Goal: Communication & Community: Answer question/provide support

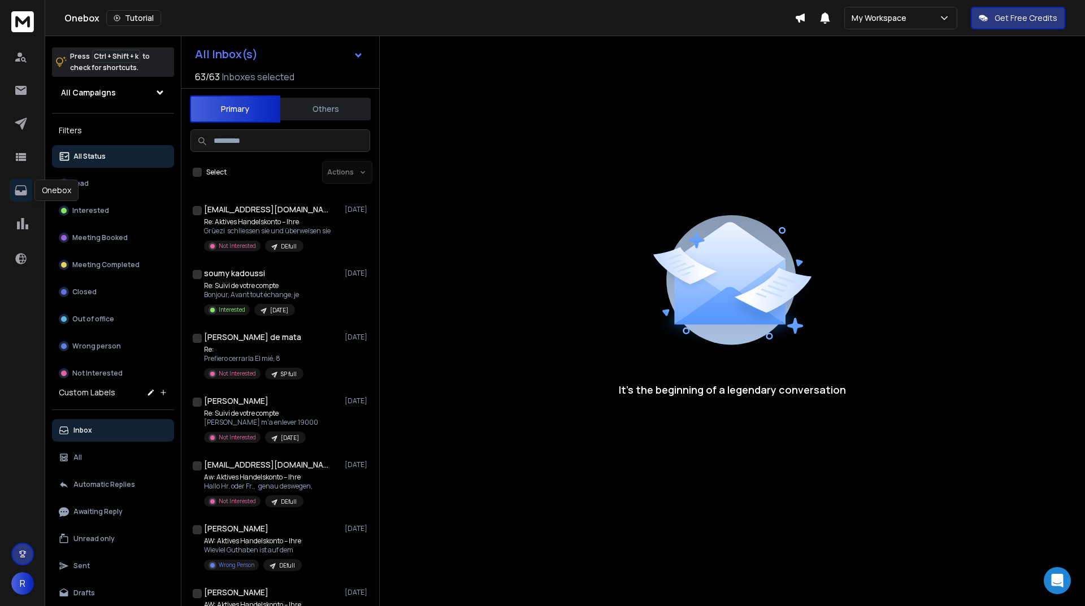
click at [296, 102] on button "Others" at bounding box center [325, 109] width 90 height 25
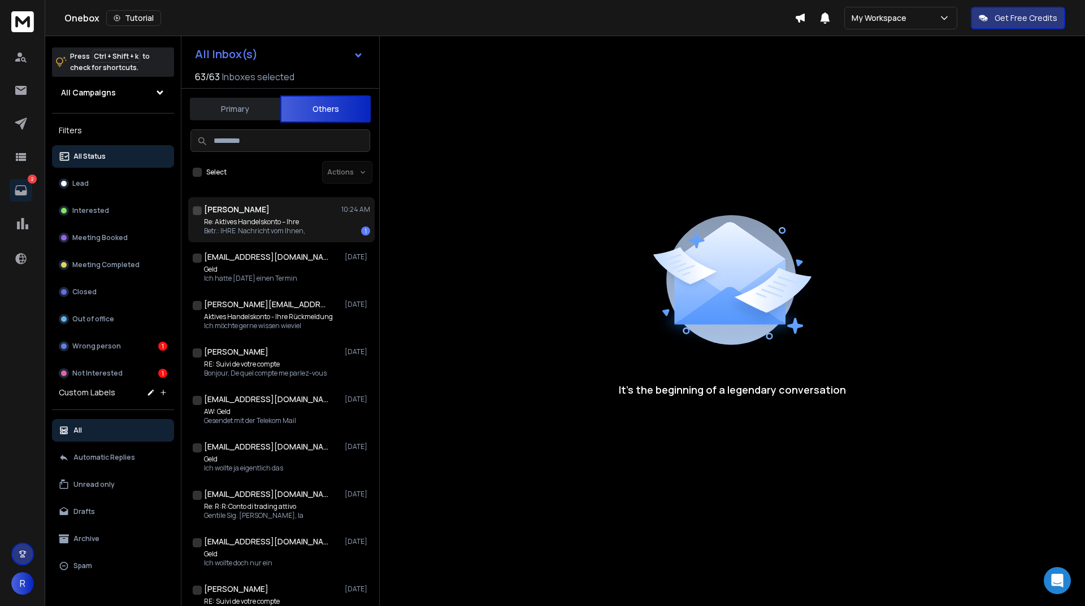
click at [332, 228] on div "Re: Aktives Handelskonto – Ihre Betr.: IHRE Nachricht vom Ihnen, 1" at bounding box center [287, 227] width 166 height 18
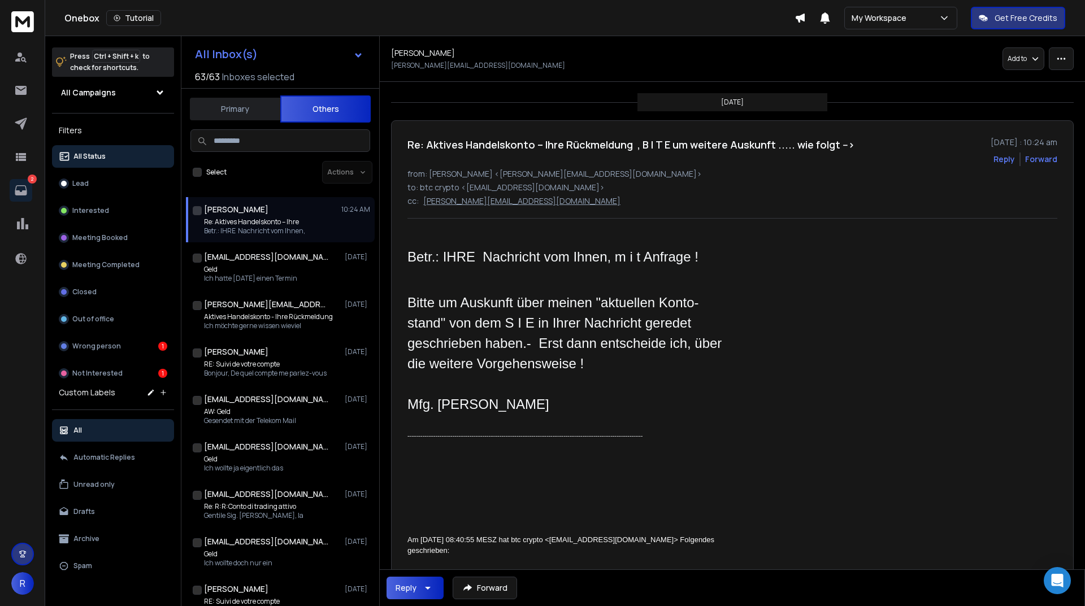
drag, startPoint x: 440, startPoint y: 258, endPoint x: 591, endPoint y: 414, distance: 216.6
copy div "Betr.: IHRE Nachricht vom Ihnen, m i t Anfrage ! Bitte um Auskunft über meinen …"
drag, startPoint x: 496, startPoint y: 172, endPoint x: 618, endPoint y: 173, distance: 122.1
click at [618, 173] on p "from: Michael Hamann <michael.hamann@rocketmail.com>" at bounding box center [732, 173] width 650 height 11
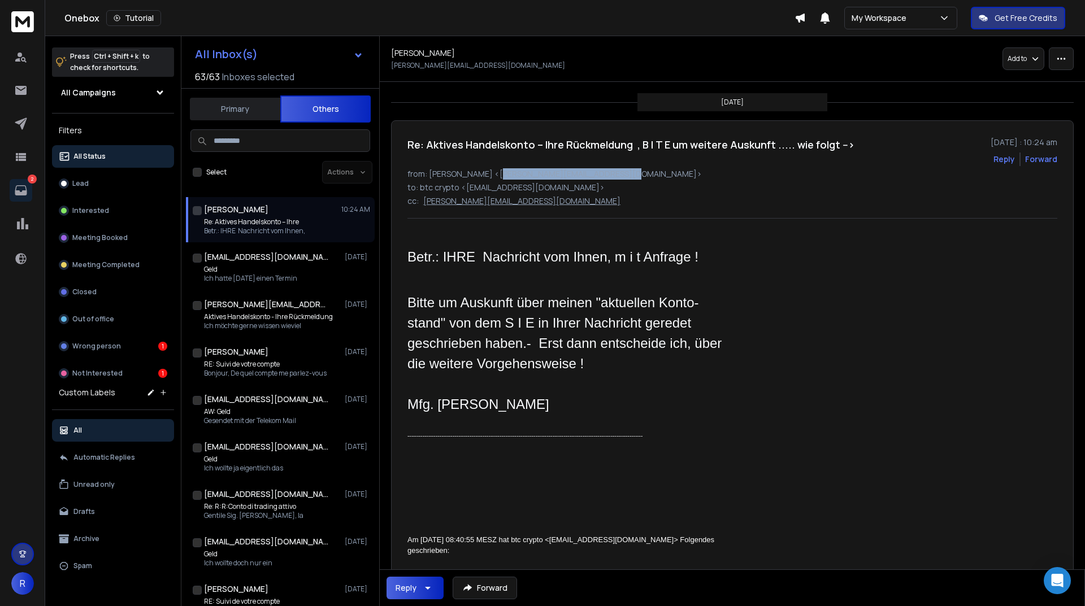
copy p "michael.hamann@rocketmail.com"
drag, startPoint x: 463, startPoint y: 185, endPoint x: 568, endPoint y: 190, distance: 105.2
click at [568, 190] on p "to: btc crypto <btc.crypto@recover-now.org>" at bounding box center [732, 187] width 650 height 11
copy p "btc.crypto@recover-now.org"
drag, startPoint x: 790, startPoint y: 489, endPoint x: 784, endPoint y: 484, distance: 7.7
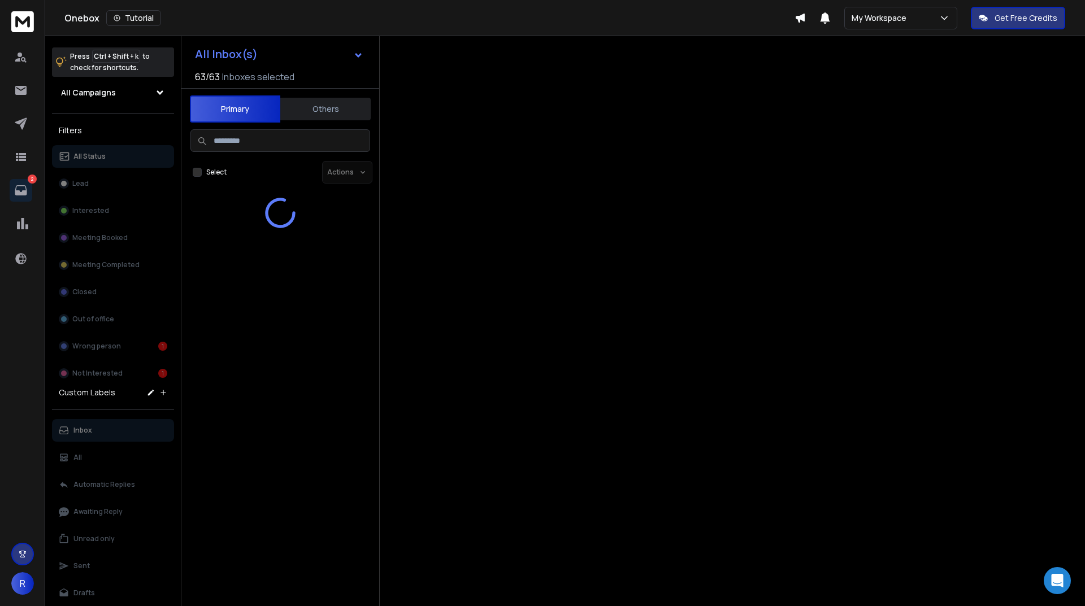
click at [267, 107] on button "Primary" at bounding box center [235, 108] width 90 height 27
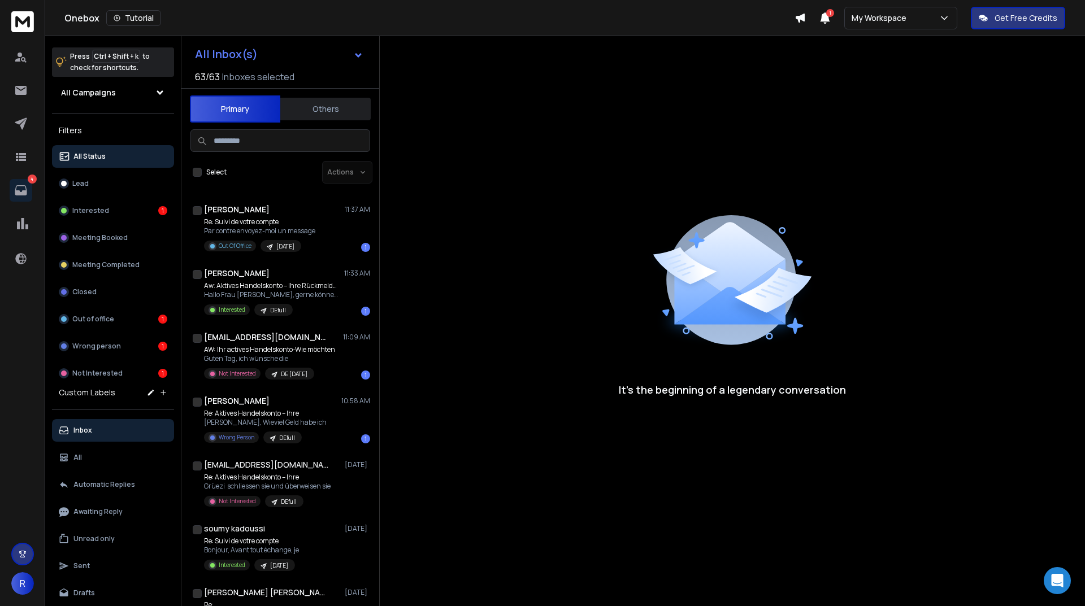
click at [333, 114] on button "Others" at bounding box center [325, 109] width 90 height 25
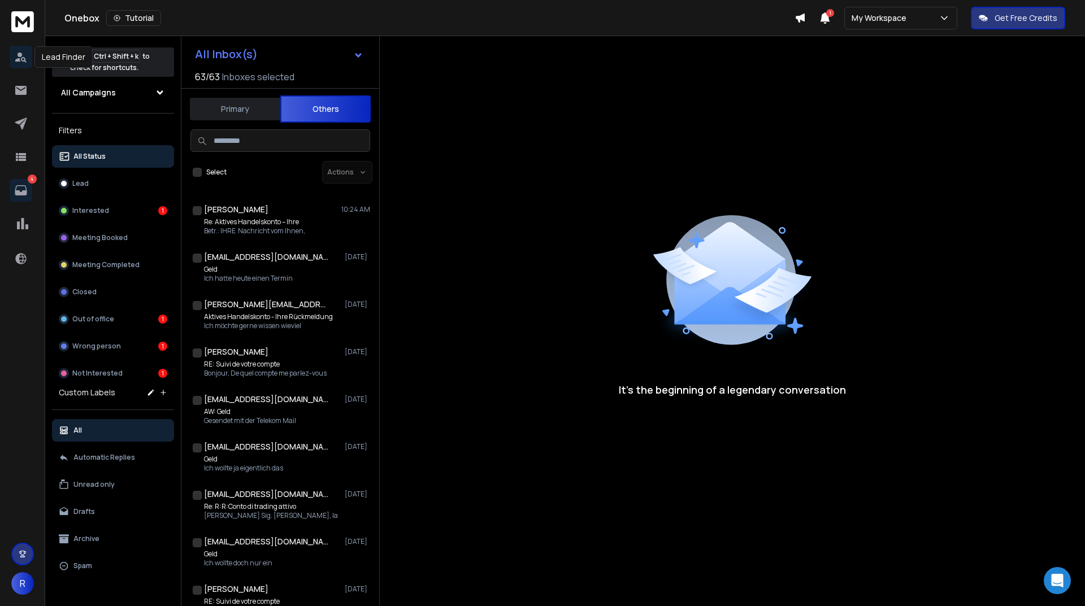
click at [25, 51] on icon at bounding box center [21, 57] width 14 height 14
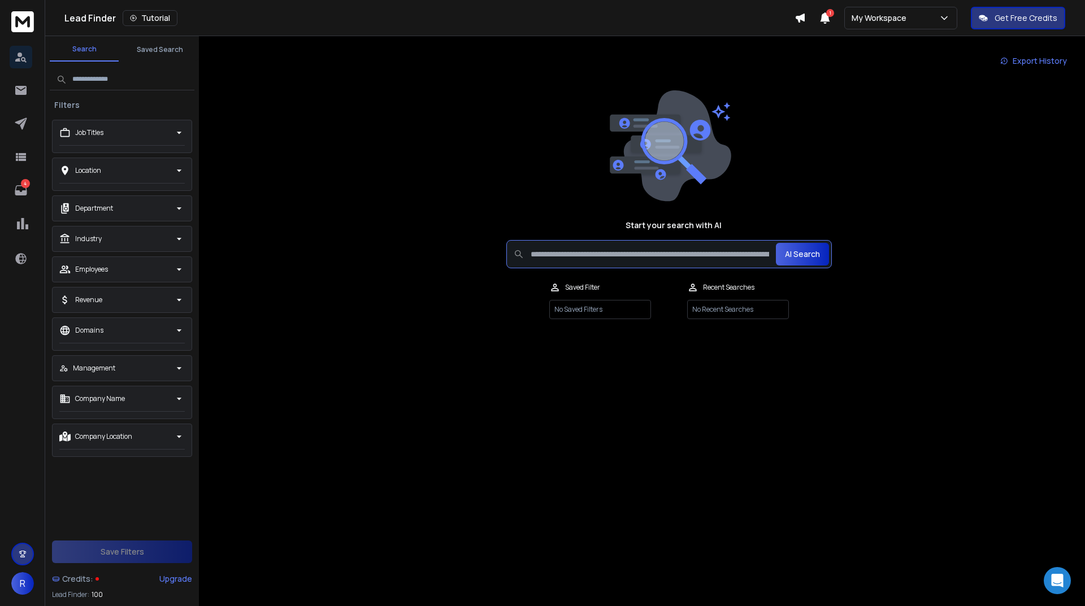
click at [16, 203] on div "4" at bounding box center [23, 192] width 26 height 27
click at [16, 190] on icon at bounding box center [21, 191] width 14 height 14
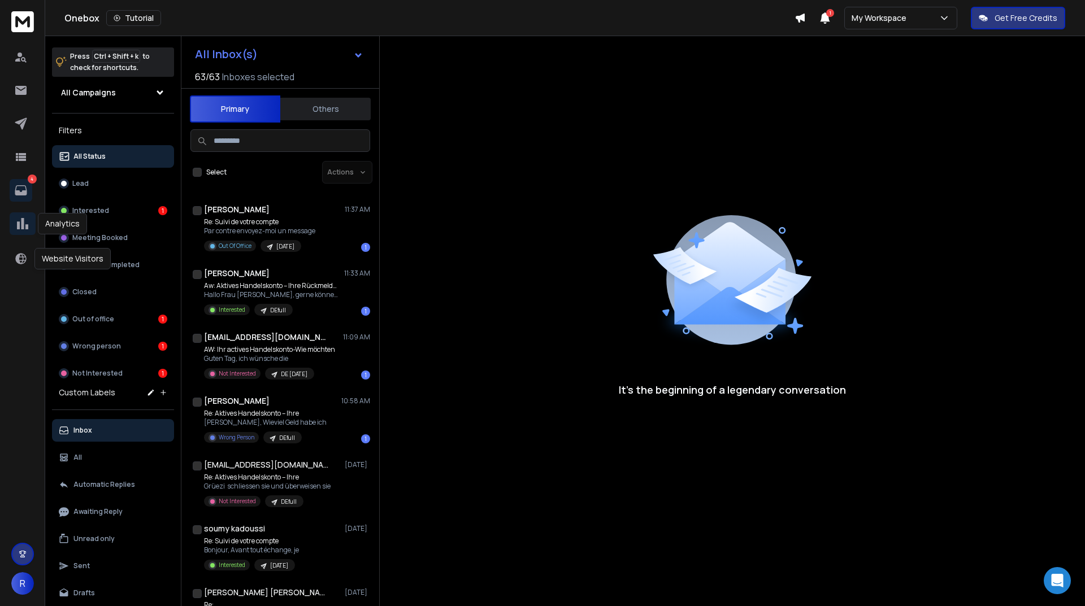
click at [25, 229] on icon at bounding box center [22, 223] width 11 height 11
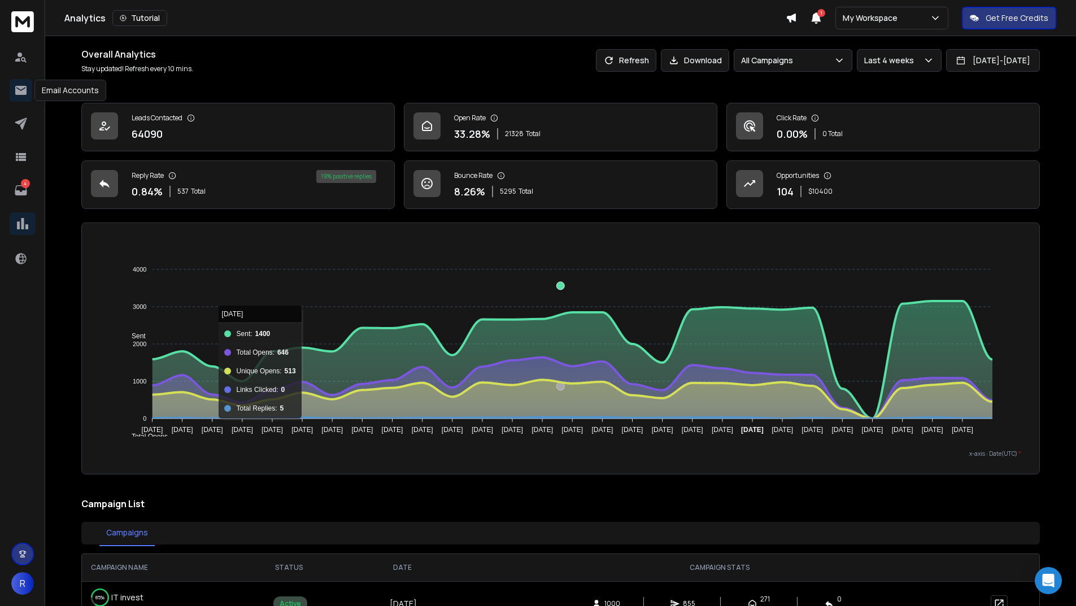
click at [25, 93] on icon at bounding box center [20, 90] width 11 height 9
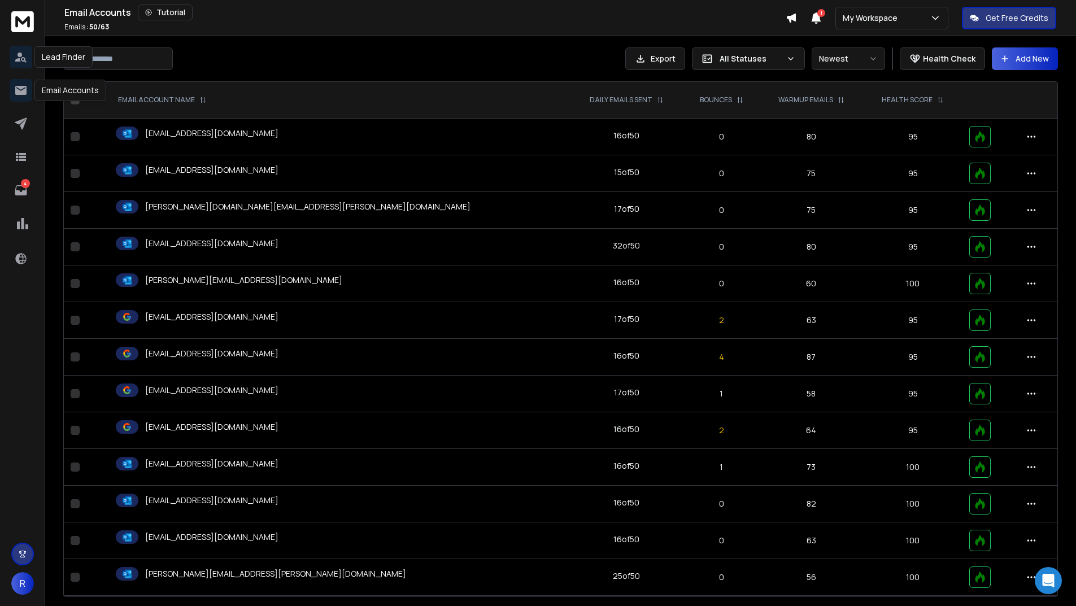
click at [17, 54] on icon at bounding box center [21, 57] width 14 height 14
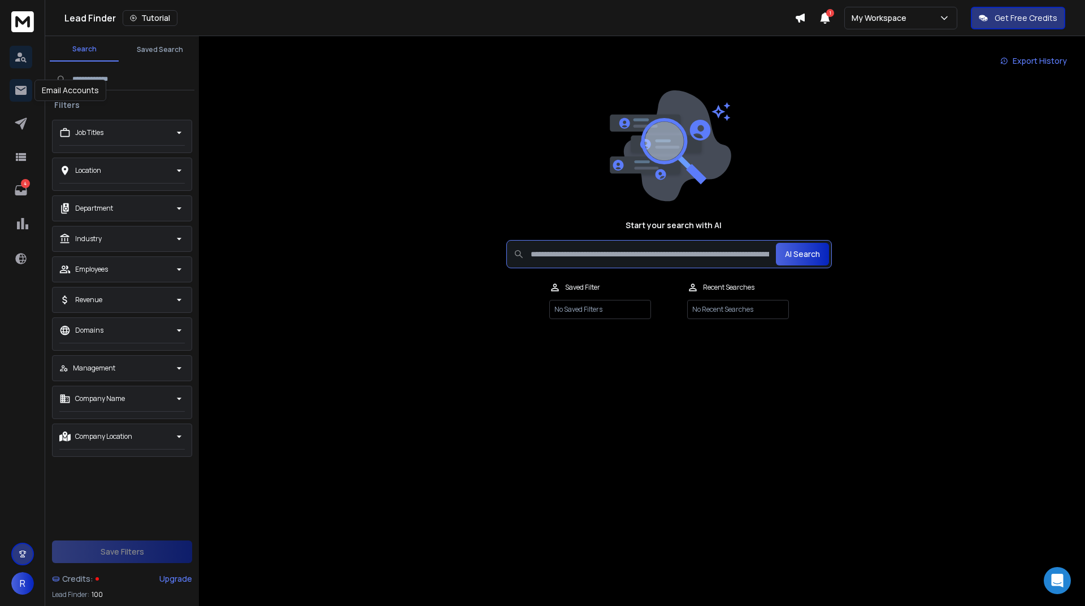
click at [12, 93] on link at bounding box center [21, 90] width 23 height 23
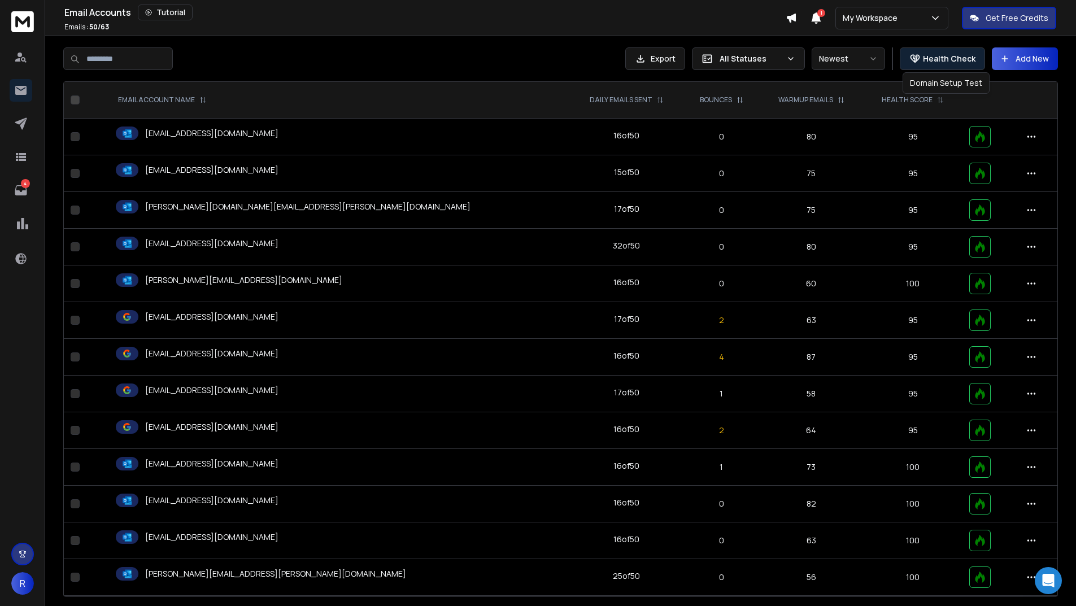
click at [947, 57] on p "Health Check" at bounding box center [949, 58] width 53 height 11
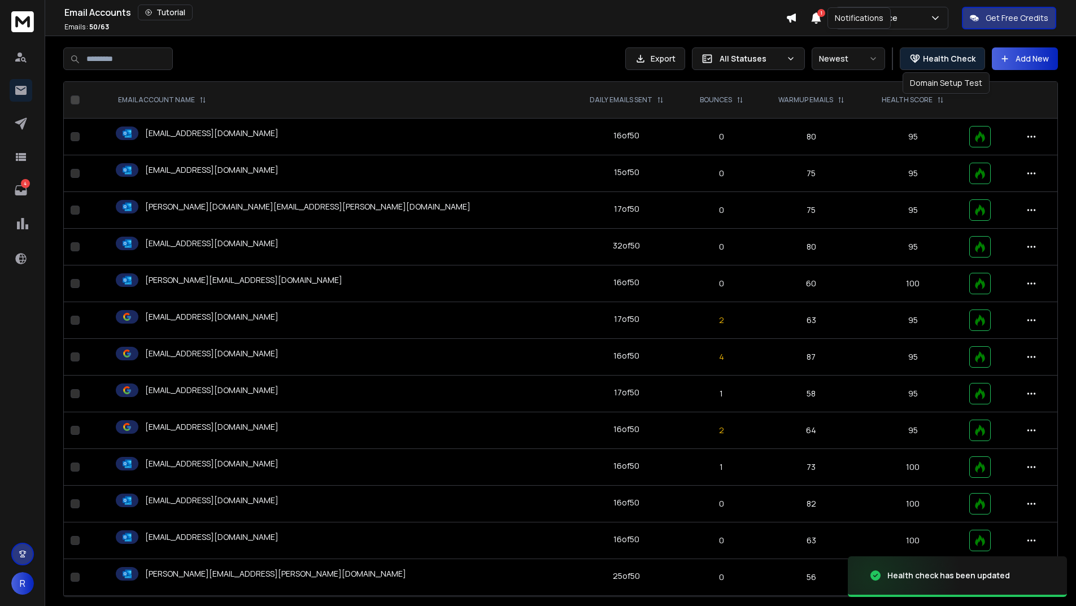
click at [828, 13] on div "Notifications" at bounding box center [859, 17] width 63 height 21
click at [825, 14] on span "1" at bounding box center [822, 13] width 8 height 8
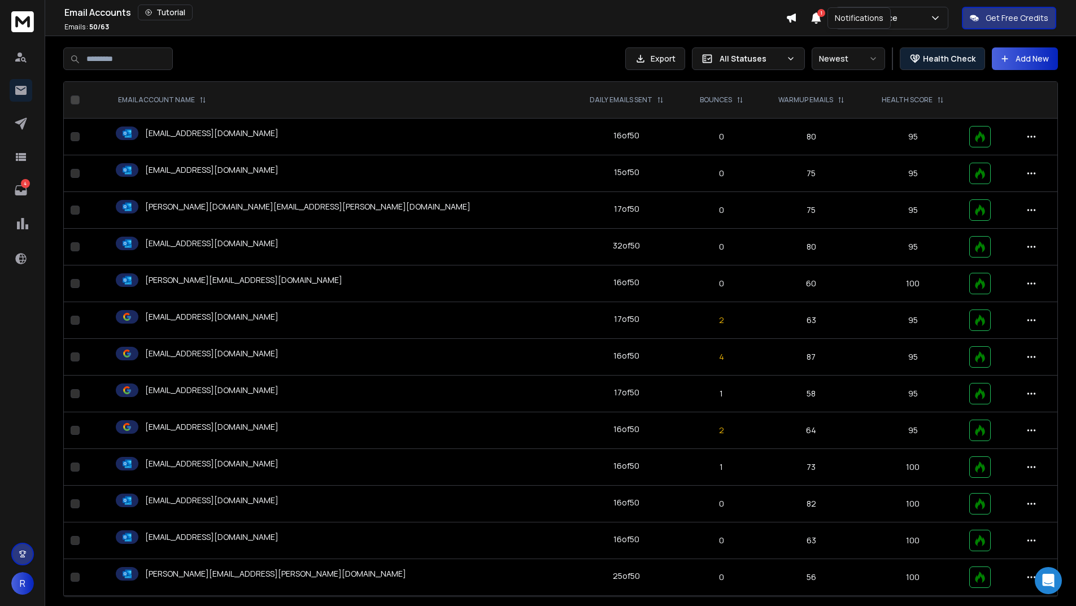
click at [822, 23] on icon at bounding box center [816, 17] width 11 height 11
click at [26, 66] on link at bounding box center [21, 57] width 23 height 23
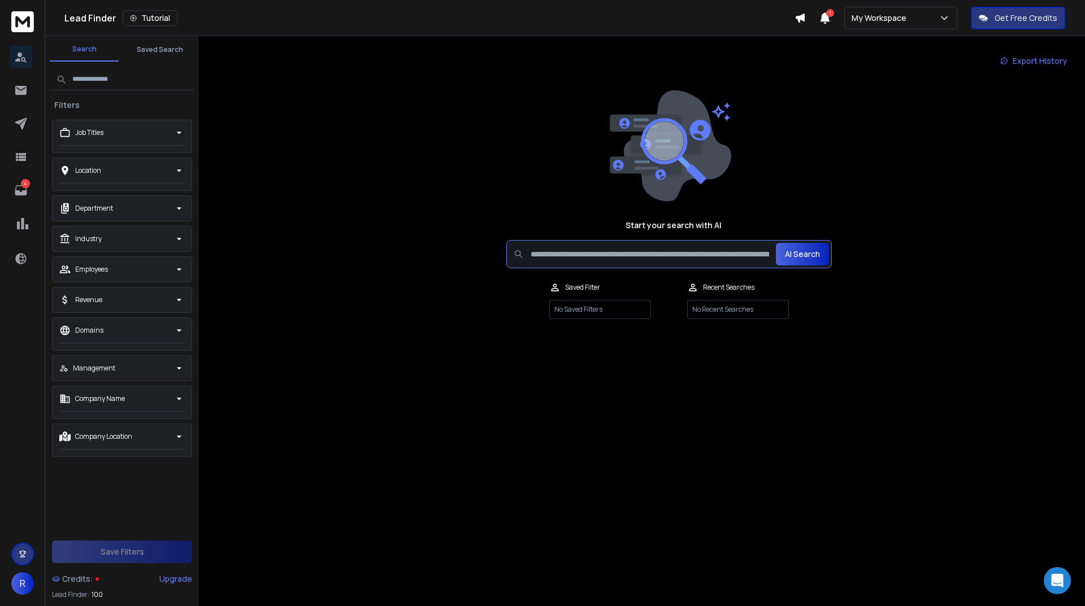
click at [15, 13] on icon at bounding box center [22, 21] width 23 height 21
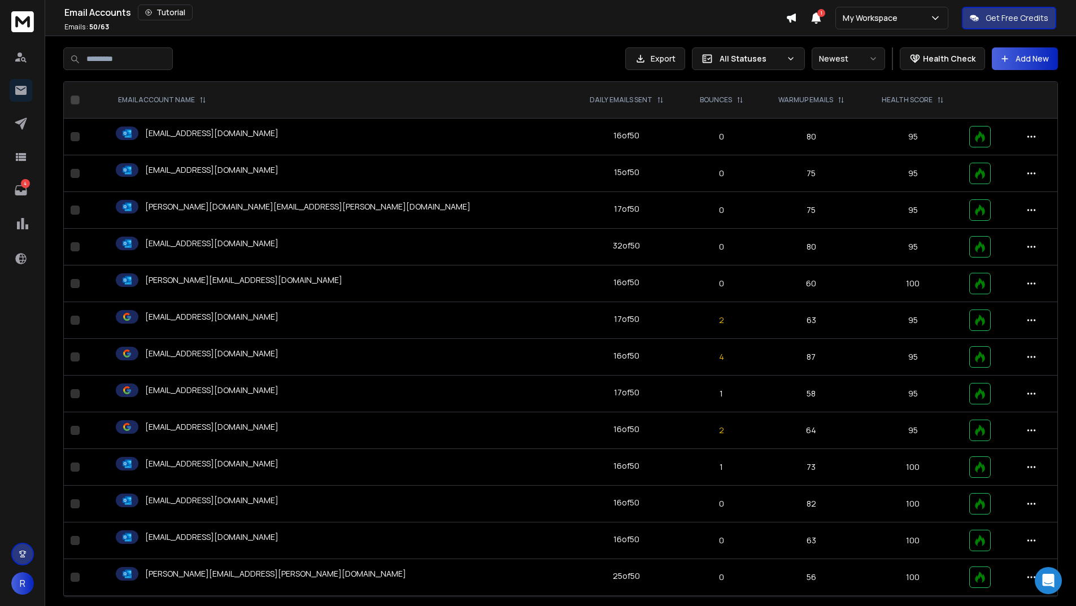
click at [24, 105] on div at bounding box center [23, 92] width 26 height 27
click at [23, 90] on icon at bounding box center [20, 90] width 11 height 9
click at [17, 162] on icon at bounding box center [21, 157] width 14 height 14
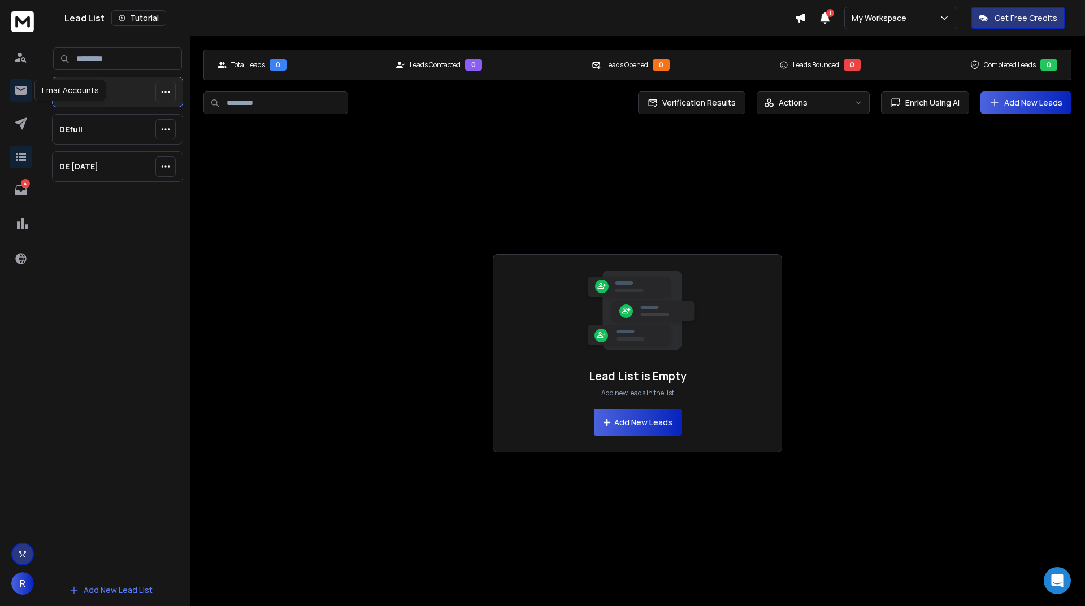
click at [11, 89] on link at bounding box center [21, 90] width 23 height 23
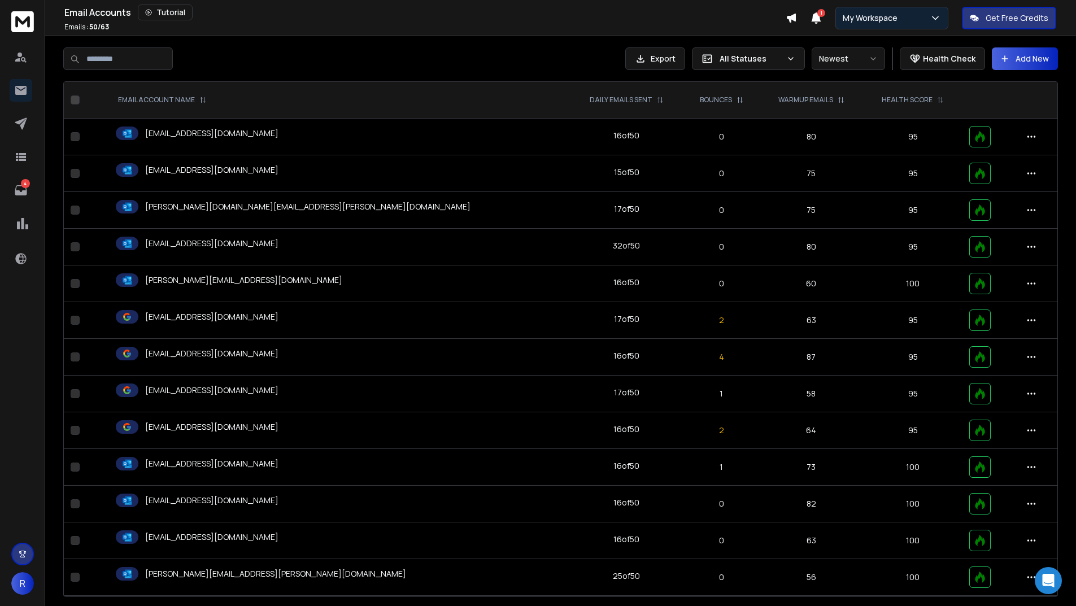
click at [889, 19] on p "My Workspace" at bounding box center [872, 17] width 59 height 11
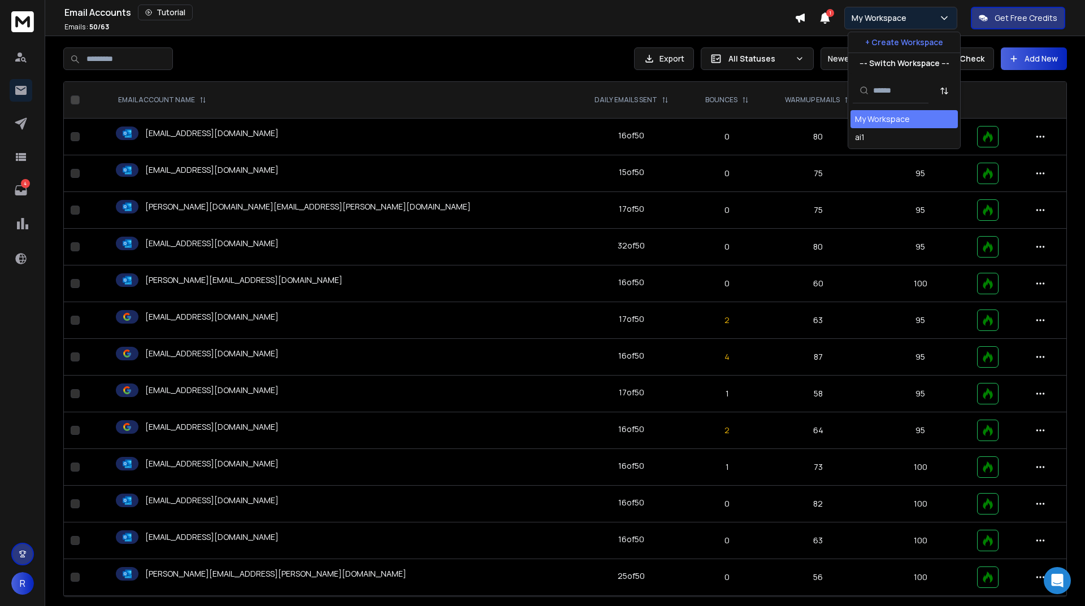
click at [889, 19] on p "My Workspace" at bounding box center [880, 17] width 59 height 11
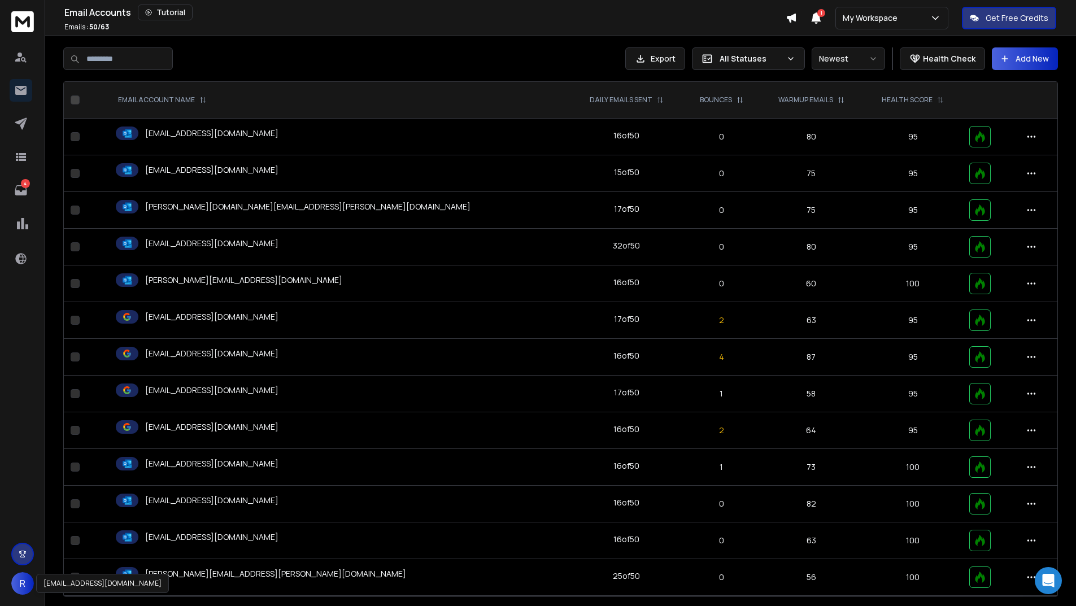
click at [19, 583] on span "R" at bounding box center [22, 583] width 23 height 23
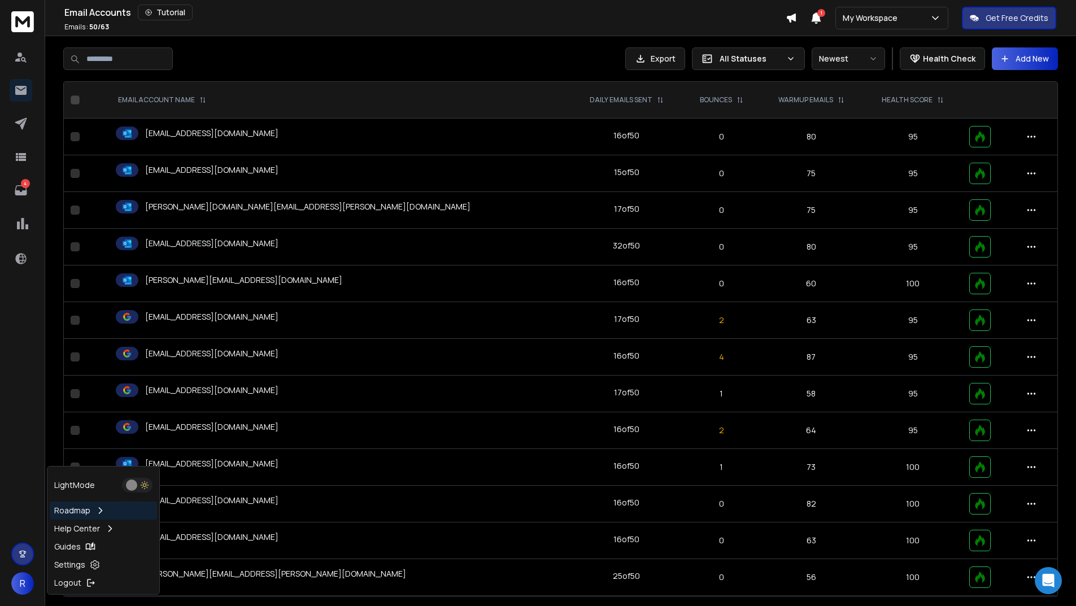
click at [87, 489] on p "Light Mode" at bounding box center [74, 485] width 41 height 11
click at [81, 565] on p "Settings" at bounding box center [69, 564] width 31 height 11
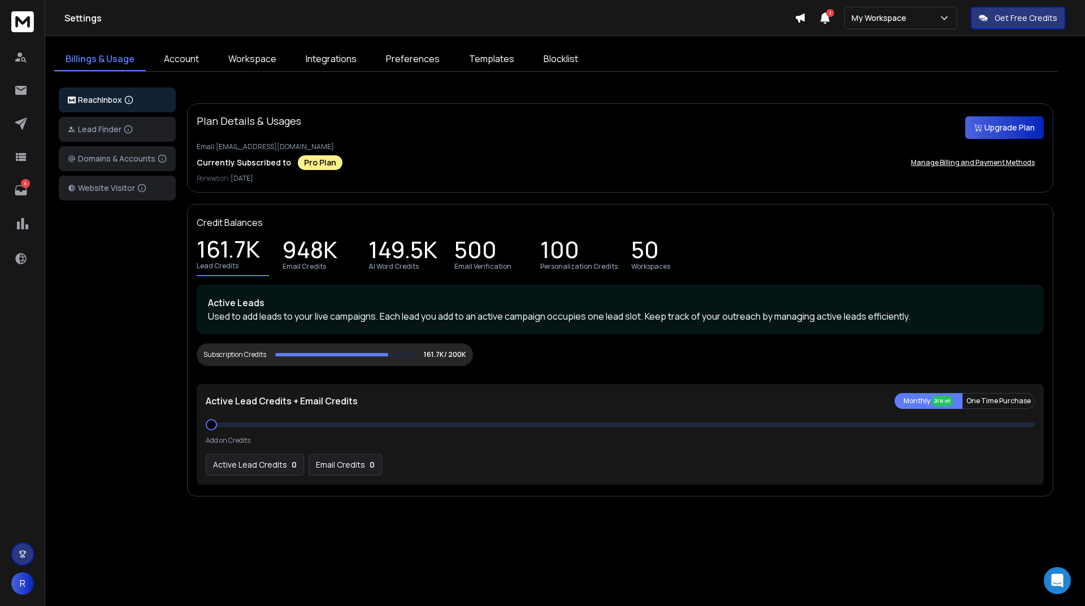
click at [1001, 156] on button "Manage Billing and Payment Methods" at bounding box center [973, 162] width 142 height 23
click at [126, 158] on button "Domains & Accounts" at bounding box center [117, 158] width 117 height 25
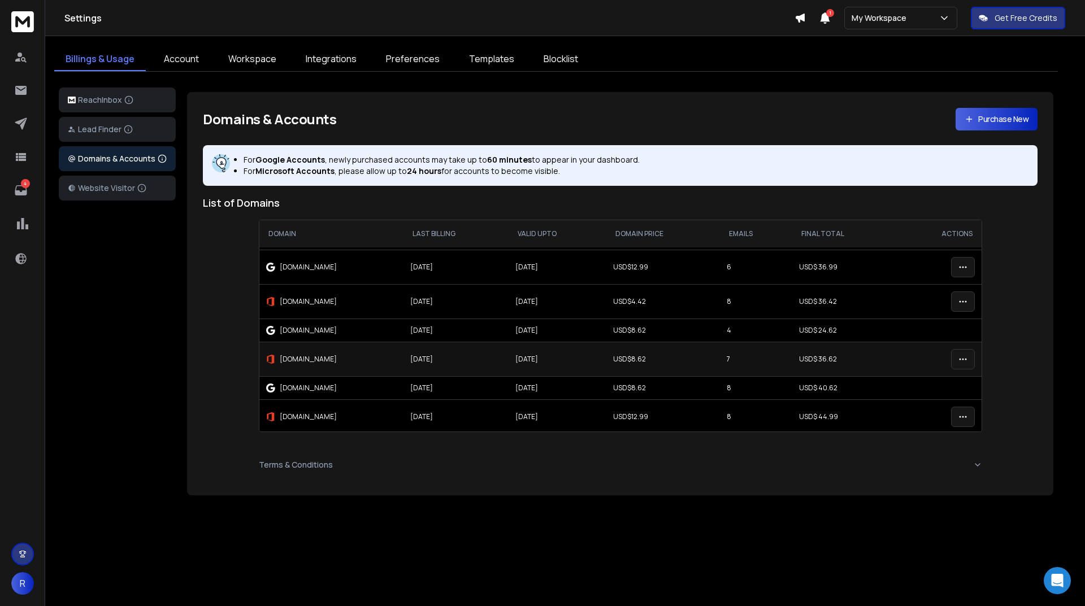
scroll to position [334, 0]
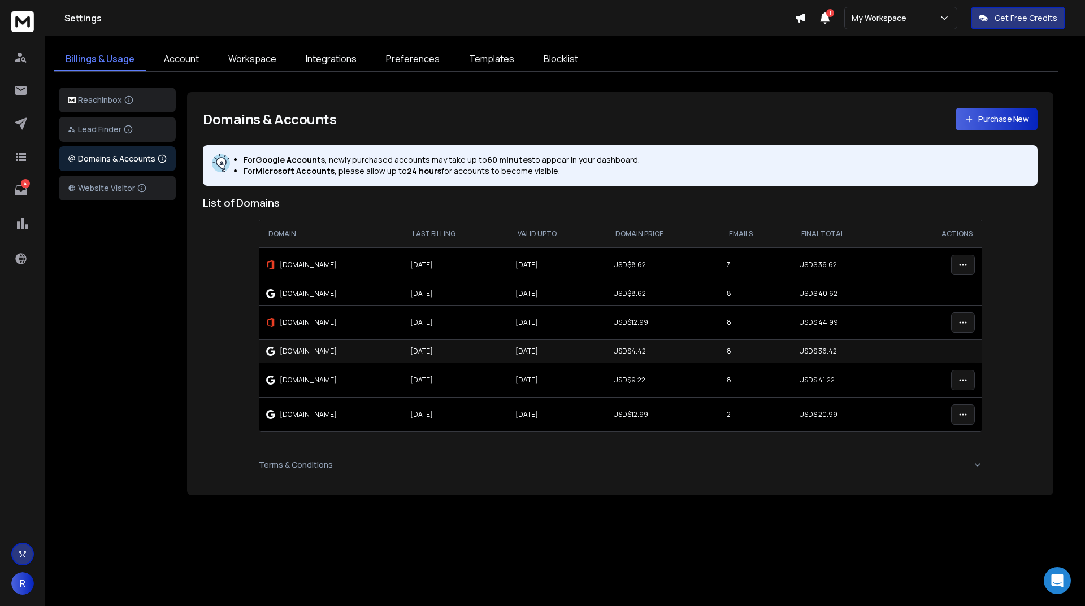
drag, startPoint x: 453, startPoint y: 346, endPoint x: 499, endPoint y: 343, distance: 46.4
click at [499, 343] on tr "binancecenter.info 07/18/2025 08/19/2025 USD$ 4.42 8 USD$ 36.42" at bounding box center [620, 351] width 722 height 23
click at [509, 353] on td "07/18/2025" at bounding box center [455, 351] width 105 height 23
drag, startPoint x: 526, startPoint y: 353, endPoint x: 462, endPoint y: 352, distance: 63.8
click at [462, 352] on td "07/18/2025" at bounding box center [455, 351] width 105 height 23
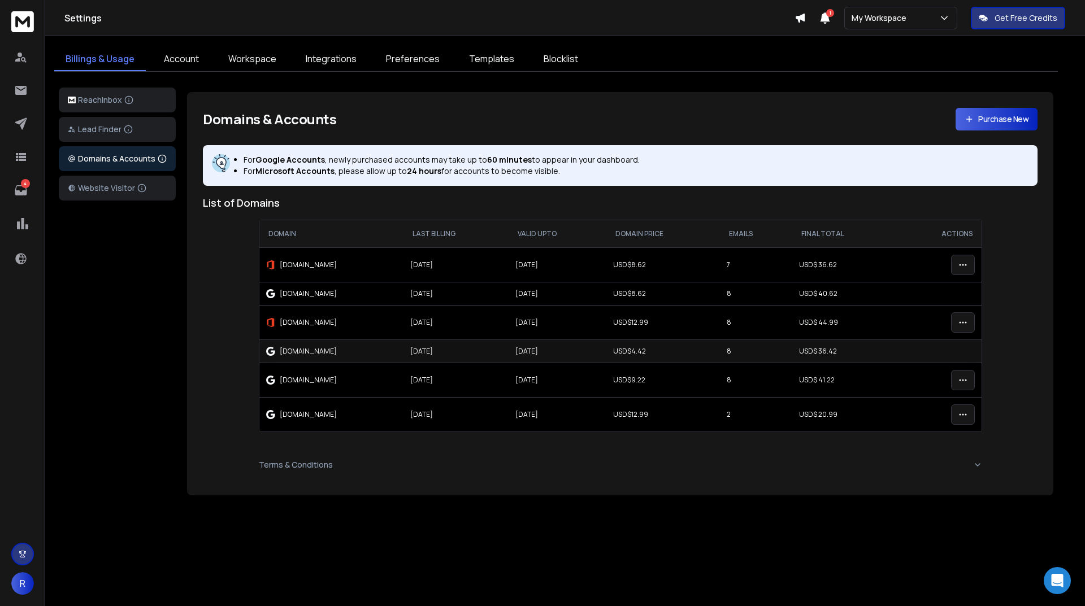
click at [470, 360] on td "07/18/2025" at bounding box center [455, 351] width 105 height 23
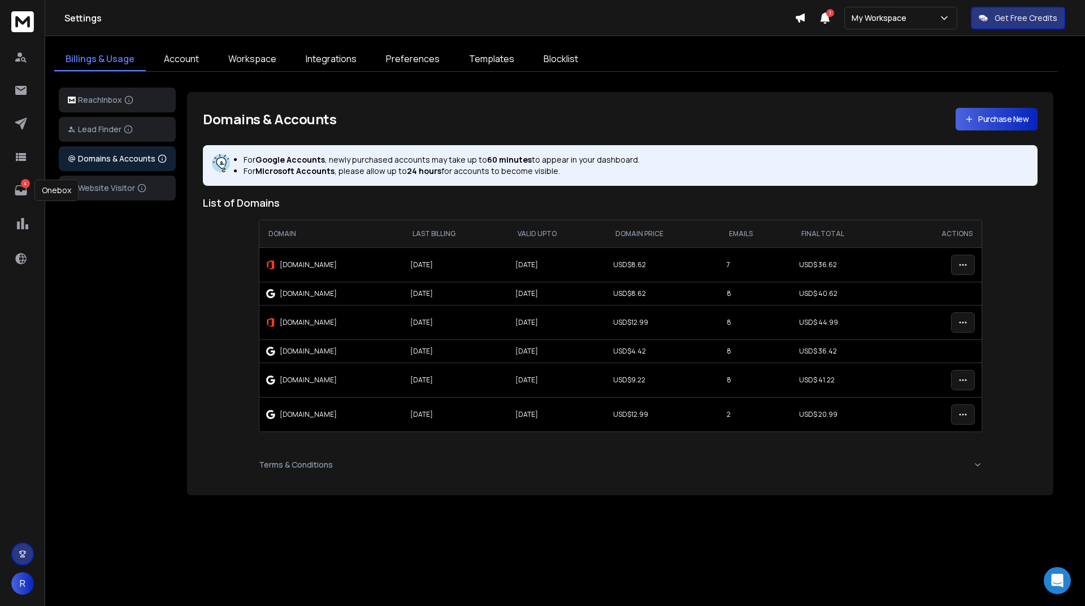
click at [7, 185] on div "4 R" at bounding box center [22, 303] width 45 height 606
click at [25, 186] on p "4" at bounding box center [25, 183] width 9 height 9
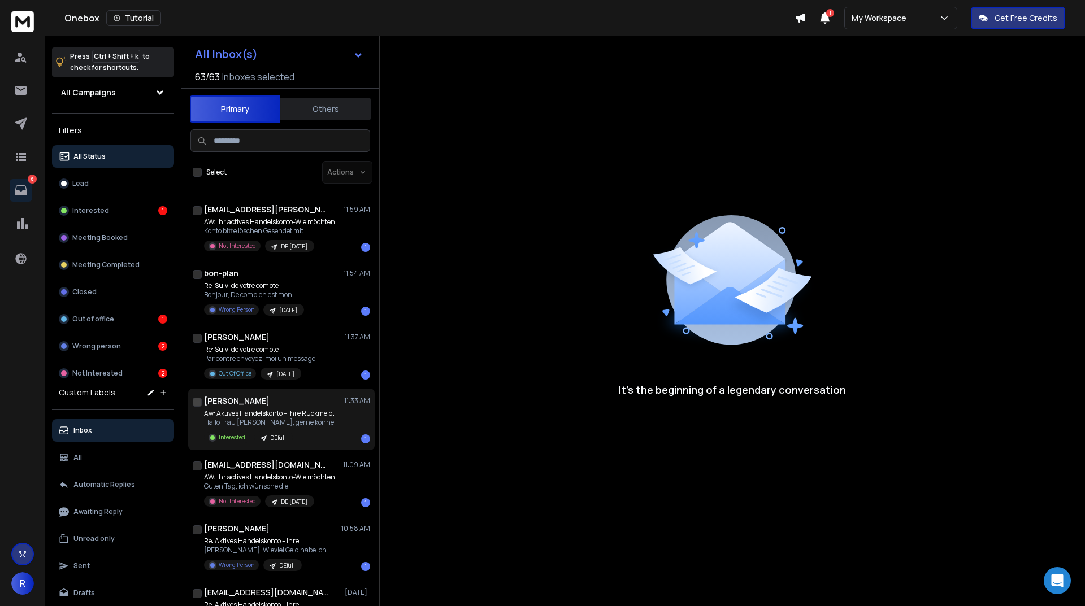
scroll to position [113, 0]
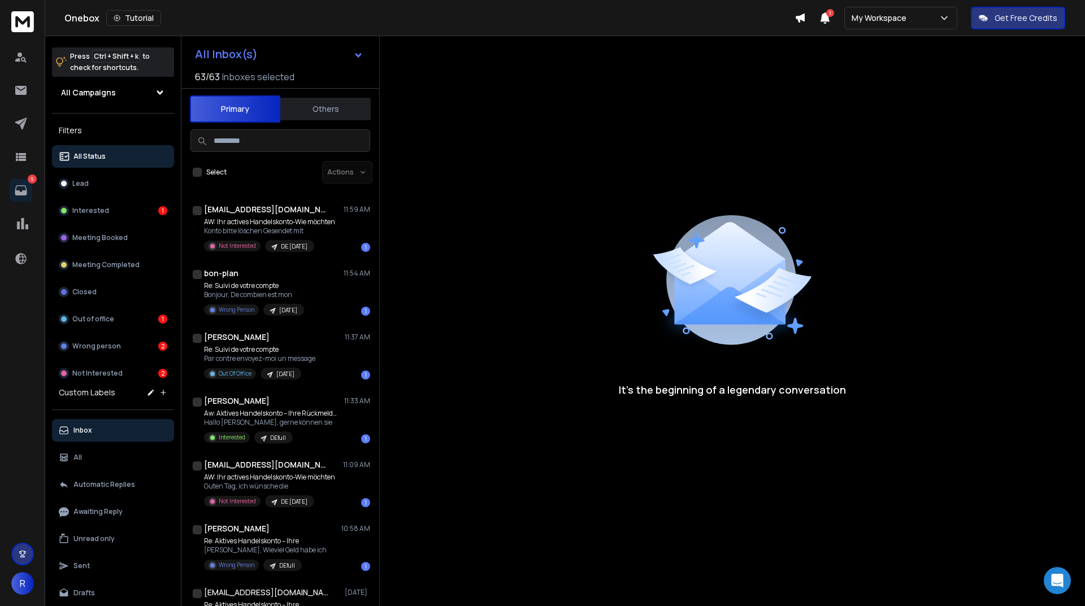
click at [524, 223] on div "It’s the beginning of a legendary conversation" at bounding box center [732, 293] width 705 height 515
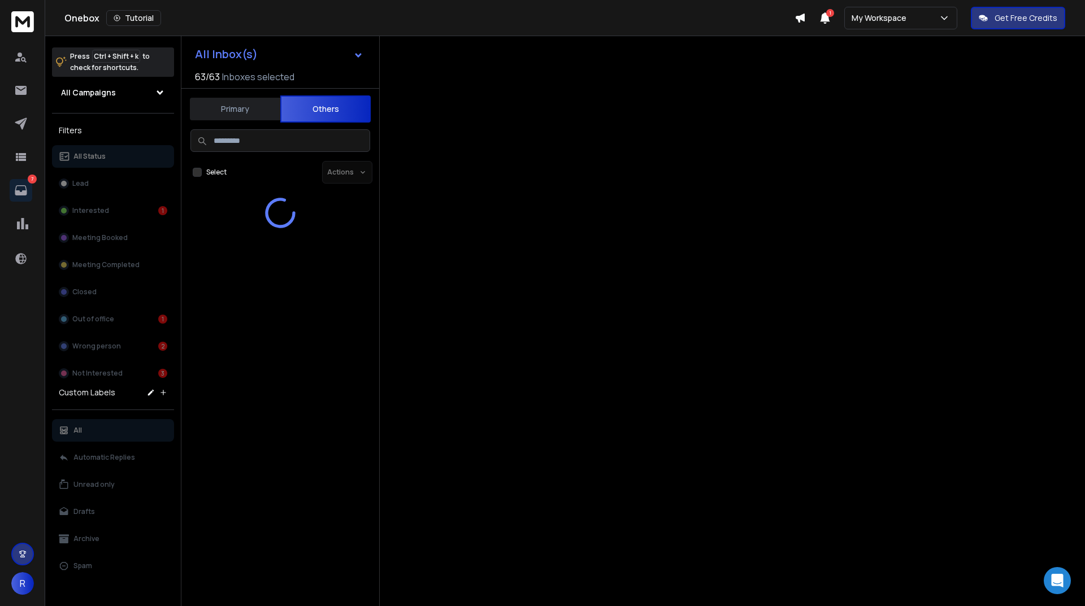
click at [292, 102] on button "Others" at bounding box center [325, 108] width 90 height 27
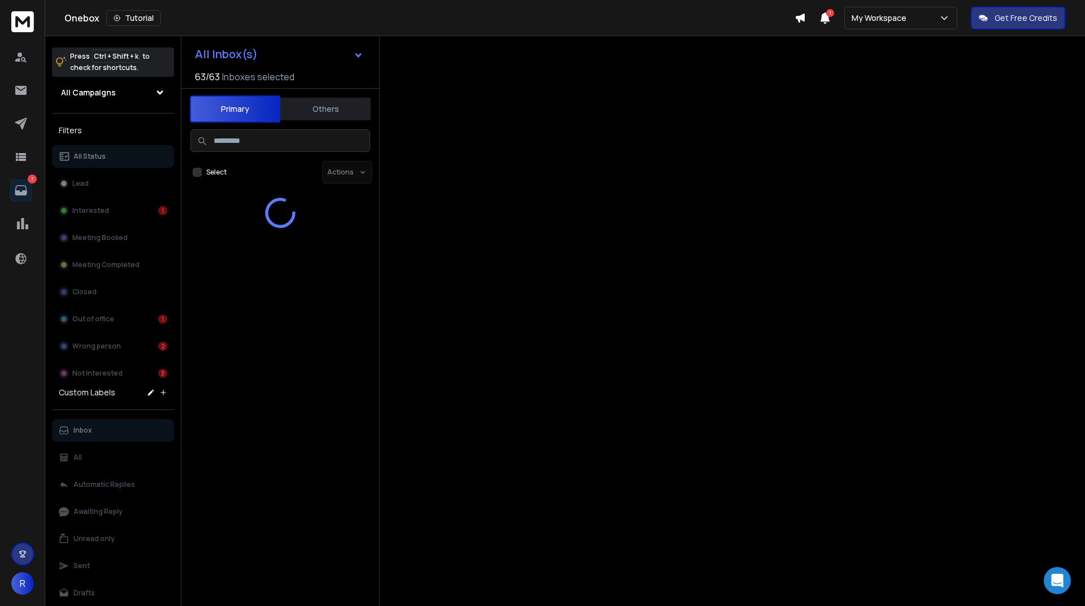
click at [232, 108] on button "Primary" at bounding box center [235, 108] width 90 height 27
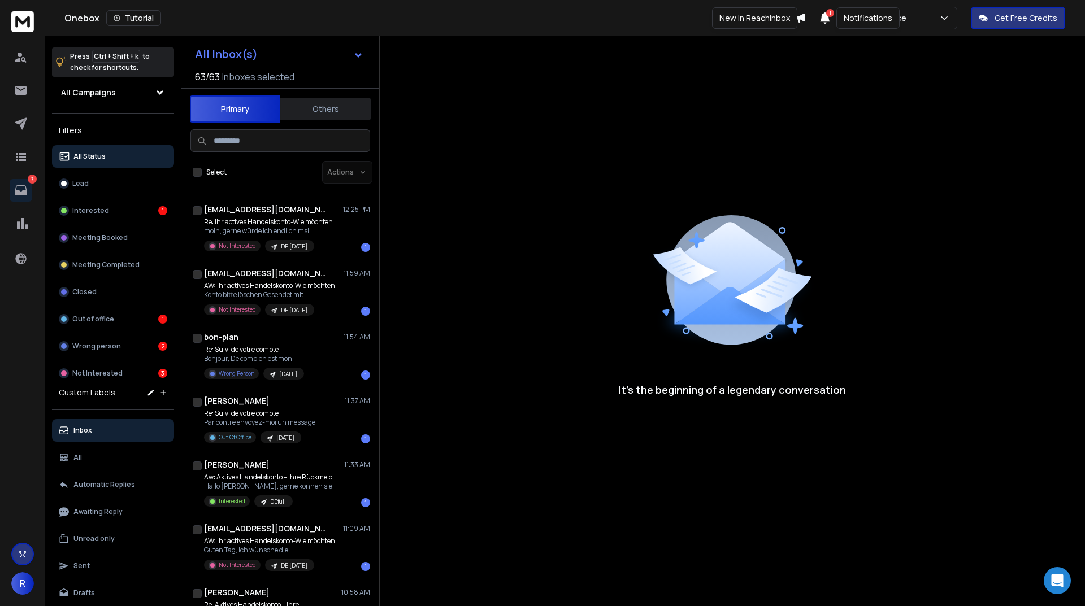
click at [833, 16] on span "1" at bounding box center [830, 13] width 8 height 8
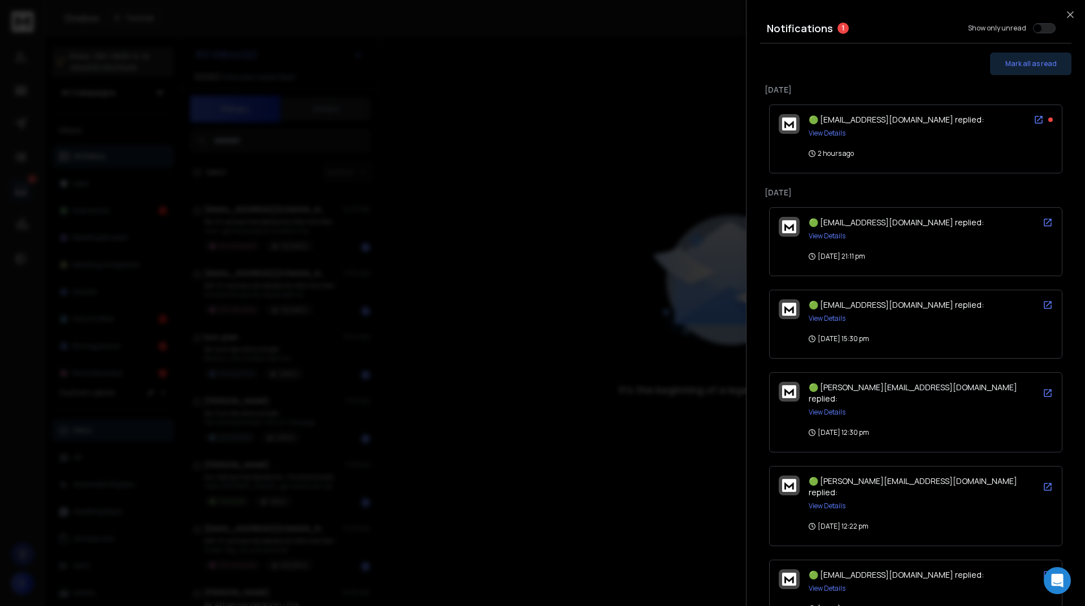
click at [1038, 59] on span "Mark all as read" at bounding box center [1030, 63] width 51 height 9
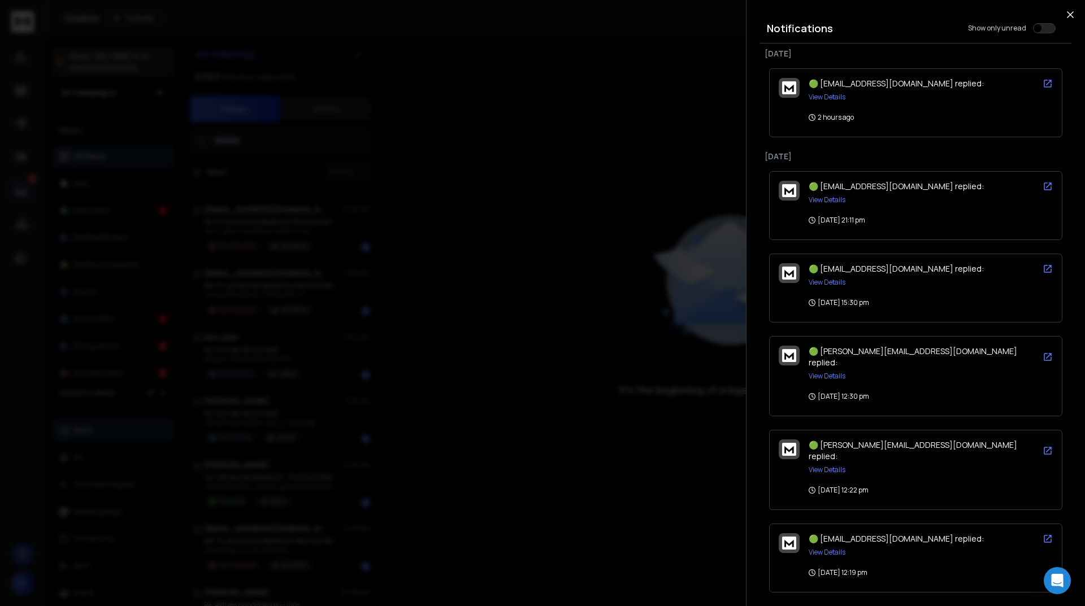
click at [1067, 15] on icon "button" at bounding box center [1070, 15] width 6 height 6
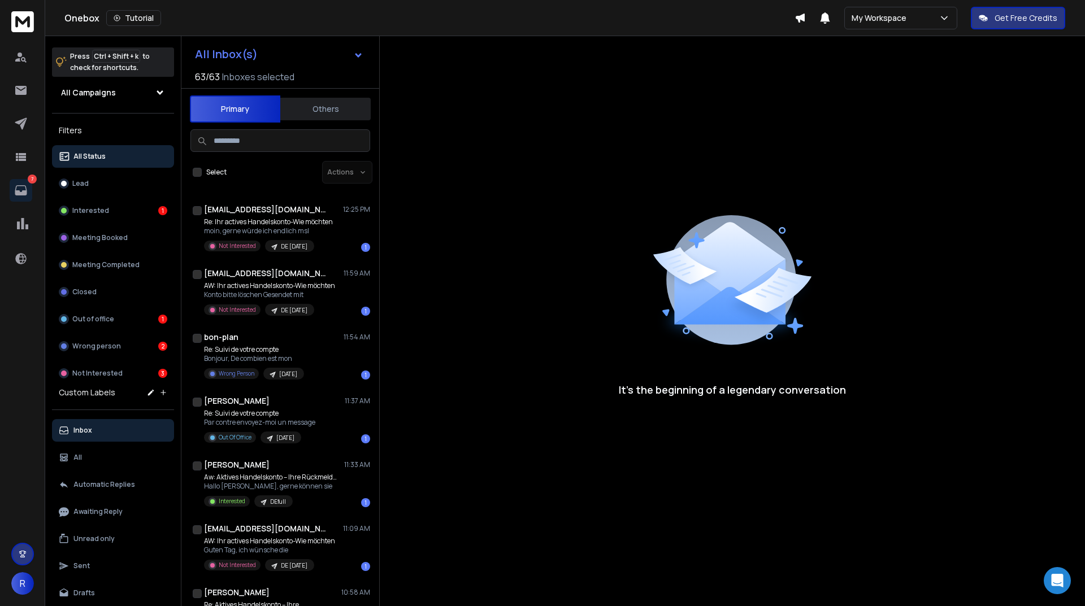
click at [545, 258] on div "It’s the beginning of a legendary conversation" at bounding box center [732, 293] width 705 height 515
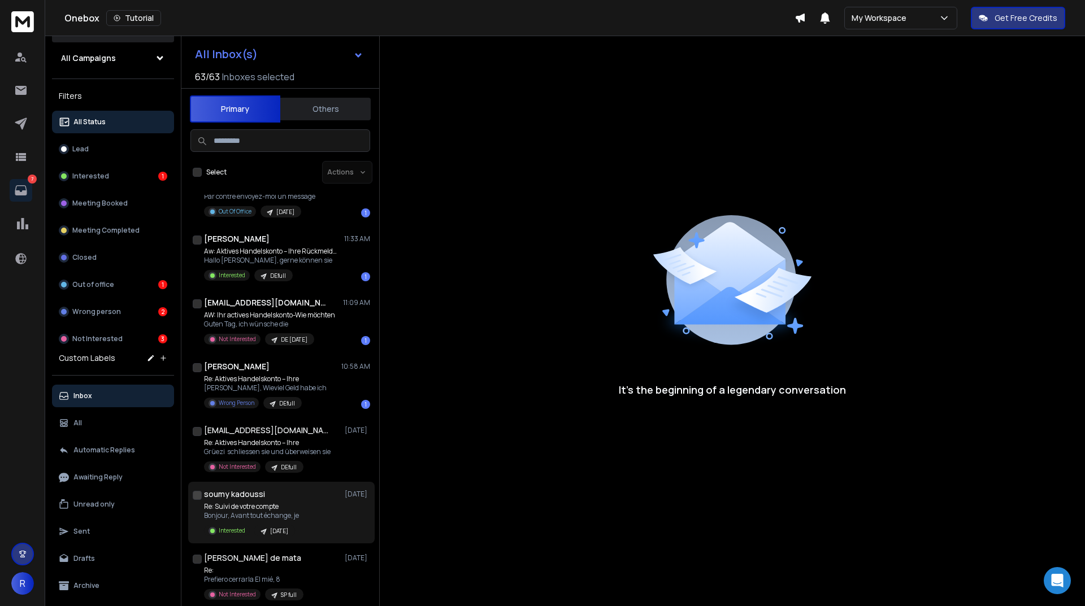
scroll to position [170, 0]
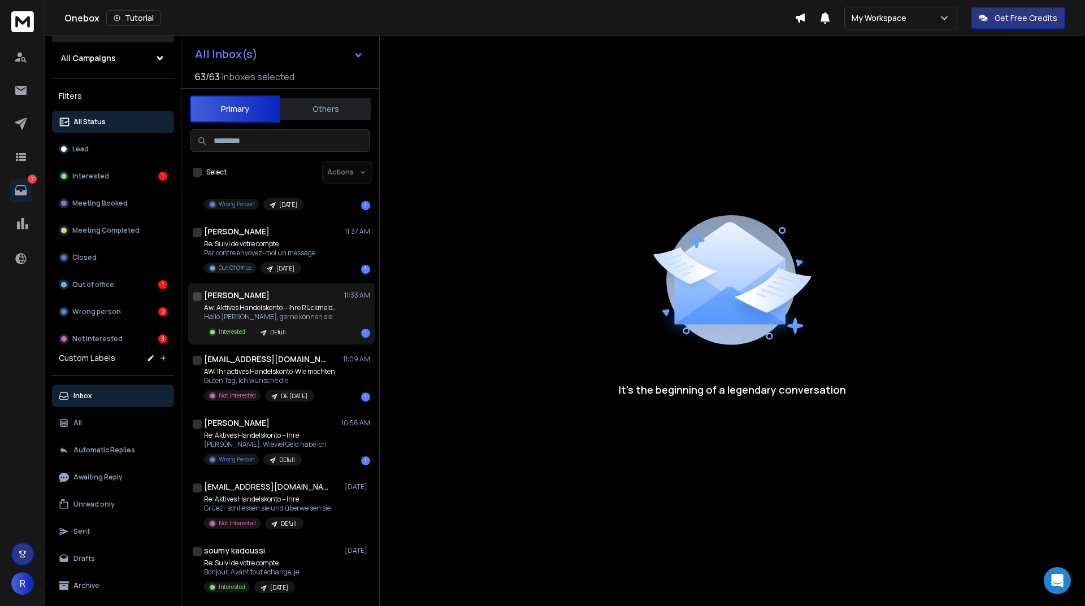
click at [333, 320] on p "Hallo Frau Brooks, gerne können sie" at bounding box center [272, 316] width 136 height 9
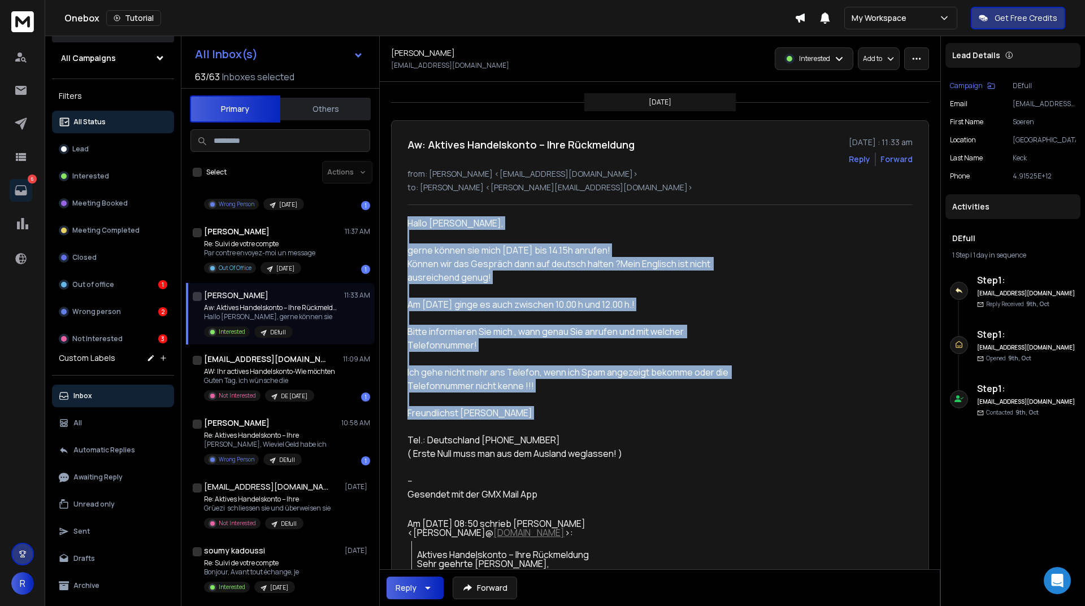
drag, startPoint x: 396, startPoint y: 212, endPoint x: 624, endPoint y: 488, distance: 357.9
click at [624, 486] on div "Aw: Aktives Handelskonto – Ihre Rückmeldung 9 October 2025 : 11:33 am Reply For…" at bounding box center [660, 519] width 538 height 799
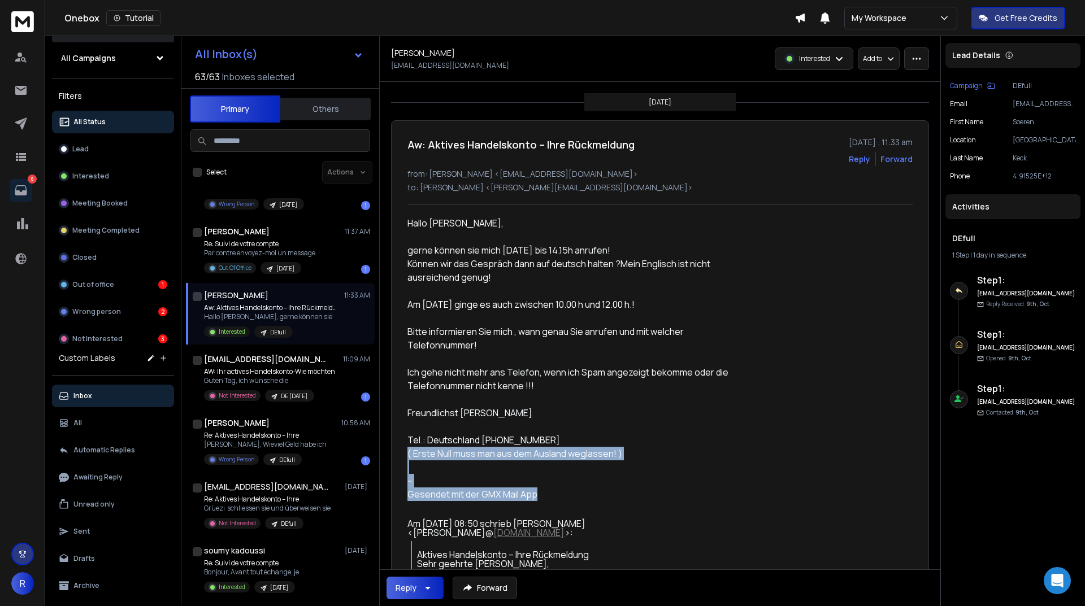
drag, startPoint x: 624, startPoint y: 489, endPoint x: 636, endPoint y: 459, distance: 32.5
click at [636, 459] on div "Hallo Frau Brooks, gerne können sie mich heute bis 14.15h anrufen! Können wir d…" at bounding box center [576, 559] width 339 height 686
click at [655, 451] on div "Hallo Frau Brooks, gerne können sie mich heute bis 14.15h anrufen! Können wir d…" at bounding box center [576, 559] width 339 height 686
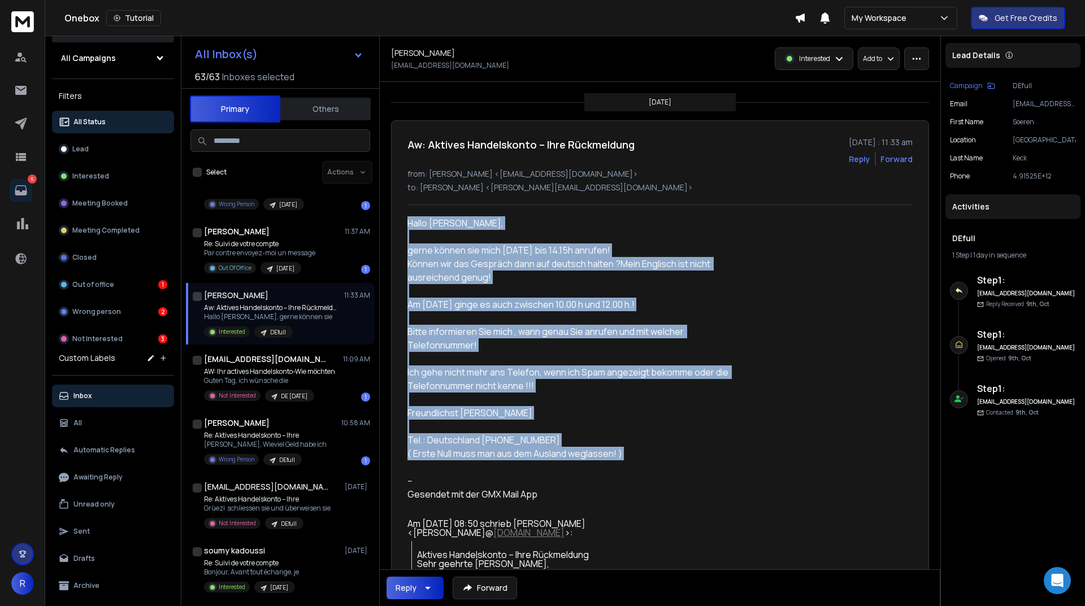
drag, startPoint x: 655, startPoint y: 451, endPoint x: 412, endPoint y: 220, distance: 335.7
click at [412, 220] on div "Hallo Frau Brooks, gerne können sie mich heute bis 14.15h anrufen! Können wir d…" at bounding box center [576, 559] width 339 height 686
click at [199, 295] on button "button" at bounding box center [197, 296] width 9 height 9
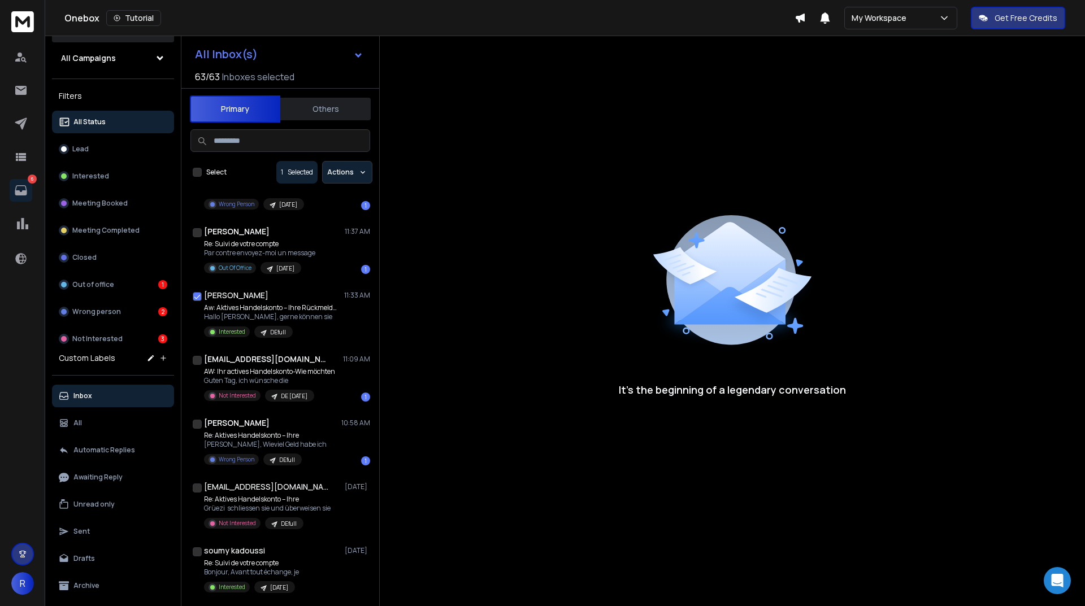
click at [347, 172] on p "Actions" at bounding box center [340, 172] width 27 height 9
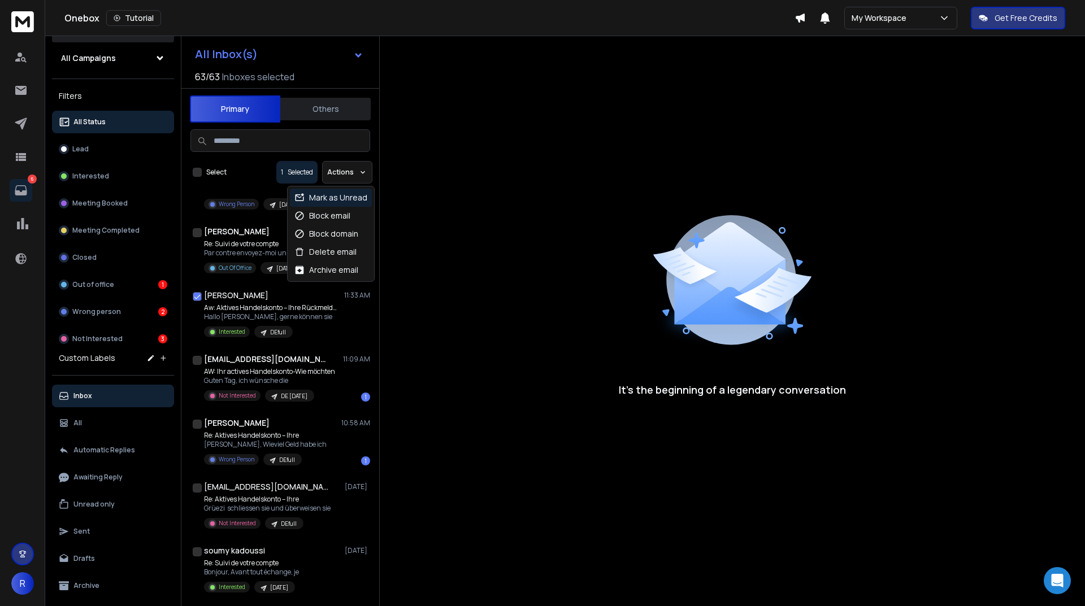
click at [353, 199] on div "Mark as Unread" at bounding box center [330, 197] width 73 height 11
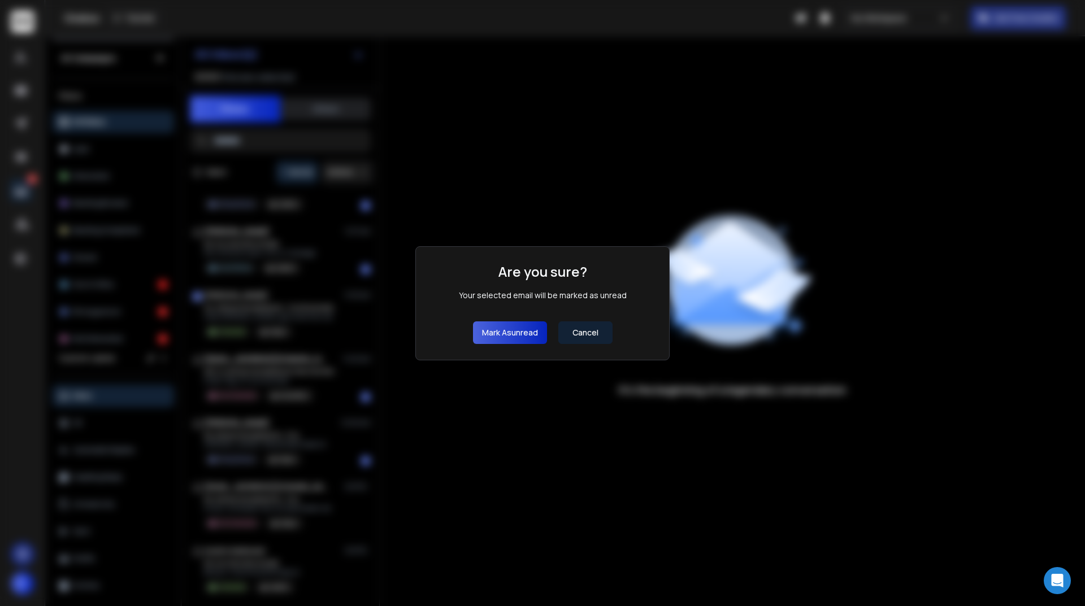
click at [513, 336] on p "Mark as unread" at bounding box center [510, 332] width 56 height 11
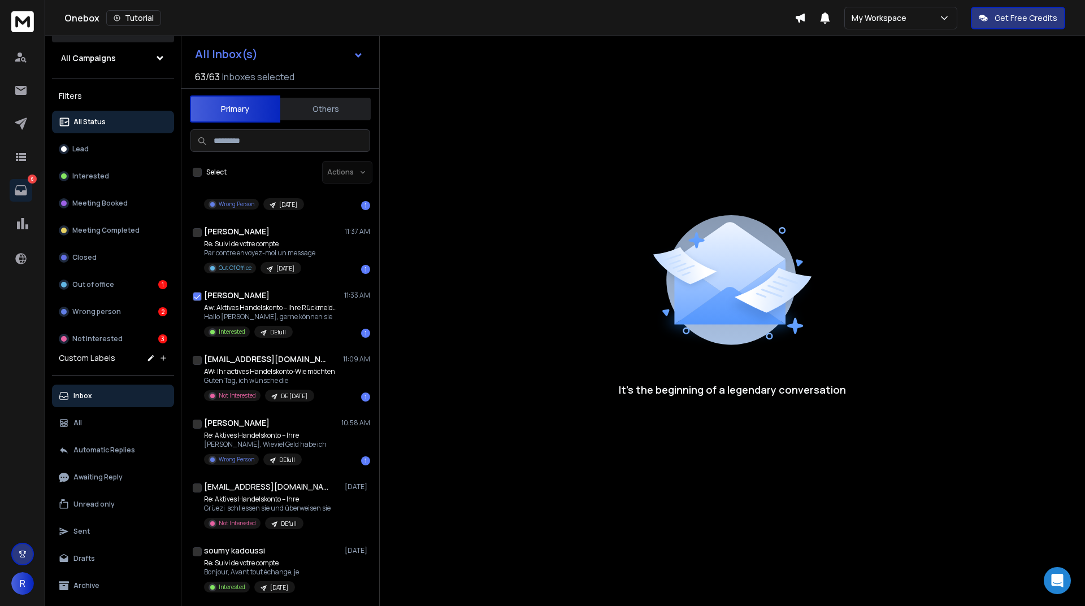
drag, startPoint x: 646, startPoint y: 190, endPoint x: 396, endPoint y: 128, distance: 257.9
click at [645, 190] on div at bounding box center [732, 280] width 247 height 180
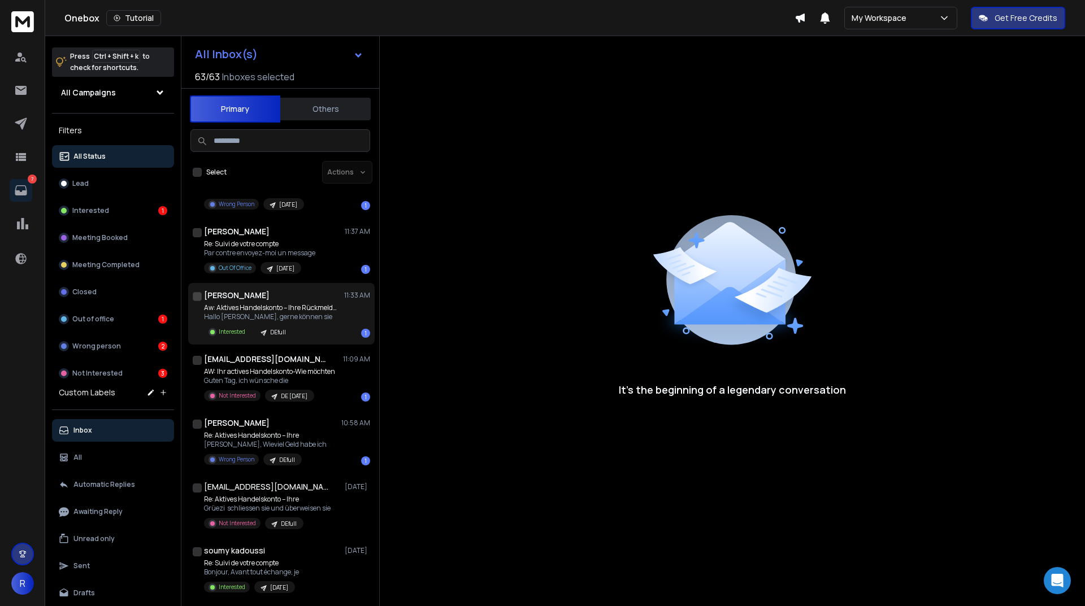
scroll to position [226, 0]
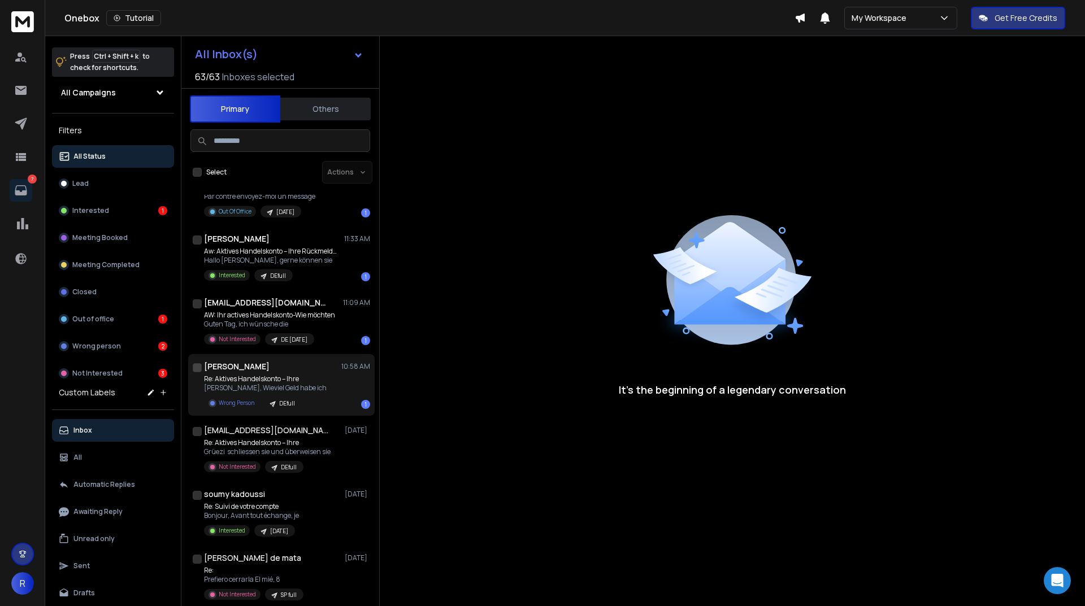
click at [356, 393] on div "Re: Aktives Handelskonto – Ihre Moin, Wieviel Geld habe ich Wrong Person DEfull…" at bounding box center [287, 392] width 166 height 34
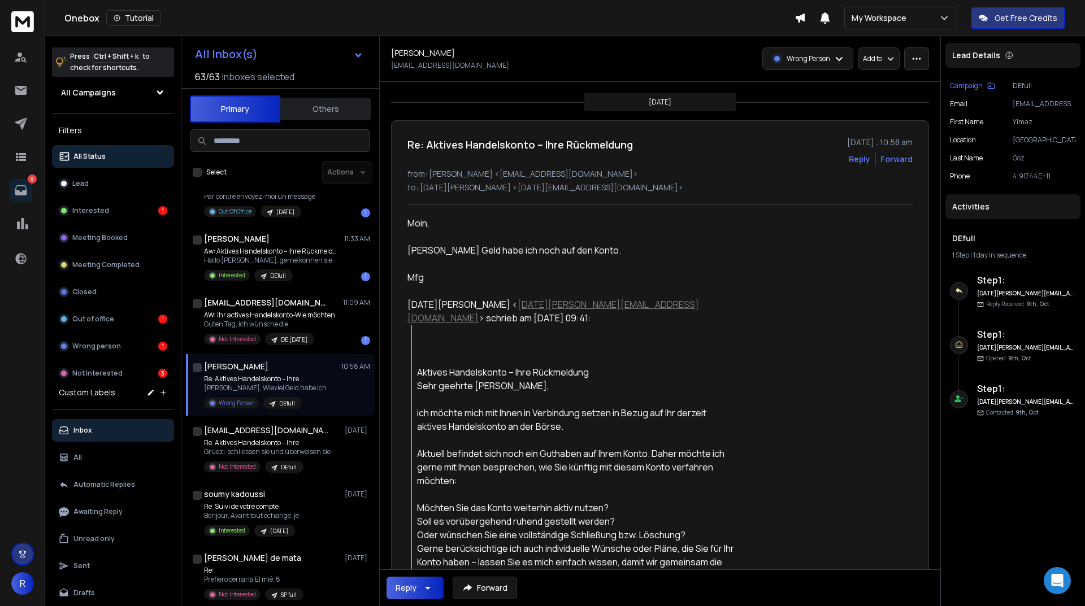
drag, startPoint x: 437, startPoint y: 268, endPoint x: 430, endPoint y: 285, distance: 18.5
click at [430, 285] on div "Re: Aktives Handelskonto – Ihre Rückmeldung 9 October 2025 : 10:58 am Reply For…" at bounding box center [660, 506] width 538 height 772
drag, startPoint x: 474, startPoint y: 174, endPoint x: 562, endPoint y: 174, distance: 87.6
click at [562, 174] on p "from: Yilmaz Göz <yilmazgoz30@gmail.com>" at bounding box center [659, 173] width 505 height 11
copy p "yilmazgoz30@gmail.com"
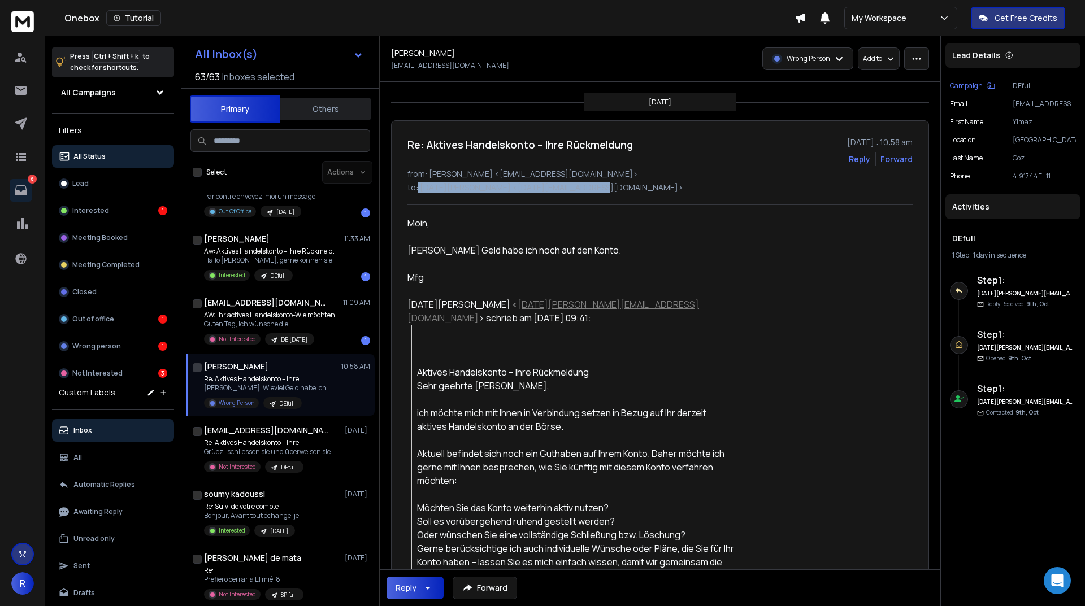
drag, startPoint x: 452, startPoint y: 185, endPoint x: 593, endPoint y: 188, distance: 140.7
click at [593, 188] on p "to: Lucia Ortega <lucia.o@webblockchain.info>" at bounding box center [659, 187] width 505 height 11
copy p "Lucia Ortega <lucia.o@webblockchain.info>"
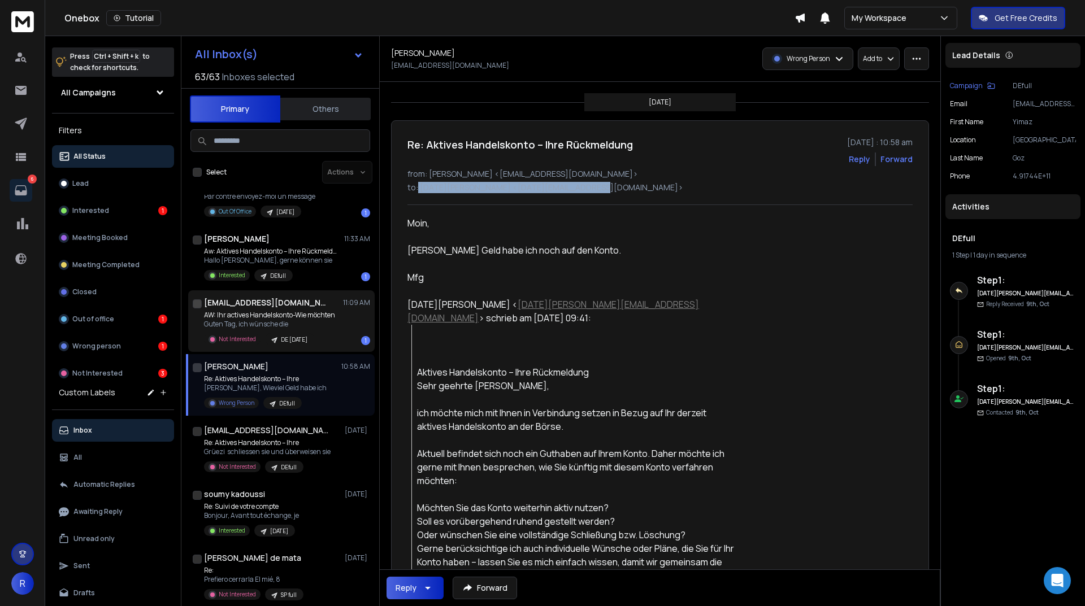
drag, startPoint x: 340, startPoint y: 331, endPoint x: 375, endPoint y: 328, distance: 35.7
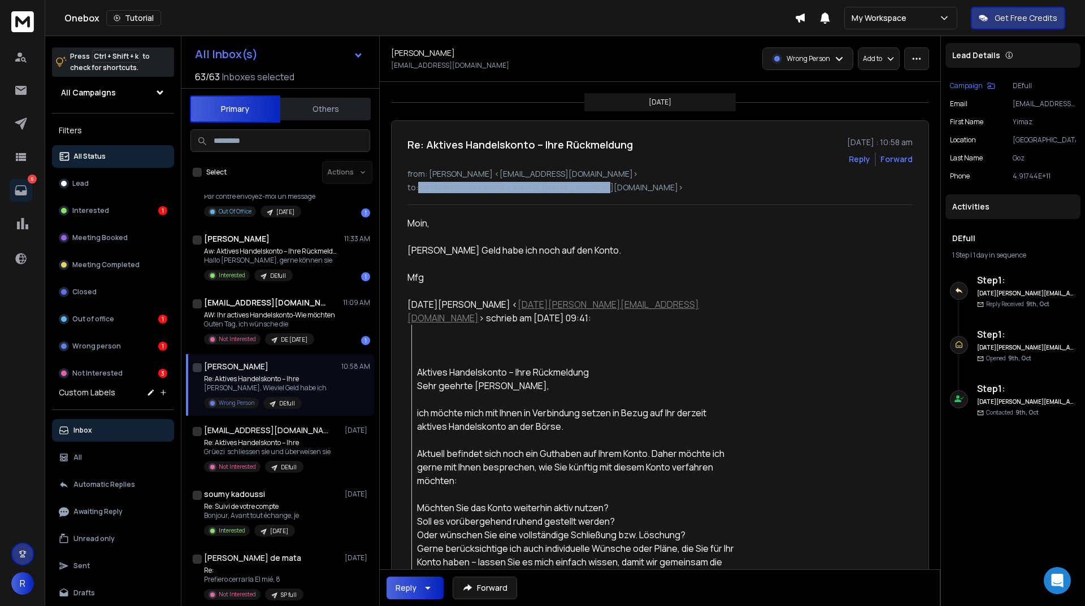
click at [340, 331] on div "AW: Ihr actives Handelskonto-Wie möchten Guten Tag, ich wünsche die Not Interes…" at bounding box center [287, 328] width 166 height 34
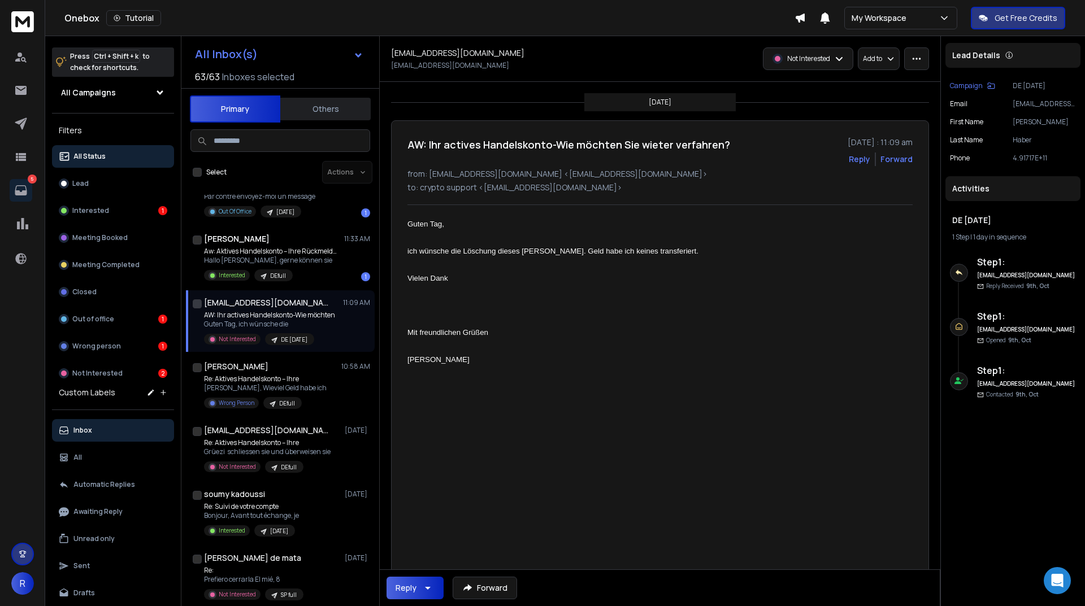
drag, startPoint x: 409, startPoint y: 217, endPoint x: 504, endPoint y: 359, distance: 170.7
copy div "Guten Tag, ich wünsche die Löschung dieses Kontos. Geld habe ich keines transfe…"
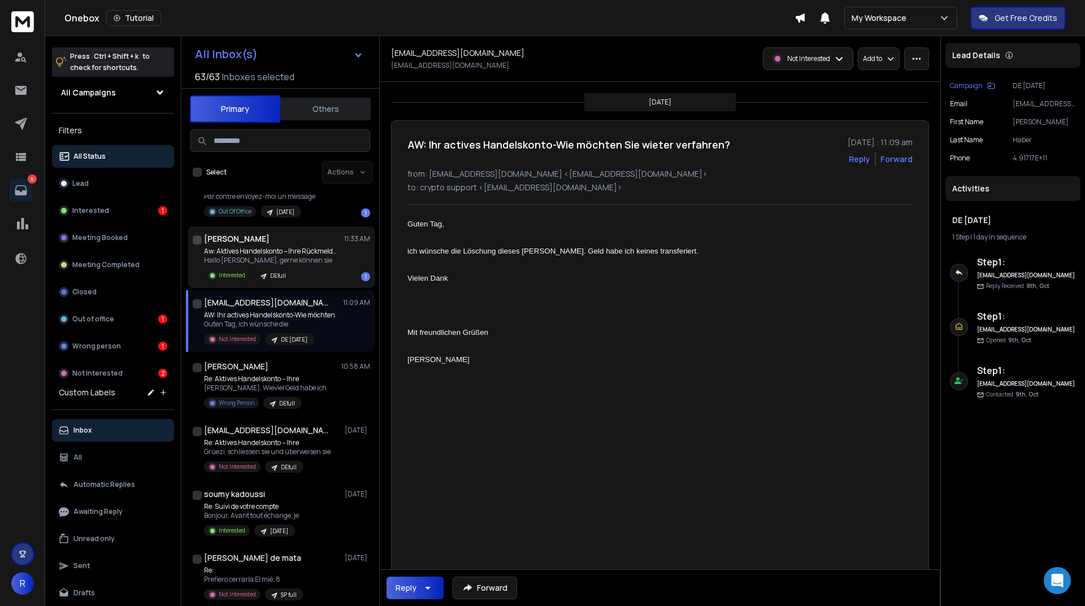
click at [291, 265] on div "Aw: Aktives Handelskonto – Ihre Rückmeldung Hallo Frau Brooks, gerne können sie…" at bounding box center [272, 264] width 136 height 34
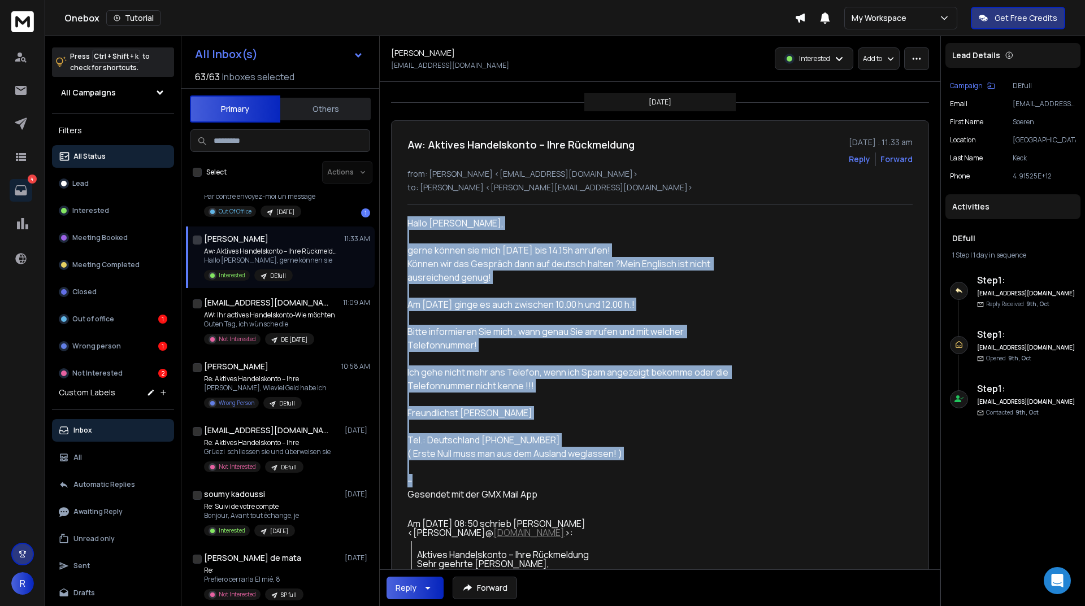
drag, startPoint x: 402, startPoint y: 218, endPoint x: 696, endPoint y: 484, distance: 396.0
click at [697, 484] on div "Aw: Aktives Handelskonto – Ihre Rückmeldung 9 October 2025 : 11:33 am Reply For…" at bounding box center [660, 519] width 538 height 799
copy div "Hallo Frau Brooks, gerne können sie mich heute bis 14.15h anrufen! Können wir d…"
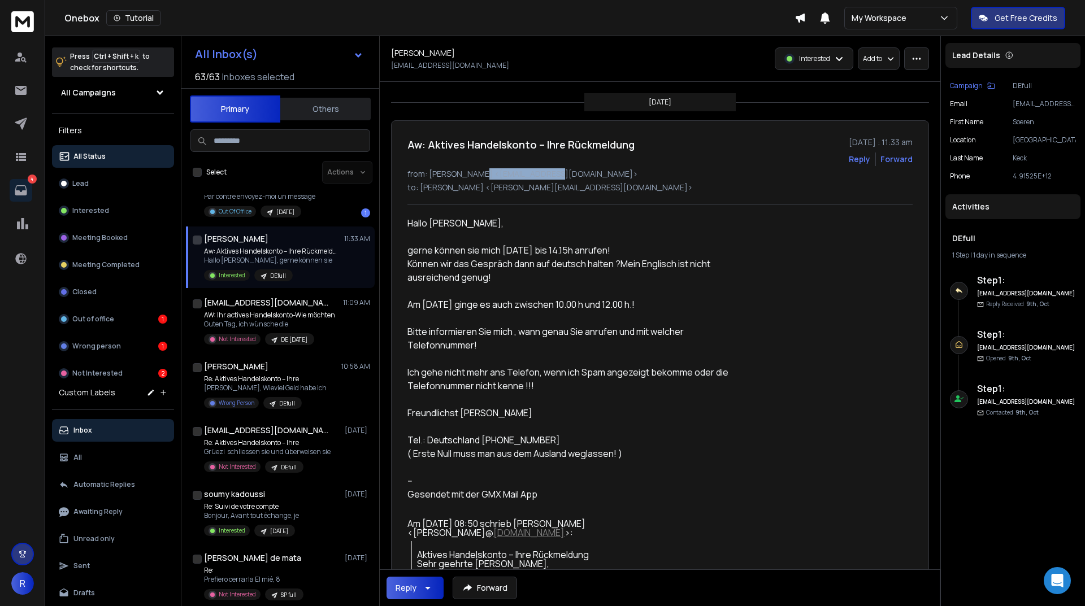
drag, startPoint x: 475, startPoint y: 172, endPoint x: 553, endPoint y: 176, distance: 77.5
click at [553, 176] on p "from: Sören Keck <soerenkeck@gmx.de>" at bounding box center [659, 173] width 505 height 11
copy p "[EMAIL_ADDRESS][DOMAIN_NAME]"
drag, startPoint x: 428, startPoint y: 171, endPoint x: 468, endPoint y: 175, distance: 40.3
click at [468, 175] on p "from: Sören Keck <soerenkeck@gmx.de>" at bounding box center [659, 173] width 505 height 11
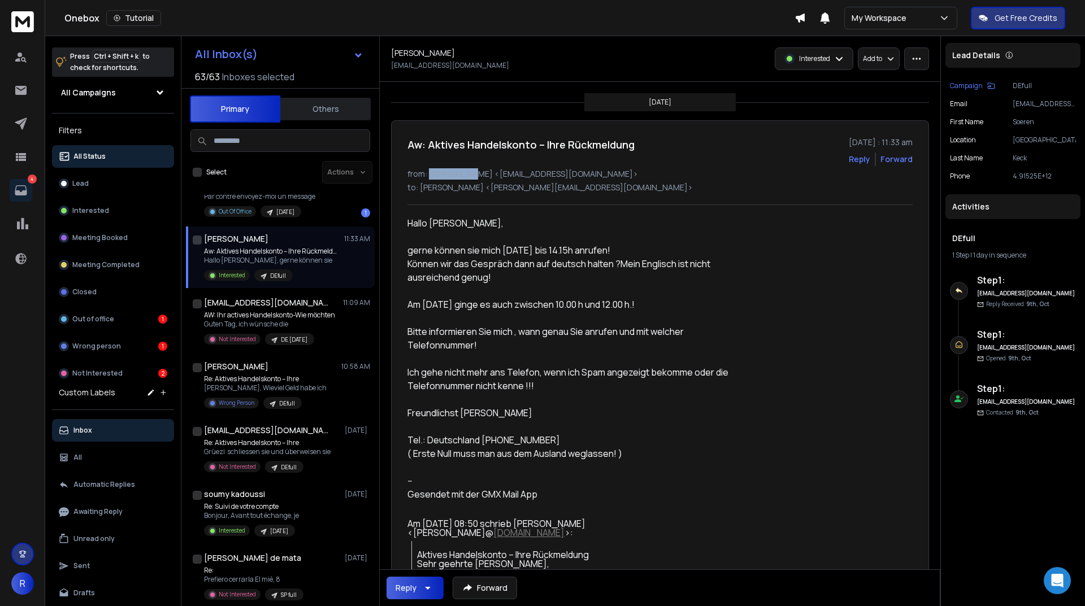
copy p "Sören Keck"
click at [669, 467] on div "Hallo Frau Brooks, gerne können sie mich heute bis 14.15h anrufen! Können wir d…" at bounding box center [576, 559] width 339 height 686
drag, startPoint x: 418, startPoint y: 185, endPoint x: 644, endPoint y: 181, distance: 225.5
click at [644, 181] on div "Aw: Aktives Handelskonto – Ihre Rückmeldung 9 October 2025 : 11:33 am Reply For…" at bounding box center [659, 165] width 505 height 57
copy p "[PERSON_NAME] <[PERSON_NAME][EMAIL_ADDRESS][DOMAIN_NAME]>"
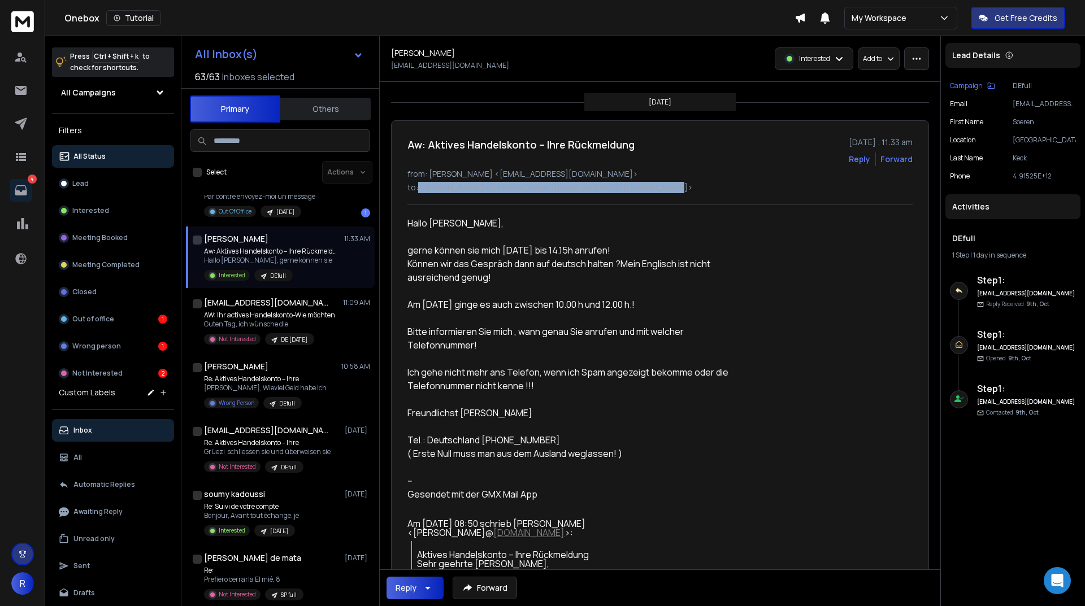
click at [459, 293] on div "Hallo Frau Brooks, gerne können sie mich heute bis 14.15h anrufen! Können wir d…" at bounding box center [576, 559] width 339 height 686
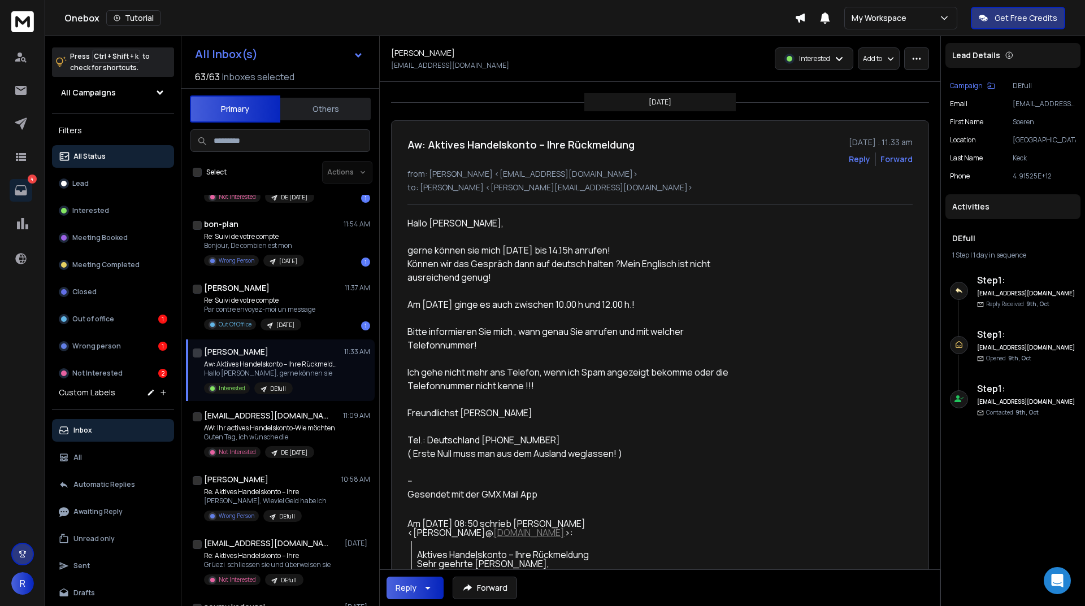
scroll to position [57, 0]
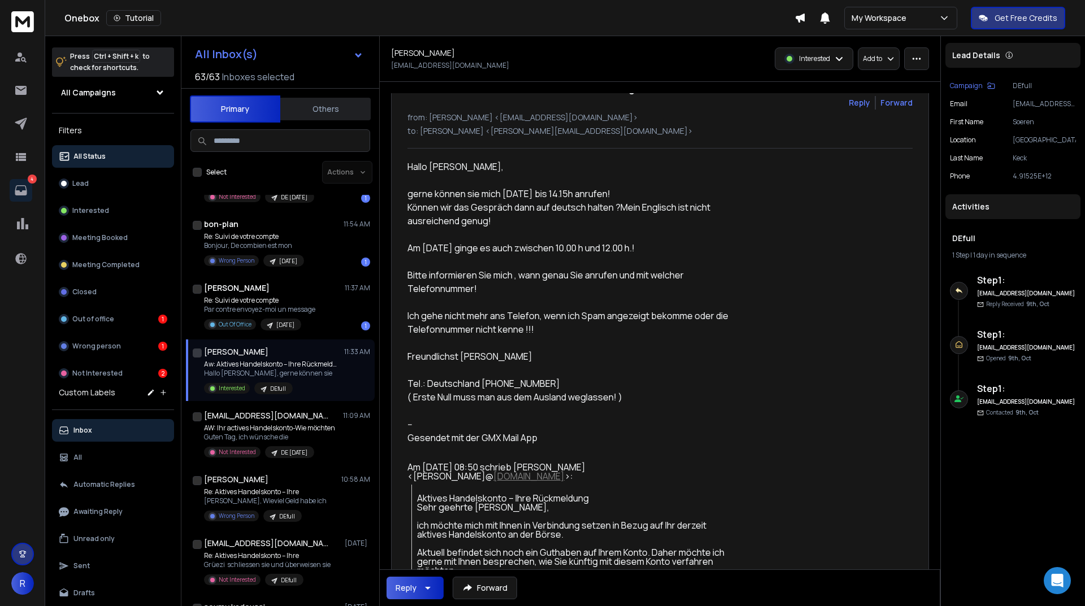
click at [416, 585] on div "Reply" at bounding box center [406, 588] width 21 height 11
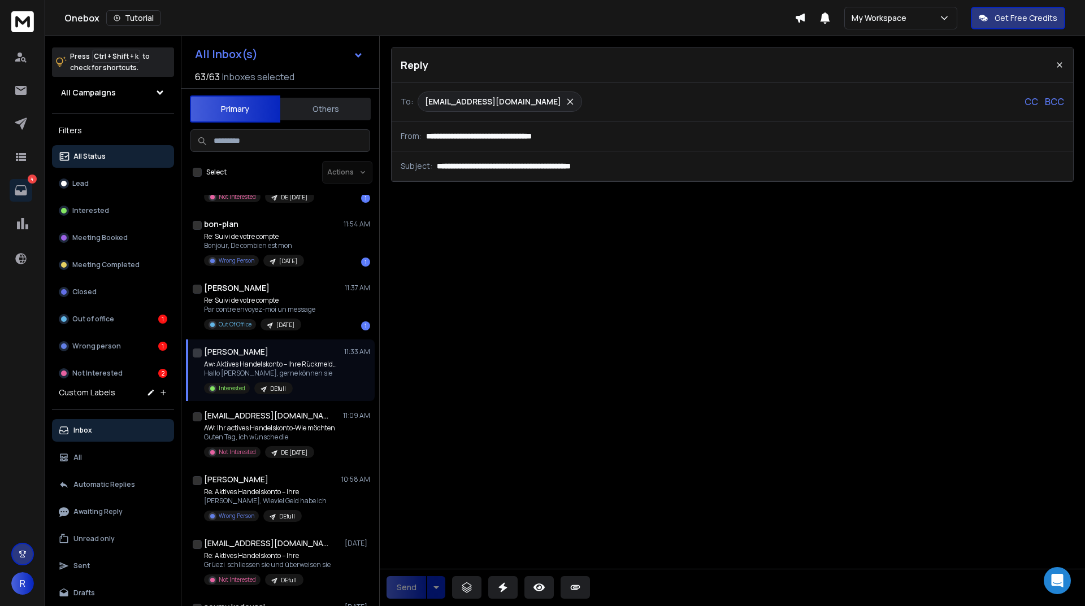
scroll to position [0, 0]
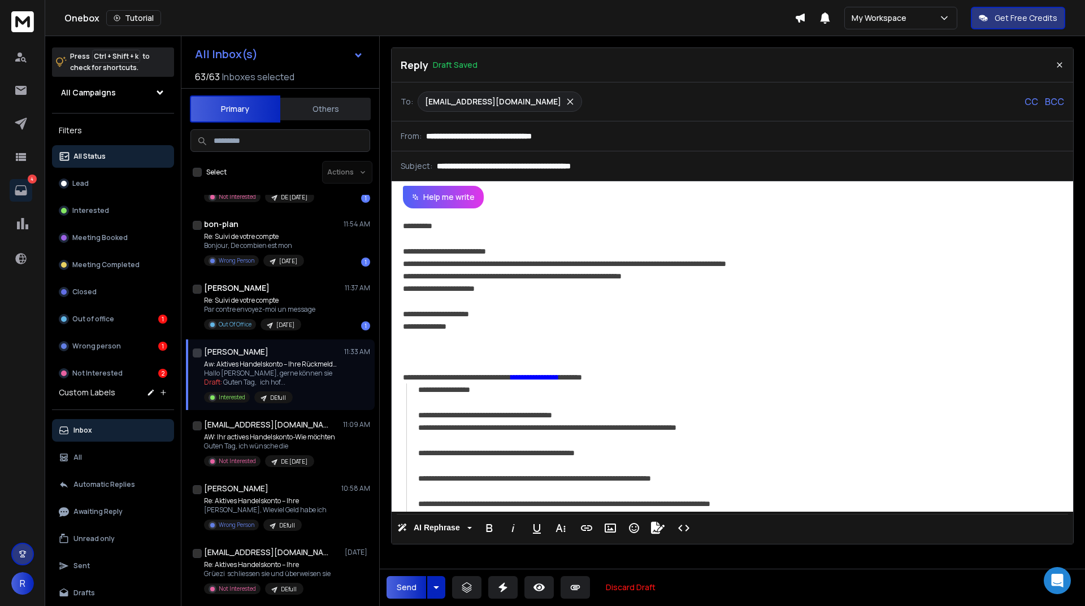
click at [400, 583] on button "Send" at bounding box center [406, 587] width 40 height 23
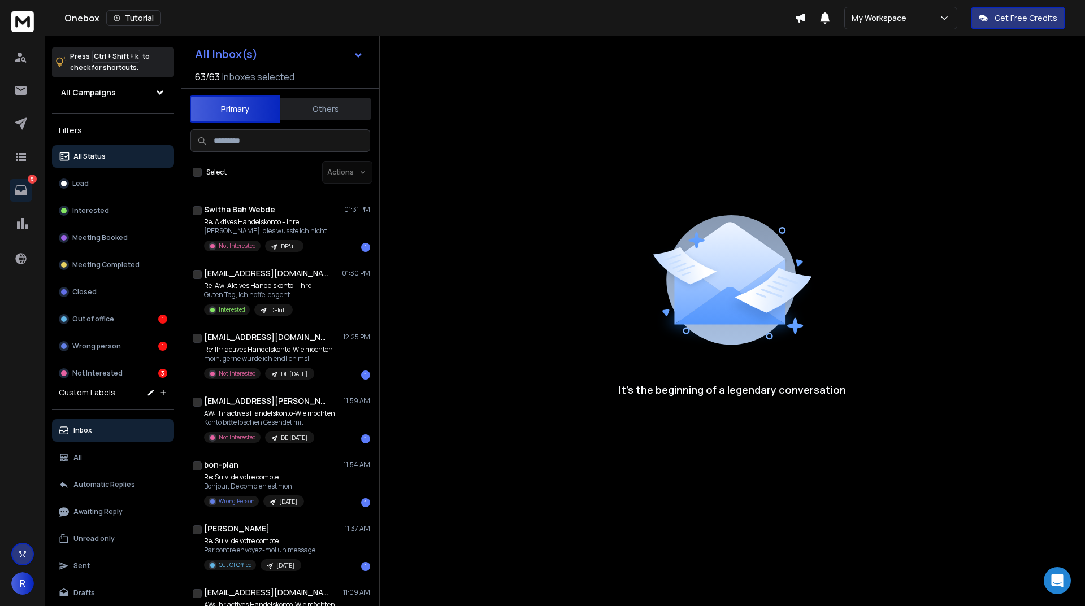
click at [97, 162] on div "All Status" at bounding box center [82, 156] width 47 height 11
click at [16, 195] on icon at bounding box center [21, 190] width 12 height 10
click at [20, 125] on icon at bounding box center [21, 124] width 12 height 12
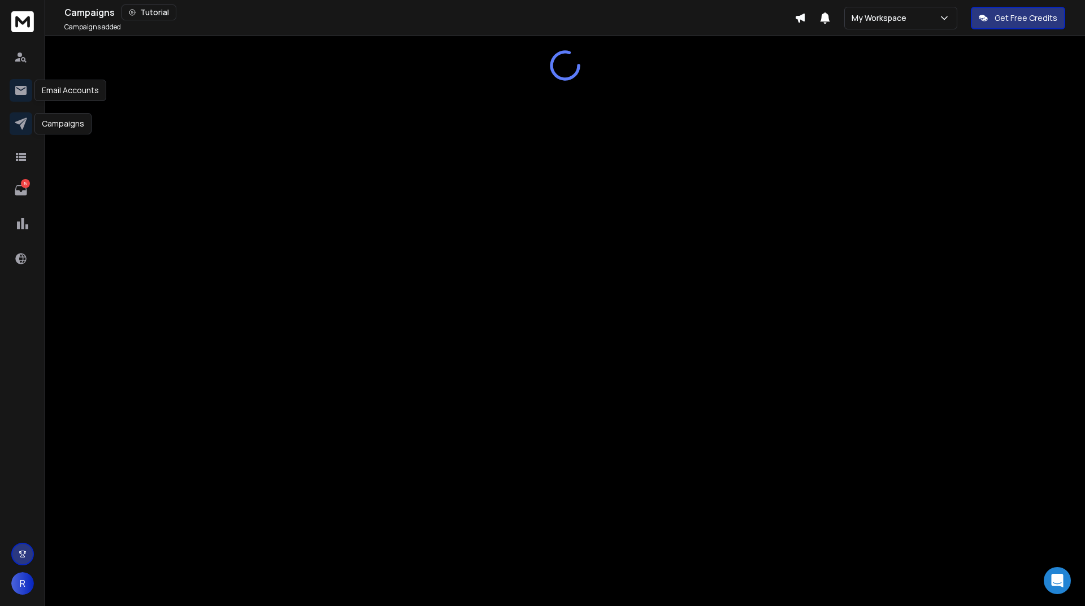
click at [23, 88] on icon at bounding box center [20, 90] width 11 height 9
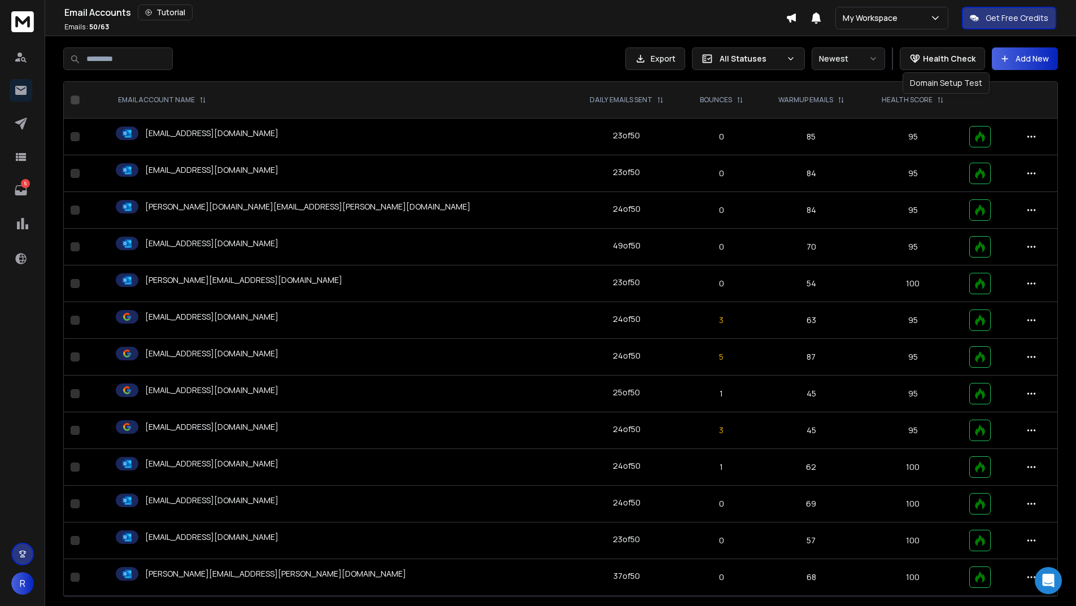
click at [949, 63] on p "Health Check" at bounding box center [949, 58] width 53 height 11
click at [15, 205] on div "5" at bounding box center [23, 192] width 26 height 27
click at [19, 190] on icon at bounding box center [21, 191] width 14 height 14
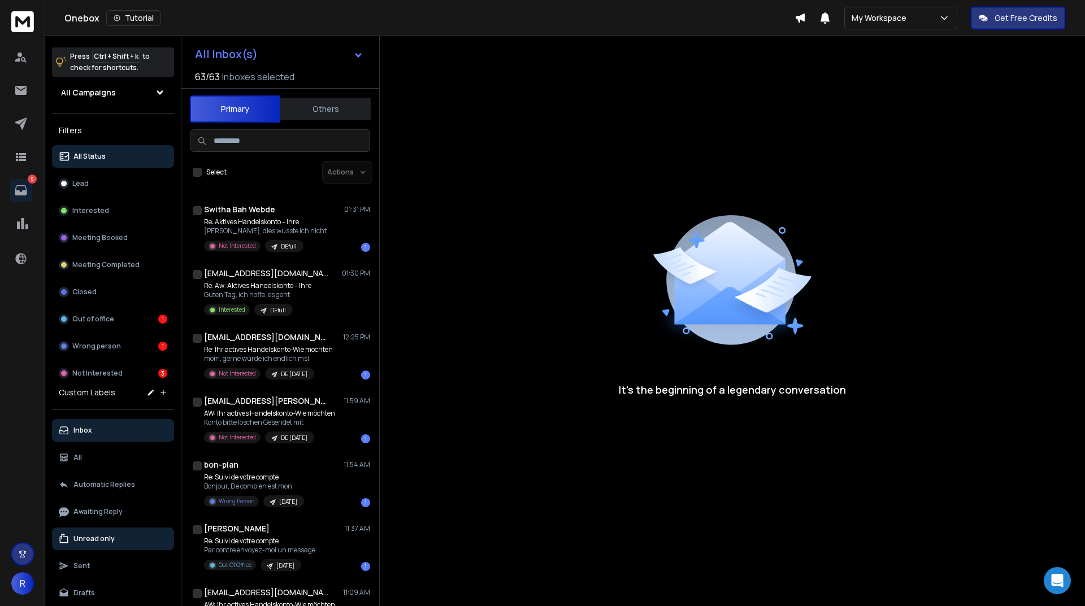
click at [99, 540] on p "Unread only" at bounding box center [93, 538] width 41 height 9
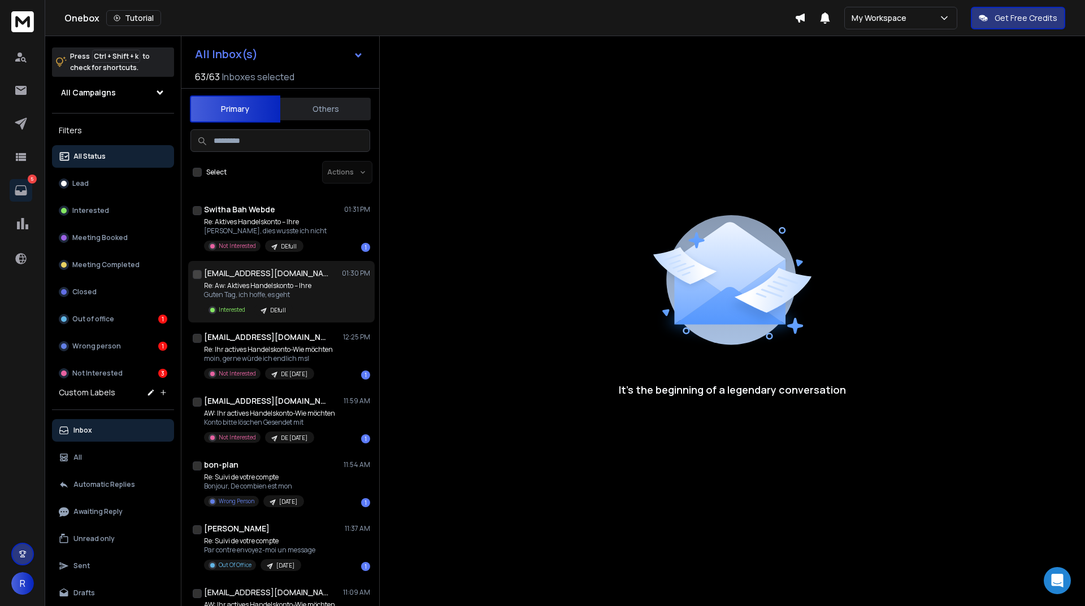
click at [295, 281] on div "[PERSON_NAME][EMAIL_ADDRESS][DOMAIN_NAME] 01:30 PM Re: Aw: Aktives Handelskonto…" at bounding box center [287, 292] width 166 height 48
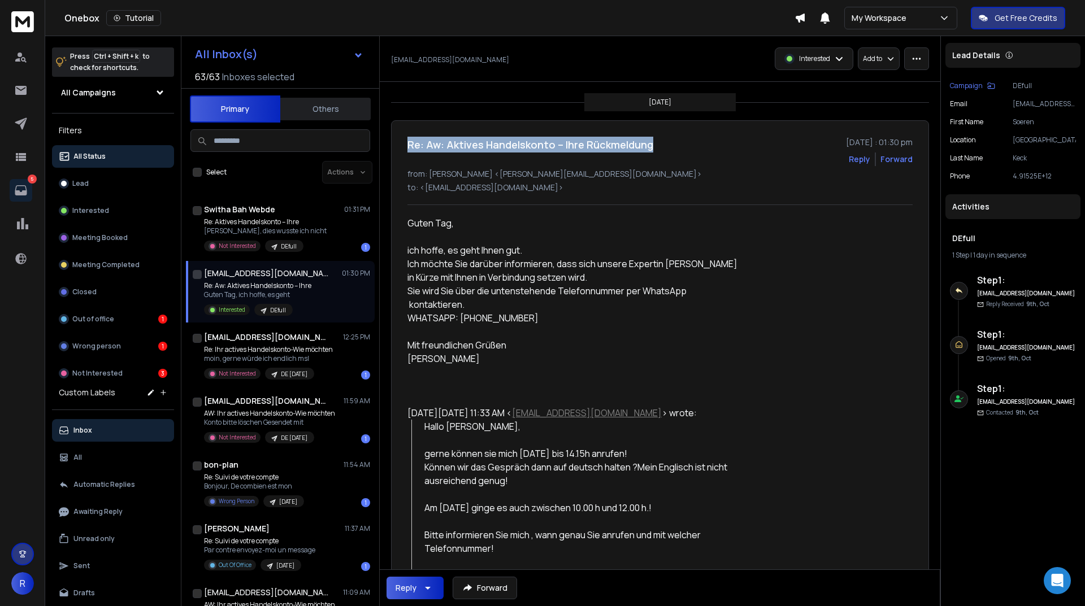
drag, startPoint x: 649, startPoint y: 147, endPoint x: 410, endPoint y: 142, distance: 239.1
click at [410, 142] on div "Re: Aw: Aktives Handelskonto – Ihre Rückmeldung [DATE] : 01:30 pm Reply Forward" at bounding box center [659, 151] width 505 height 29
click at [411, 142] on h1 "Re: Aw: Aktives Handelskonto – Ihre Rückmeldung" at bounding box center [530, 145] width 246 height 16
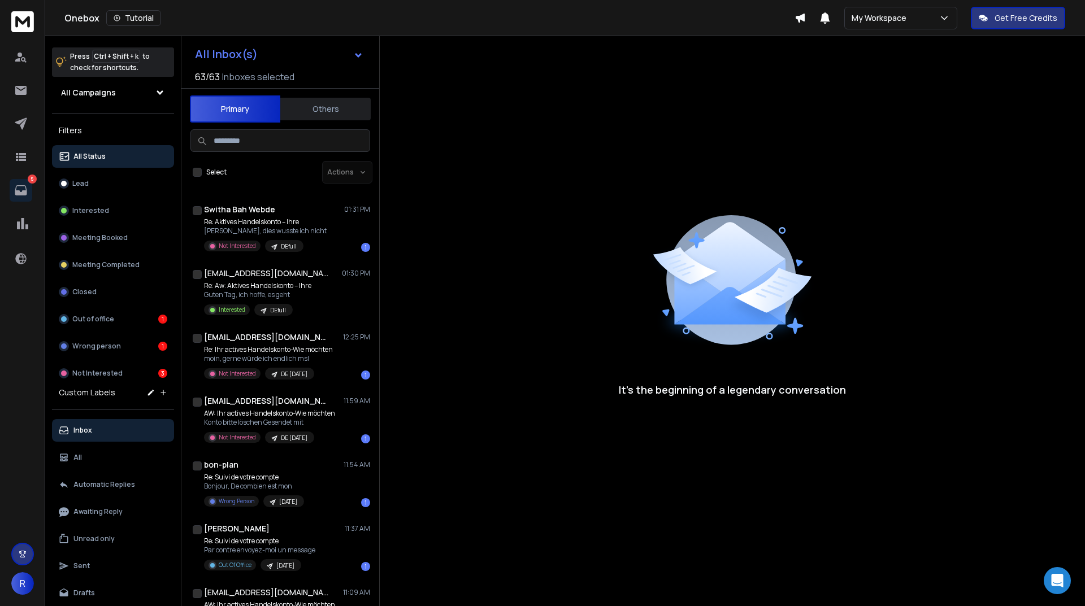
click at [322, 117] on button "Others" at bounding box center [325, 109] width 90 height 25
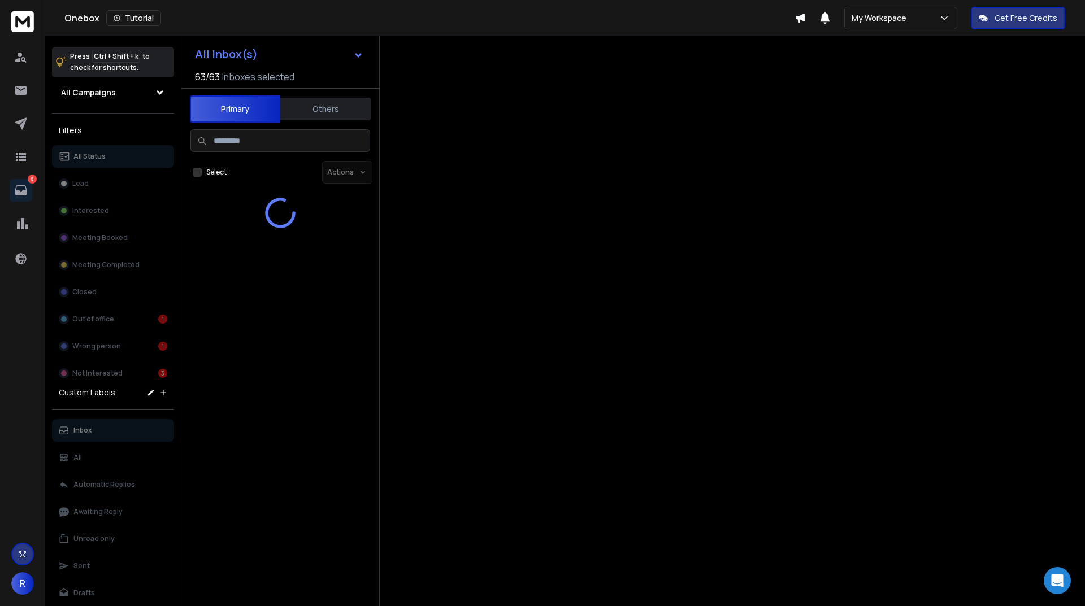
click at [222, 102] on button "Primary" at bounding box center [235, 108] width 90 height 27
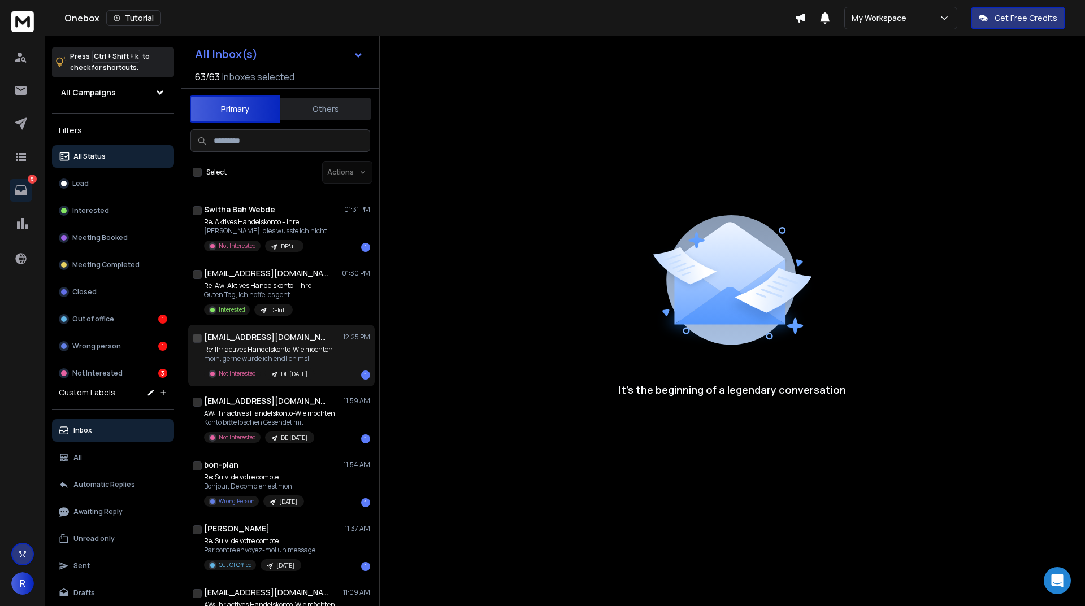
scroll to position [170, 0]
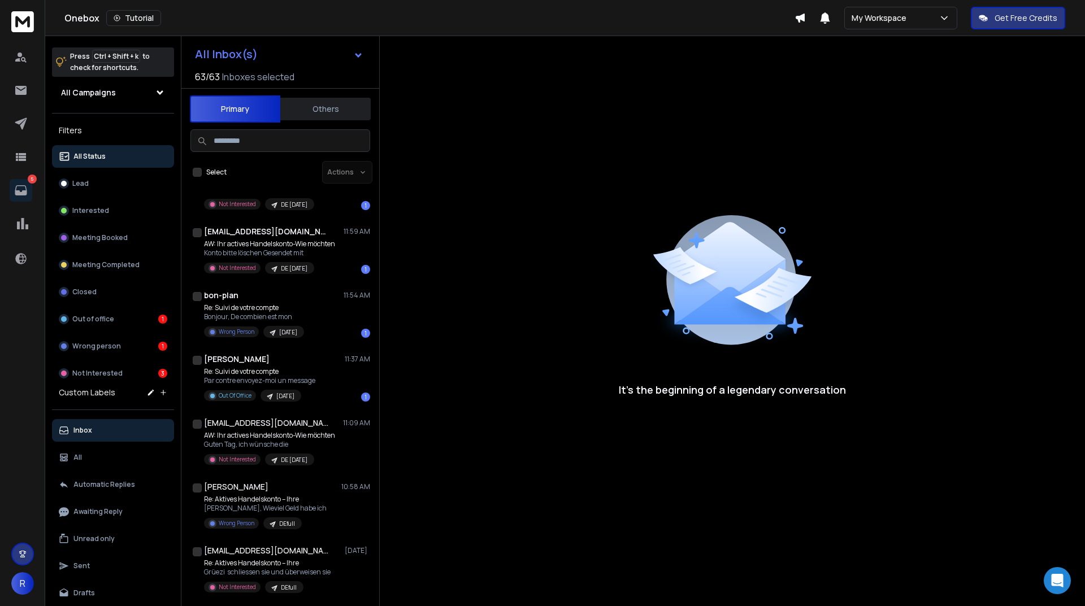
click at [347, 107] on button "Others" at bounding box center [325, 109] width 90 height 25
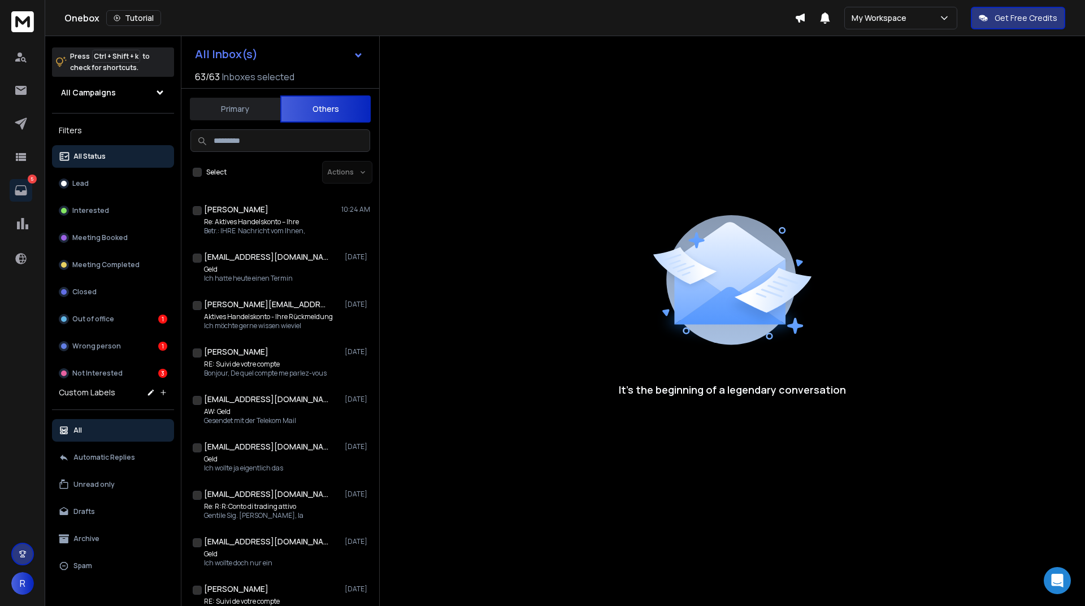
click at [266, 102] on button "Primary" at bounding box center [235, 109] width 90 height 25
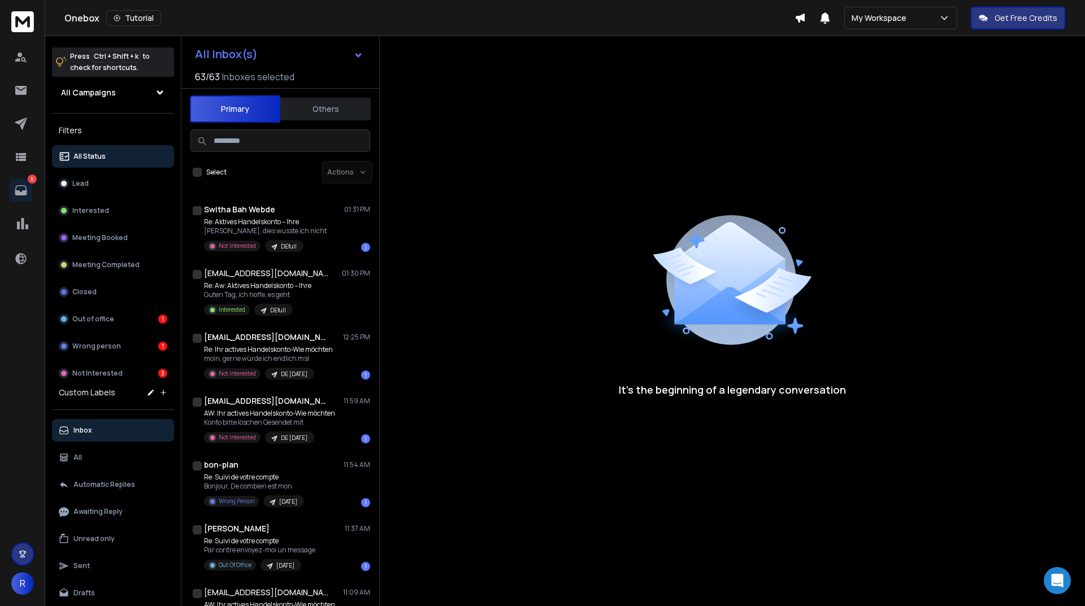
click at [359, 120] on button "Others" at bounding box center [325, 109] width 90 height 25
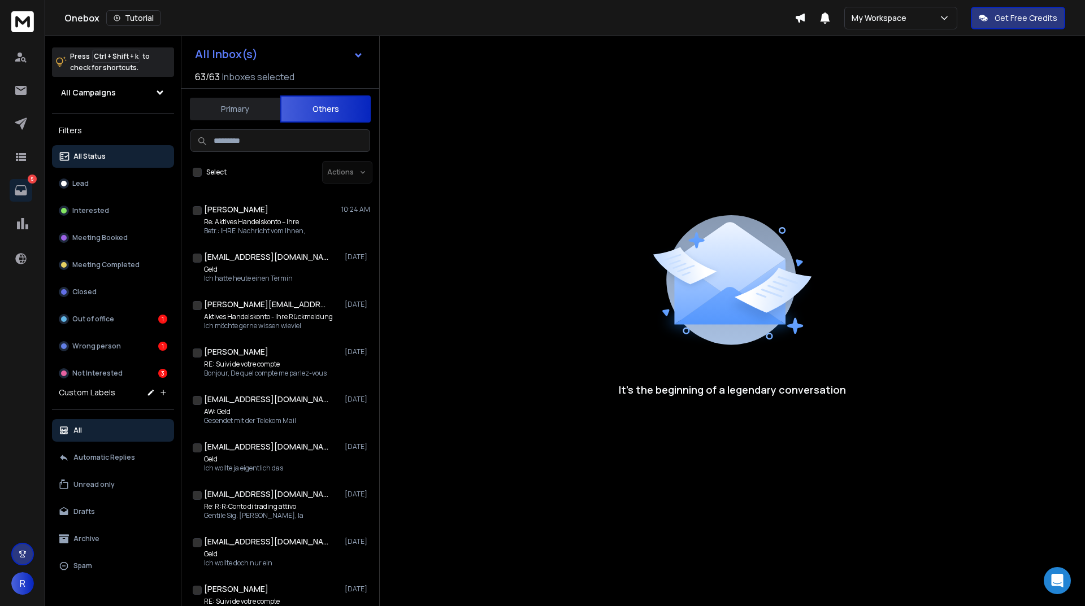
click at [258, 103] on button "Primary" at bounding box center [235, 109] width 90 height 25
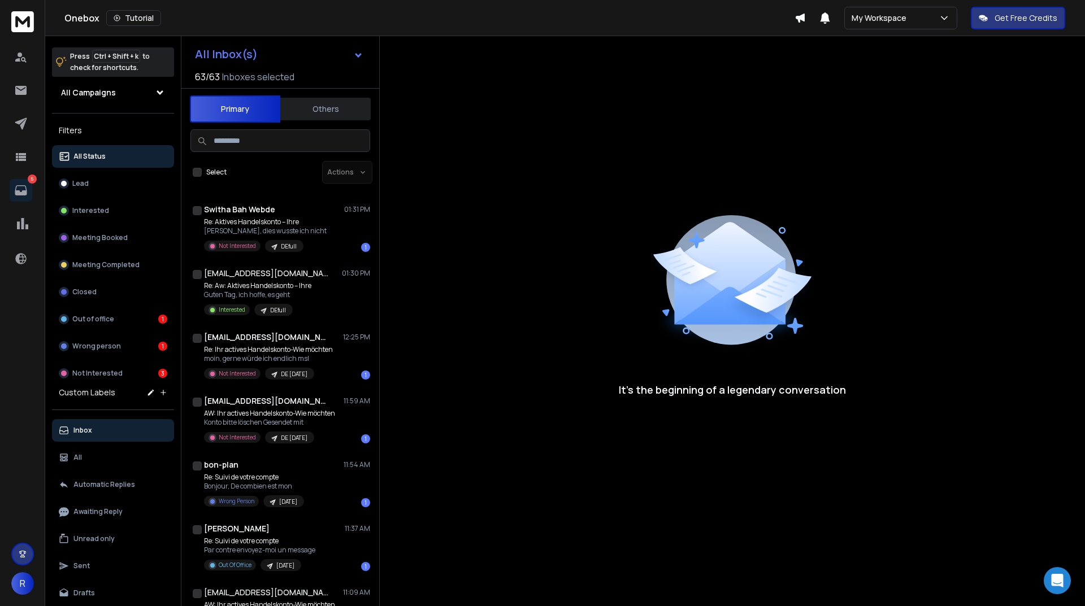
click at [300, 98] on button "Others" at bounding box center [325, 109] width 90 height 25
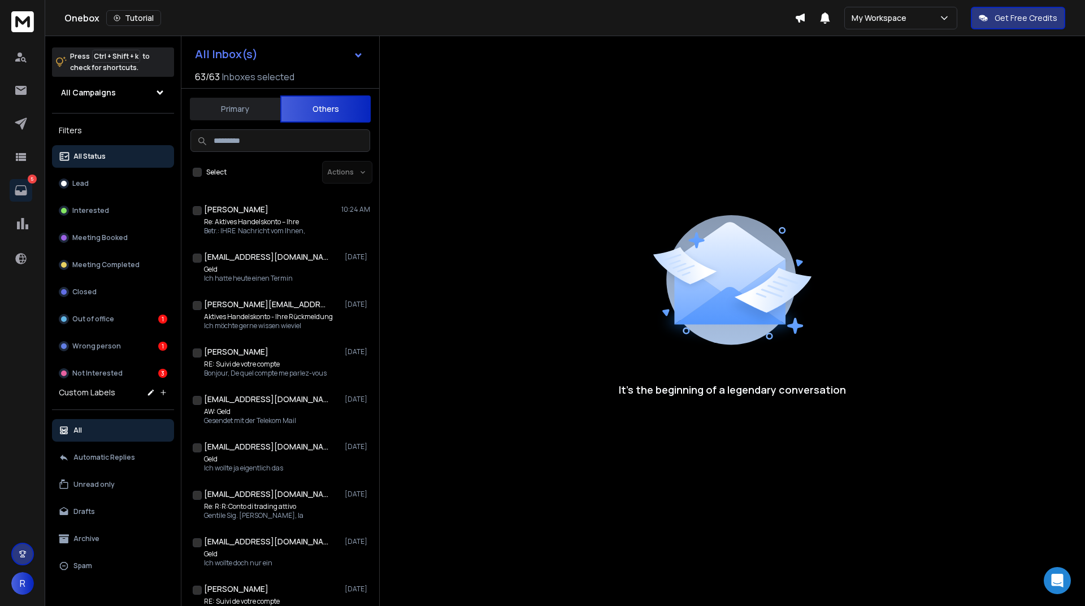
click at [241, 106] on button "Primary" at bounding box center [235, 109] width 90 height 25
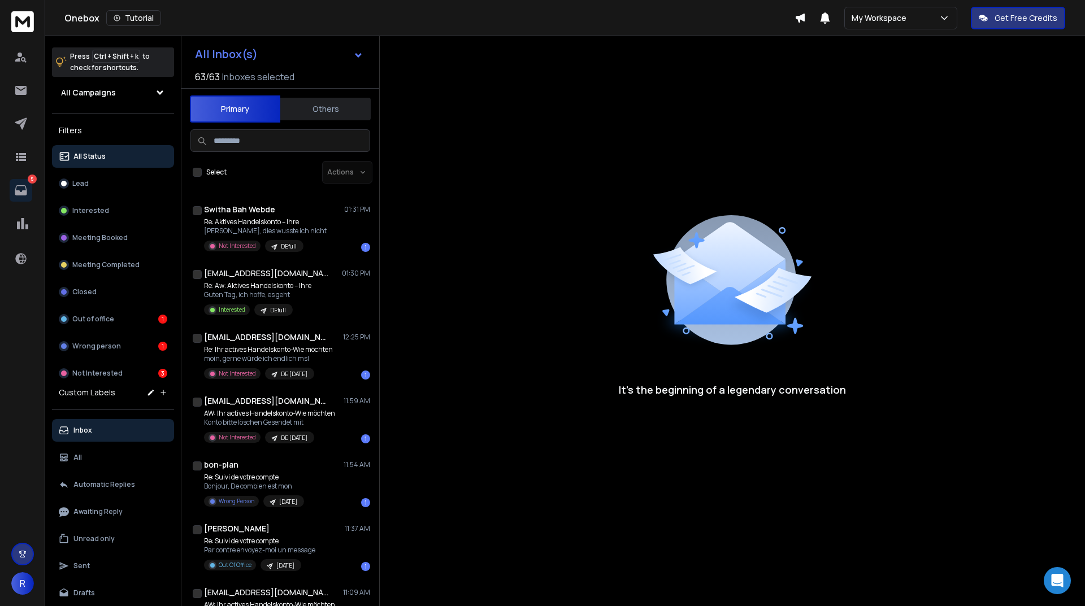
click at [585, 557] on div "It’s the beginning of a legendary conversation" at bounding box center [732, 339] width 705 height 606
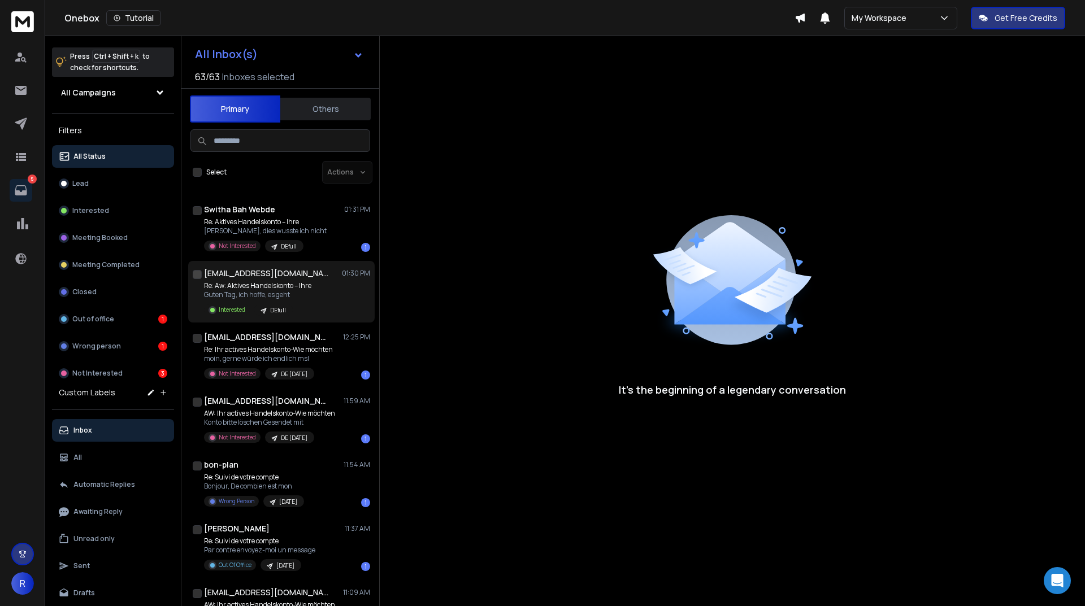
click at [301, 271] on div "soerenkeck@gmx.de 01:30 PM" at bounding box center [287, 273] width 166 height 11
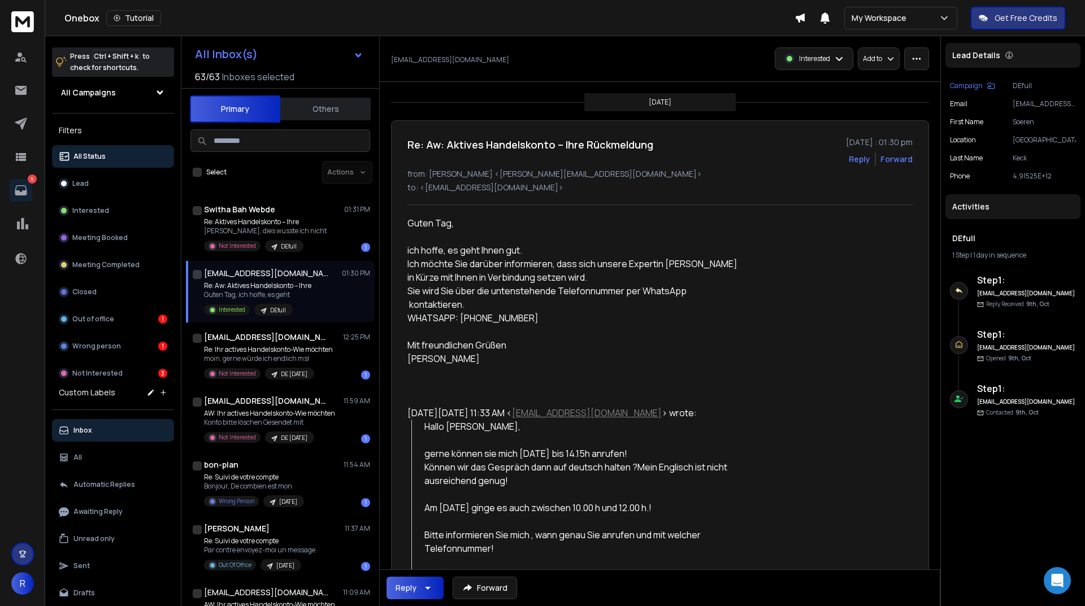
click at [778, 465] on div "Re: Aw: Aktives Handelskonto – Ihre Rückmeldung 9 October 2025 : 01:30 pm Reply…" at bounding box center [659, 608] width 505 height 942
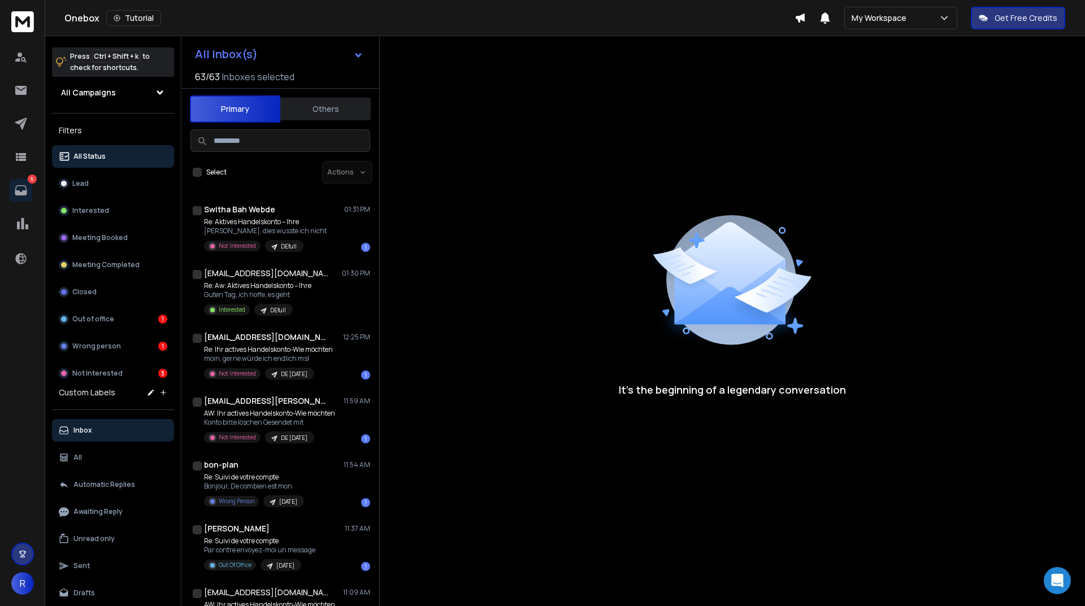
drag, startPoint x: 607, startPoint y: 177, endPoint x: 641, endPoint y: 301, distance: 127.8
click at [646, 297] on div "It’s the beginning of a legendary conversation" at bounding box center [732, 293] width 705 height 515
drag, startPoint x: 683, startPoint y: 335, endPoint x: 529, endPoint y: 379, distance: 159.2
click at [529, 379] on div "It’s the beginning of a legendary conversation" at bounding box center [732, 293] width 705 height 515
drag, startPoint x: 599, startPoint y: 353, endPoint x: 825, endPoint y: 424, distance: 237.5
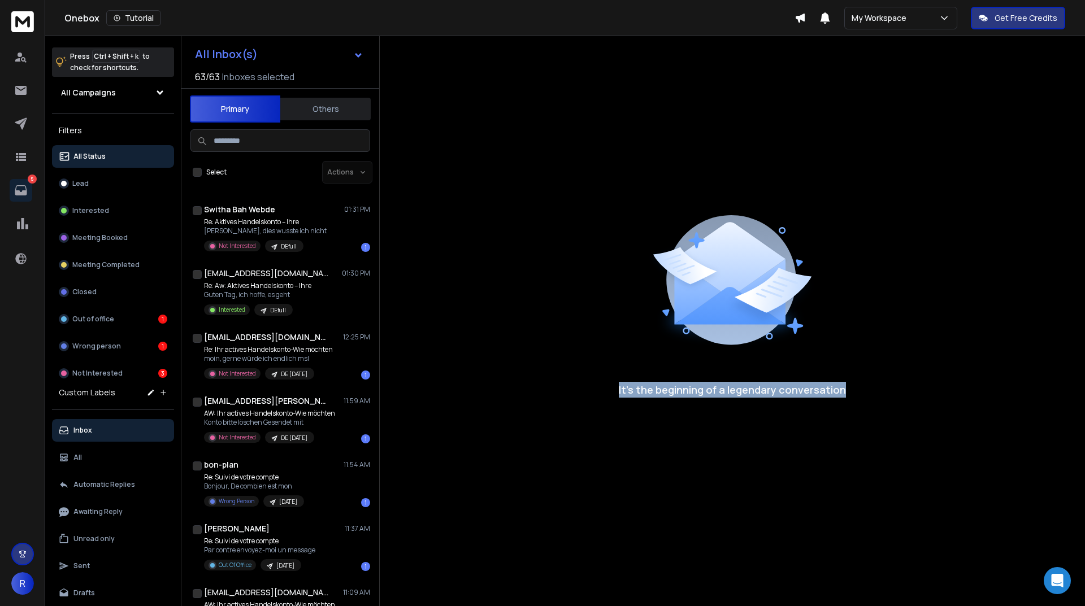
click at [847, 441] on div "It’s the beginning of a legendary conversation" at bounding box center [732, 293] width 705 height 515
click at [472, 275] on div "It’s the beginning of a legendary conversation" at bounding box center [732, 293] width 705 height 515
drag, startPoint x: 473, startPoint y: 276, endPoint x: 915, endPoint y: 442, distance: 472.0
click at [915, 442] on div "It’s the beginning of a legendary conversation" at bounding box center [732, 293] width 705 height 515
click at [897, 445] on div "It’s the beginning of a legendary conversation" at bounding box center [732, 293] width 705 height 515
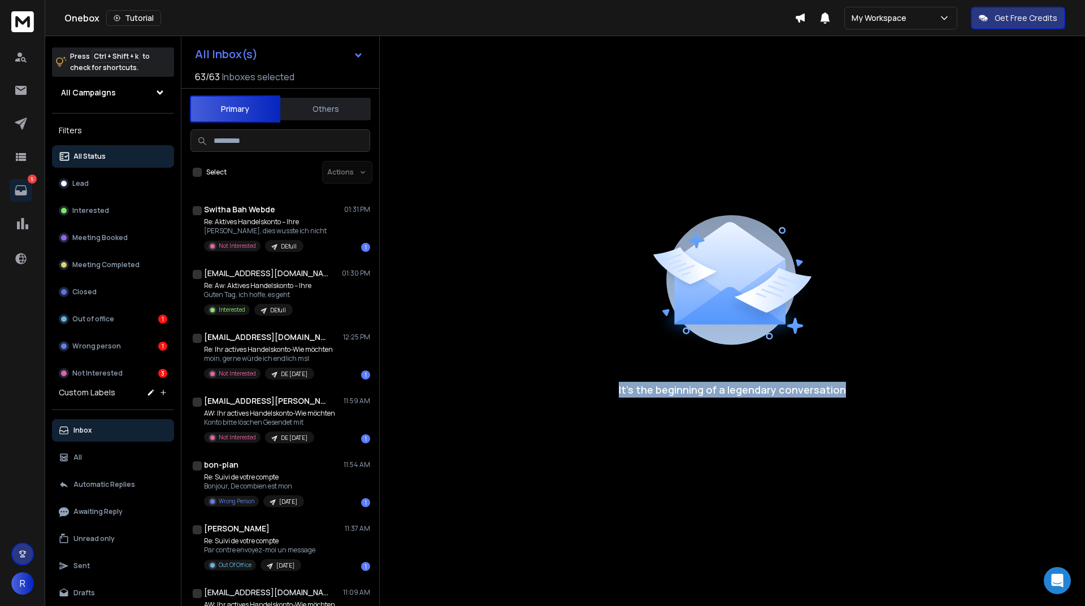
drag, startPoint x: 823, startPoint y: 428, endPoint x: 558, endPoint y: 257, distance: 315.5
click at [588, 313] on div "It’s the beginning of a legendary conversation" at bounding box center [732, 293] width 705 height 515
drag, startPoint x: 549, startPoint y: 240, endPoint x: 1020, endPoint y: 511, distance: 543.7
click at [1020, 511] on div "It’s the beginning of a legendary conversation" at bounding box center [732, 293] width 705 height 515
drag, startPoint x: 654, startPoint y: 307, endPoint x: 659, endPoint y: 318, distance: 11.6
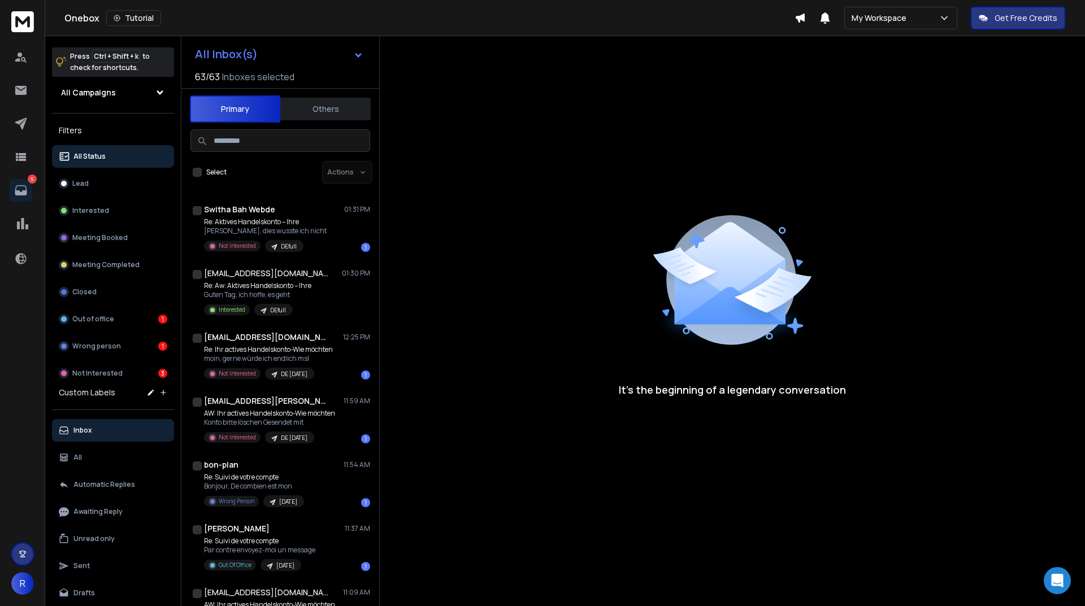
click at [654, 311] on icon at bounding box center [732, 280] width 170 height 130
drag, startPoint x: 898, startPoint y: 437, endPoint x: 1052, endPoint y: 457, distance: 155.0
click at [1052, 457] on div "It’s the beginning of a legendary conversation" at bounding box center [732, 293] width 705 height 515
drag, startPoint x: 873, startPoint y: 342, endPoint x: 939, endPoint y: 432, distance: 111.1
click at [939, 432] on div "It’s the beginning of a legendary conversation" at bounding box center [732, 293] width 705 height 515
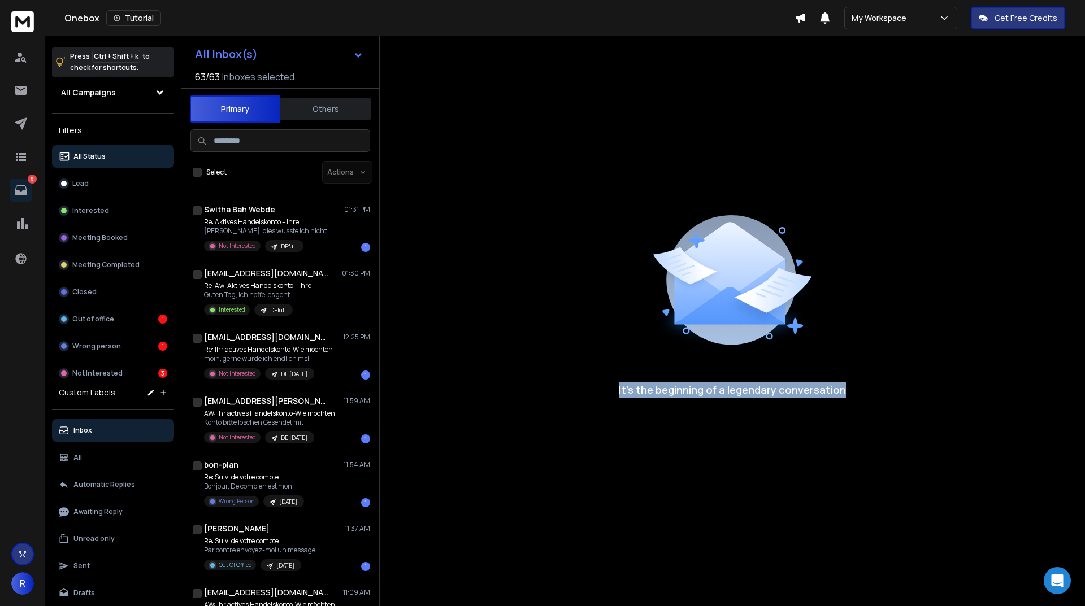
click at [939, 432] on div "It’s the beginning of a legendary conversation" at bounding box center [732, 293] width 705 height 515
drag, startPoint x: 939, startPoint y: 432, endPoint x: 592, endPoint y: 365, distance: 353.3
click at [592, 365] on div "It’s the beginning of a legendary conversation" at bounding box center [732, 293] width 705 height 515
drag, startPoint x: 589, startPoint y: 358, endPoint x: 975, endPoint y: 460, distance: 399.2
click at [975, 460] on div "It’s the beginning of a legendary conversation" at bounding box center [732, 293] width 705 height 515
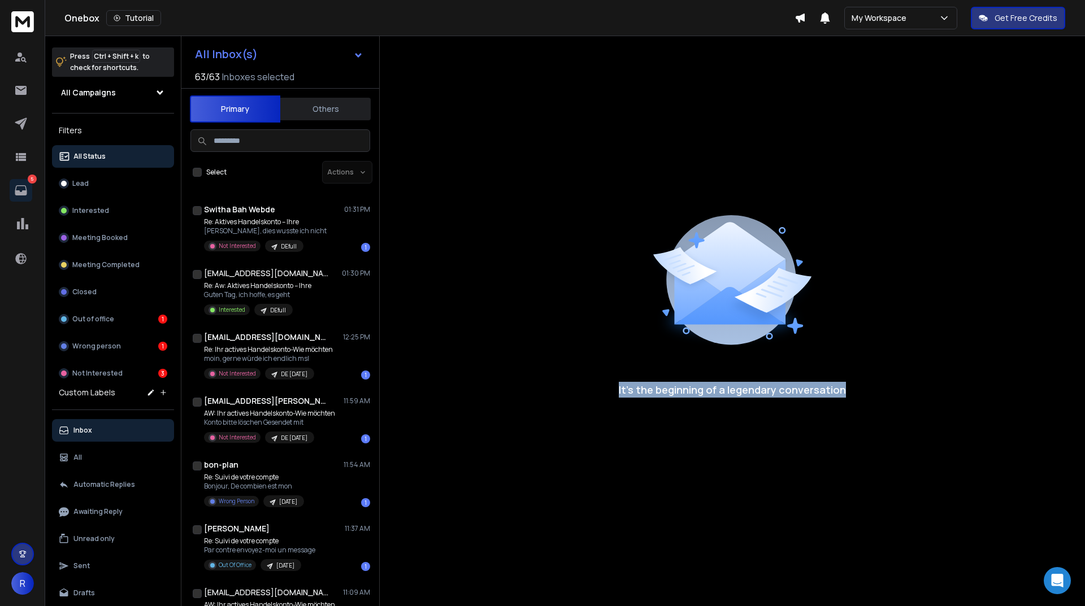
click at [842, 445] on div "It’s the beginning of a legendary conversation" at bounding box center [732, 293] width 705 height 515
click at [325, 106] on button "Others" at bounding box center [325, 109] width 90 height 25
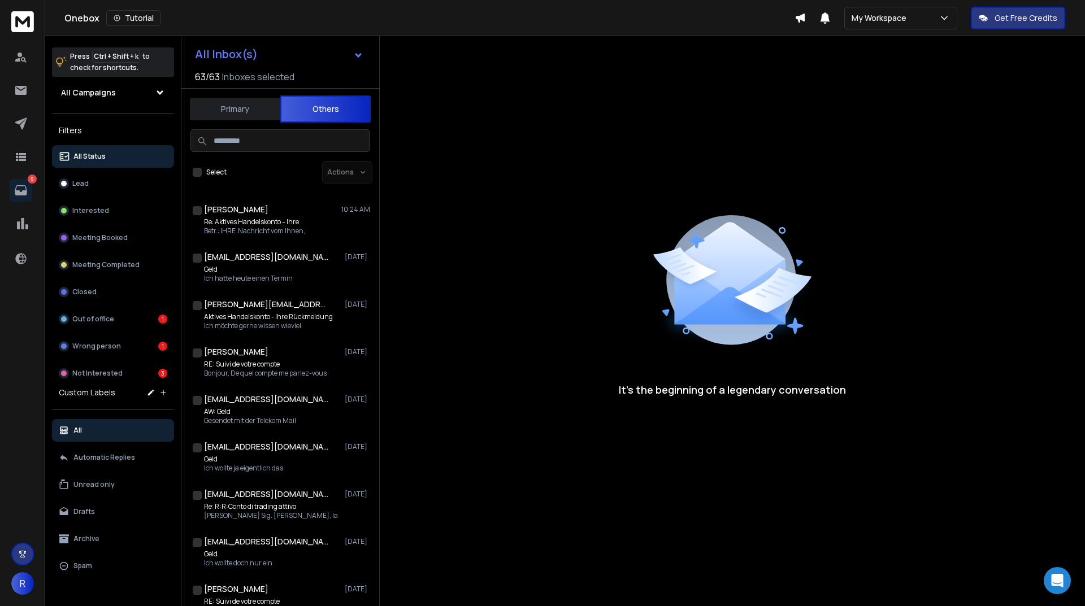
click at [257, 105] on button "Primary" at bounding box center [235, 109] width 90 height 25
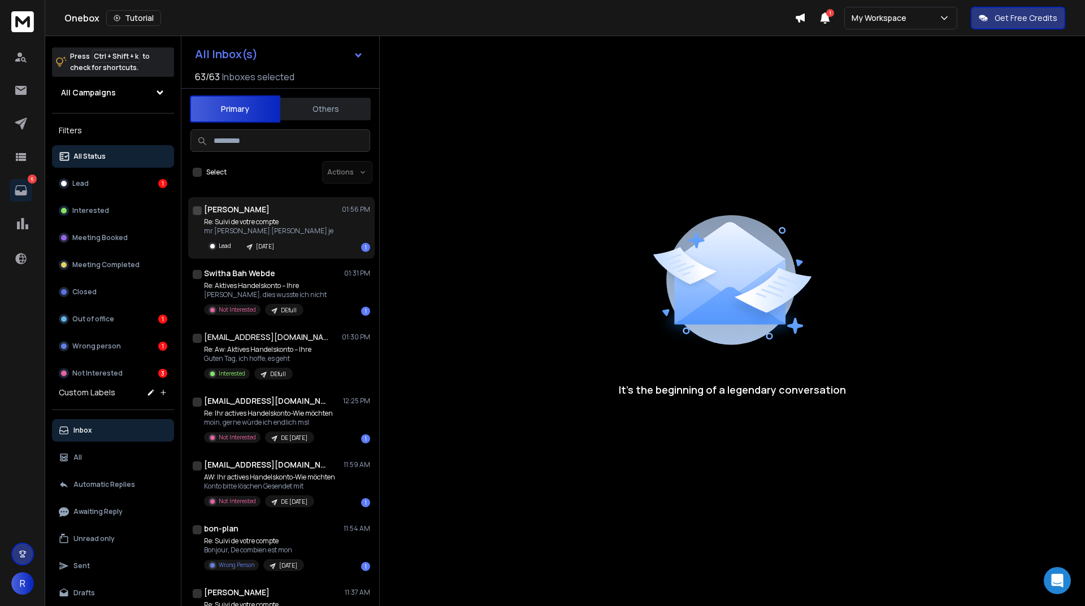
click at [303, 207] on div "[PERSON_NAME] 01:56 PM" at bounding box center [287, 209] width 166 height 11
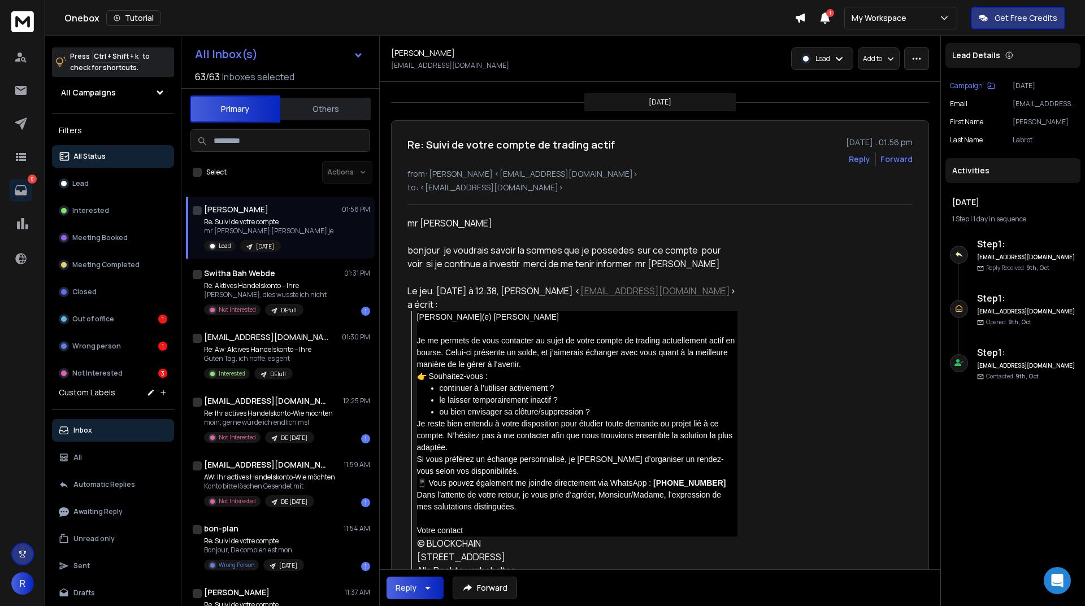
drag, startPoint x: 389, startPoint y: 215, endPoint x: 734, endPoint y: 283, distance: 351.3
click at [734, 283] on div "[DATE] Re: Suivi de votre compte de trading actif [DATE] : 01:56 pm Reply Forwa…" at bounding box center [660, 368] width 560 height 550
copy div "mr"
click at [197, 208] on button "button" at bounding box center [197, 210] width 9 height 9
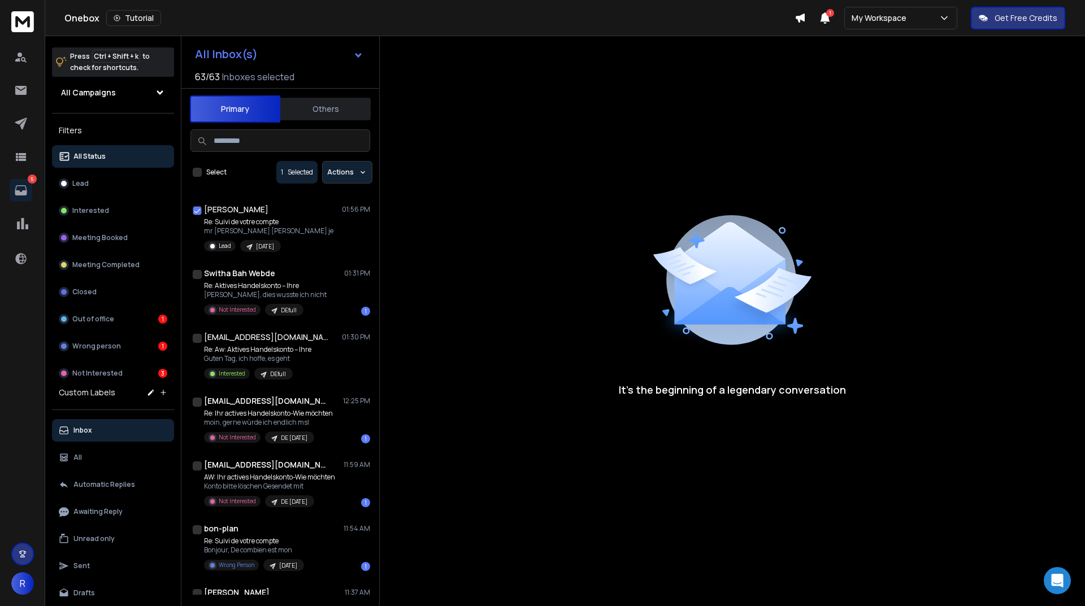
click at [350, 170] on p "Actions" at bounding box center [340, 172] width 27 height 9
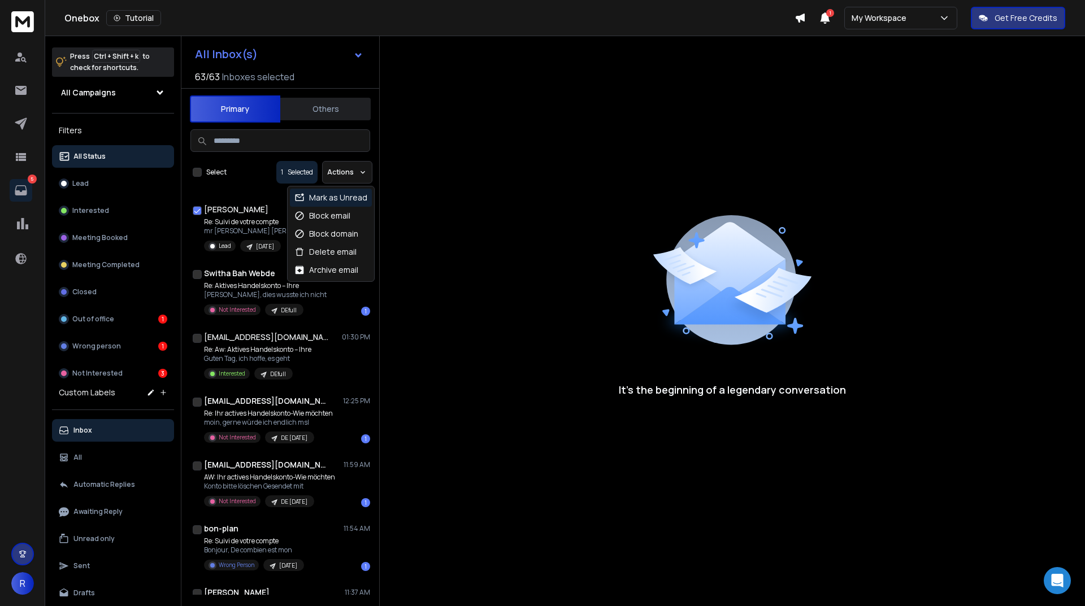
click at [340, 197] on div "Mark as Unread" at bounding box center [330, 197] width 73 height 11
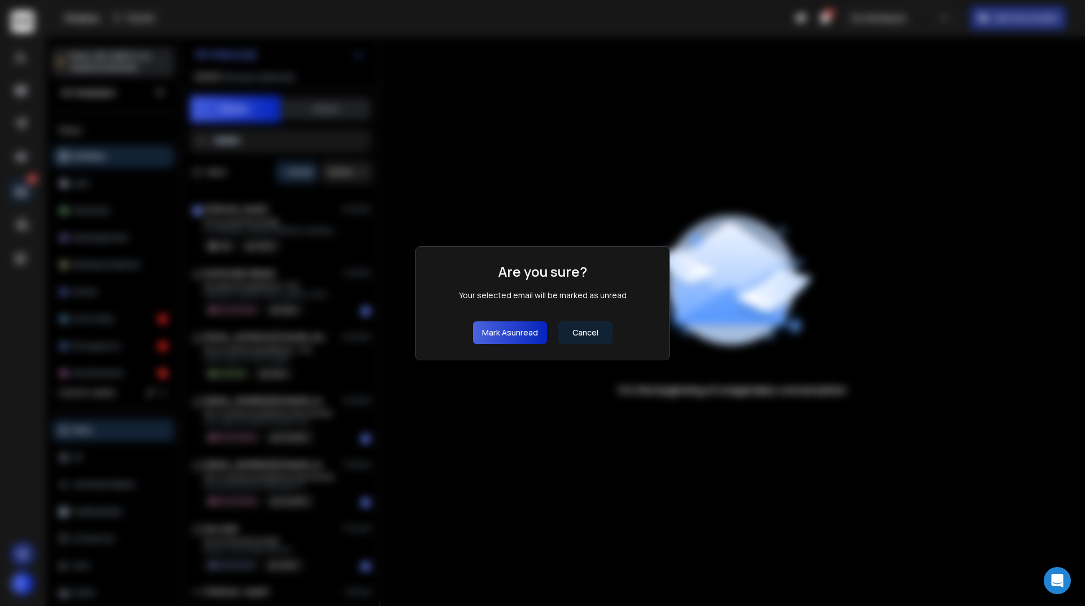
click at [499, 339] on button "Mark as unread" at bounding box center [510, 332] width 74 height 23
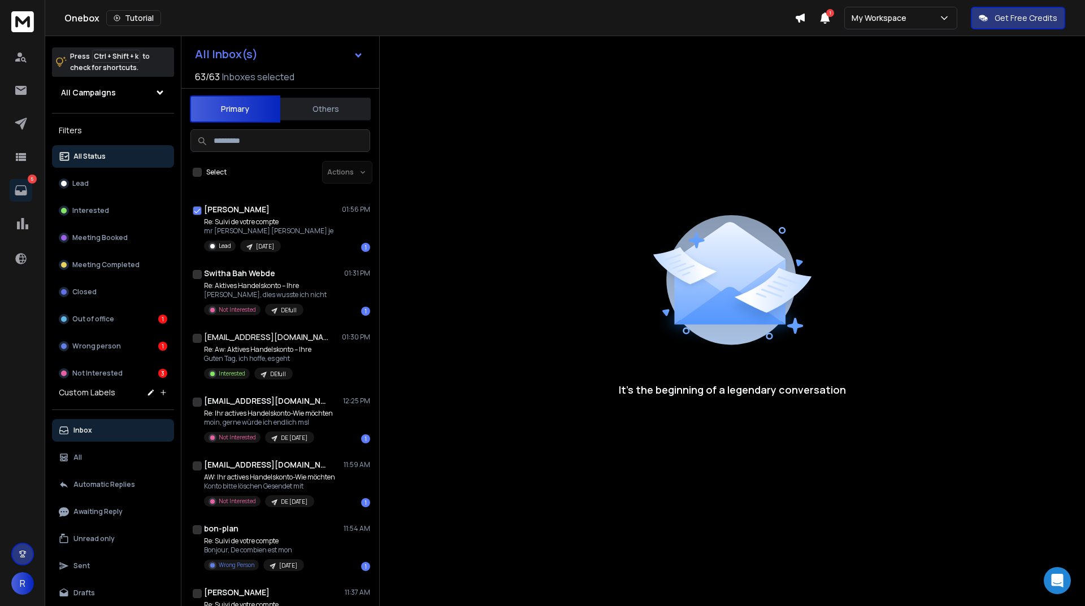
click at [591, 182] on div "It’s the beginning of a legendary conversation" at bounding box center [732, 293] width 705 height 515
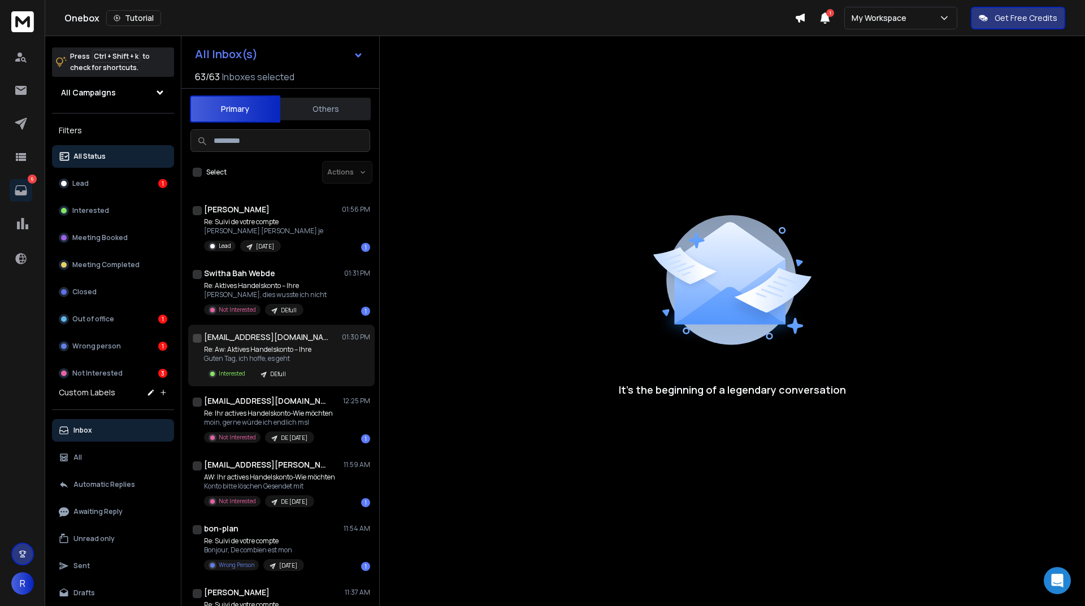
click at [277, 341] on h1 "[EMAIL_ADDRESS][DOMAIN_NAME]" at bounding box center [266, 337] width 124 height 11
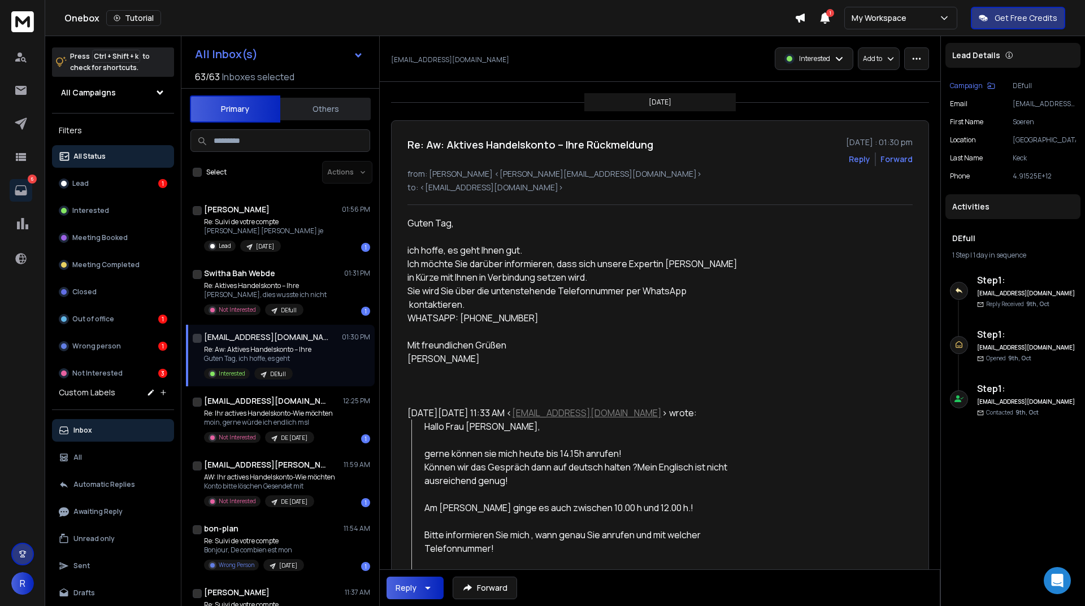
scroll to position [113, 0]
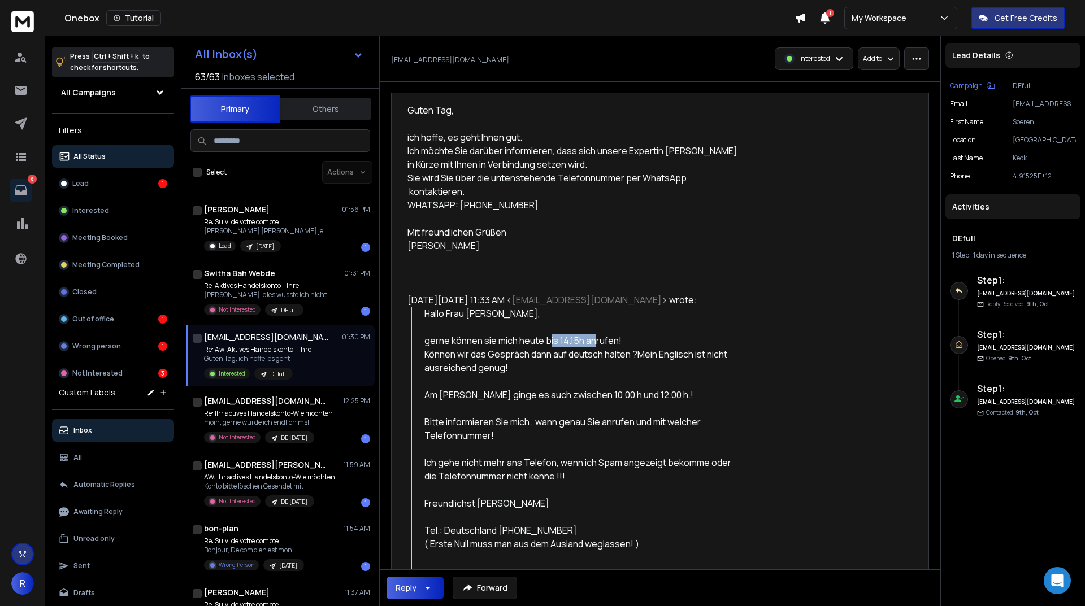
drag, startPoint x: 551, startPoint y: 340, endPoint x: 597, endPoint y: 341, distance: 46.3
click at [597, 341] on div "Hallo Frau [PERSON_NAME], gerne können sie mich heute bis 14.15h anrufen! Könne…" at bounding box center [574, 618] width 326 height 623
drag, startPoint x: 493, startPoint y: 382, endPoint x: 659, endPoint y: 385, distance: 166.7
click at [659, 385] on div "Hallo Frau Brooks, gerne können sie mich heute bis 14.15h anrufen! Können wir d…" at bounding box center [574, 618] width 326 height 623
drag, startPoint x: 572, startPoint y: 391, endPoint x: 627, endPoint y: 394, distance: 55.4
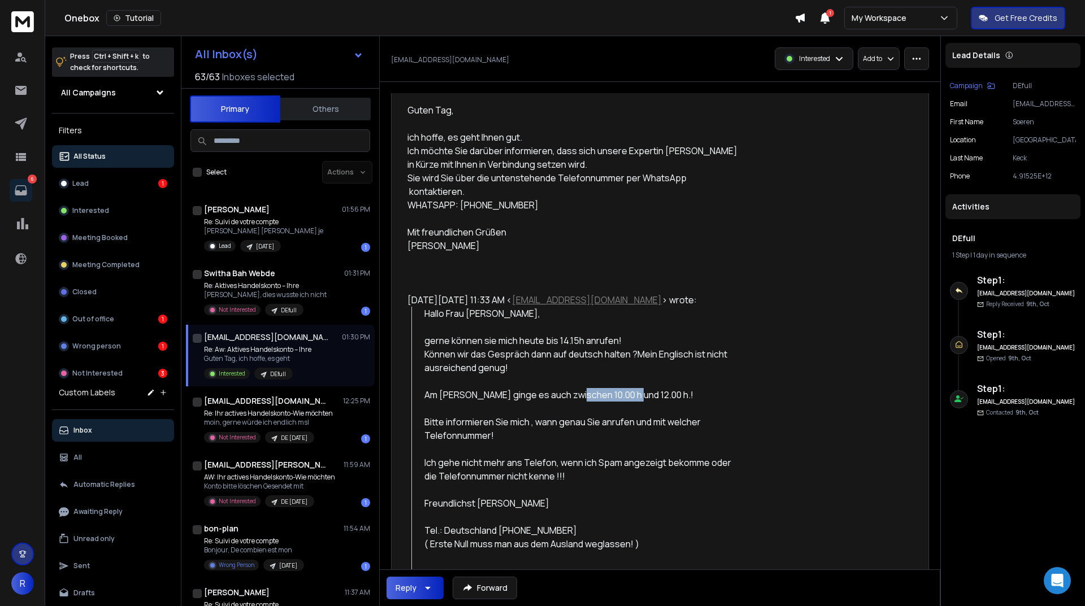
click at [627, 394] on div "Hallo Frau Brooks, gerne können sie mich heute bis 14.15h anrufen! Können wir d…" at bounding box center [574, 618] width 326 height 623
click at [654, 399] on div "Hallo Frau Brooks, gerne können sie mich heute bis 14.15h anrufen! Können wir d…" at bounding box center [574, 618] width 326 height 623
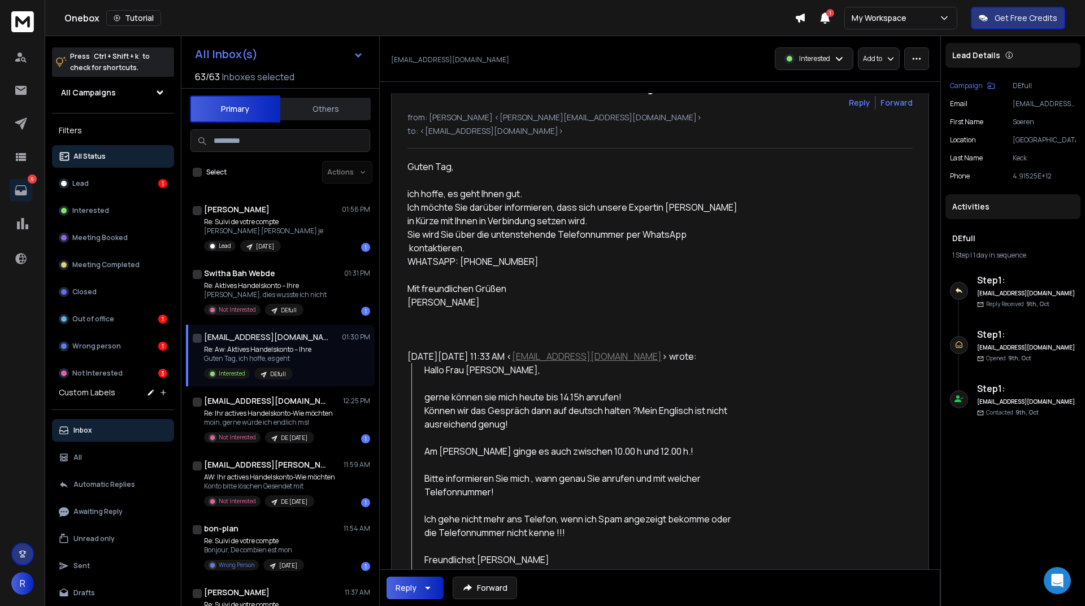
scroll to position [0, 0]
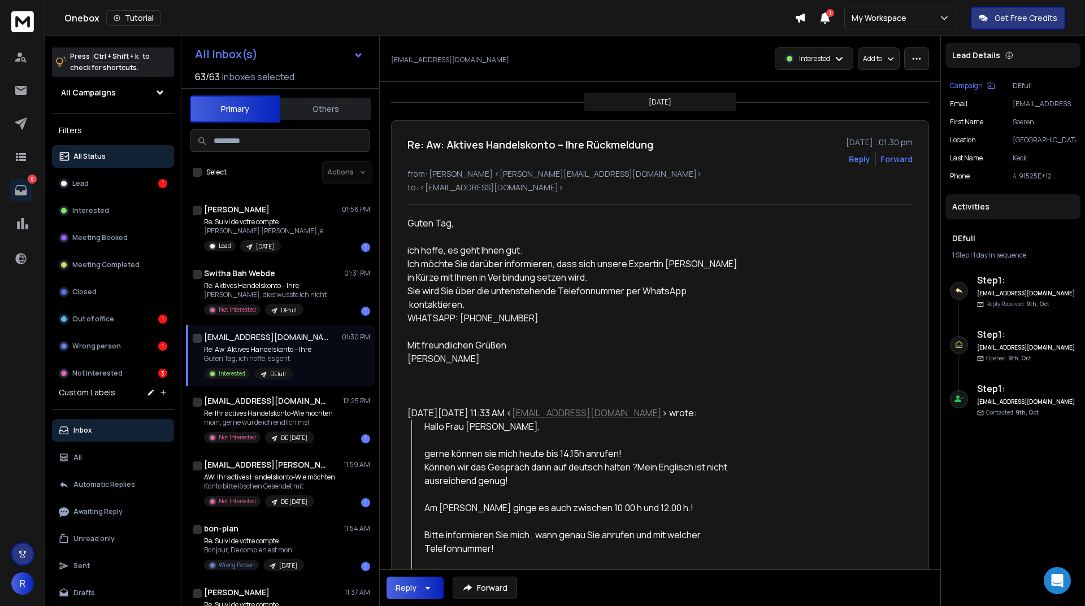
drag, startPoint x: 796, startPoint y: 140, endPoint x: 900, endPoint y: 136, distance: 104.0
click at [913, 137] on div "Re: Aw: Aktives Handelskonto – Ihre Rückmeldung 9 October 2025 : 01:30 pm Reply…" at bounding box center [660, 607] width 538 height 975
click at [880, 132] on div "Re: Aw: Aktives Handelskonto – Ihre Rückmeldung 9 October 2025 : 01:30 pm Reply…" at bounding box center [660, 607] width 538 height 975
drag, startPoint x: 805, startPoint y: 128, endPoint x: 907, endPoint y: 139, distance: 102.8
click at [912, 139] on div "Re: Aw: Aktives Handelskonto – Ihre Rückmeldung 9 October 2025 : 01:30 pm Reply…" at bounding box center [660, 607] width 538 height 975
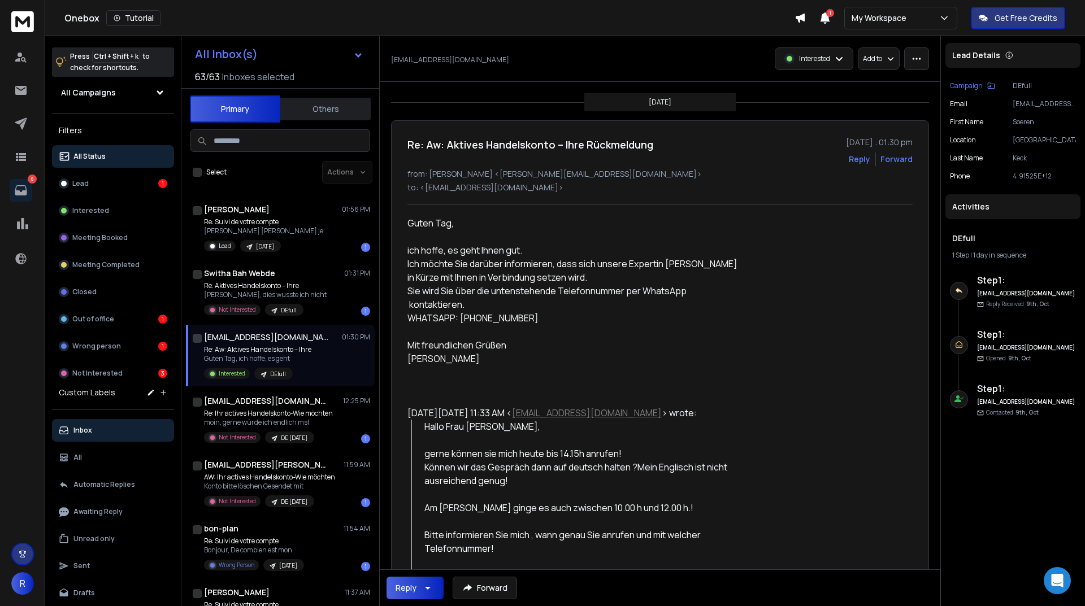
click at [853, 126] on div "Re: Aw: Aktives Handelskonto – Ihre Rückmeldung 9 October 2025 : 01:30 pm Reply…" at bounding box center [660, 607] width 538 height 975
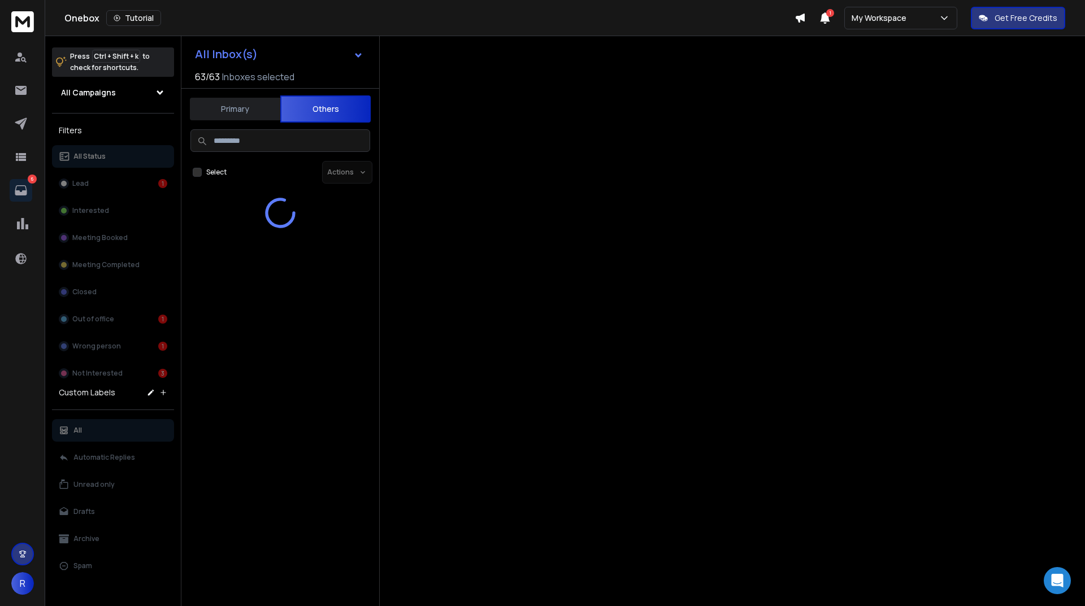
click at [320, 111] on button "Others" at bounding box center [325, 108] width 90 height 27
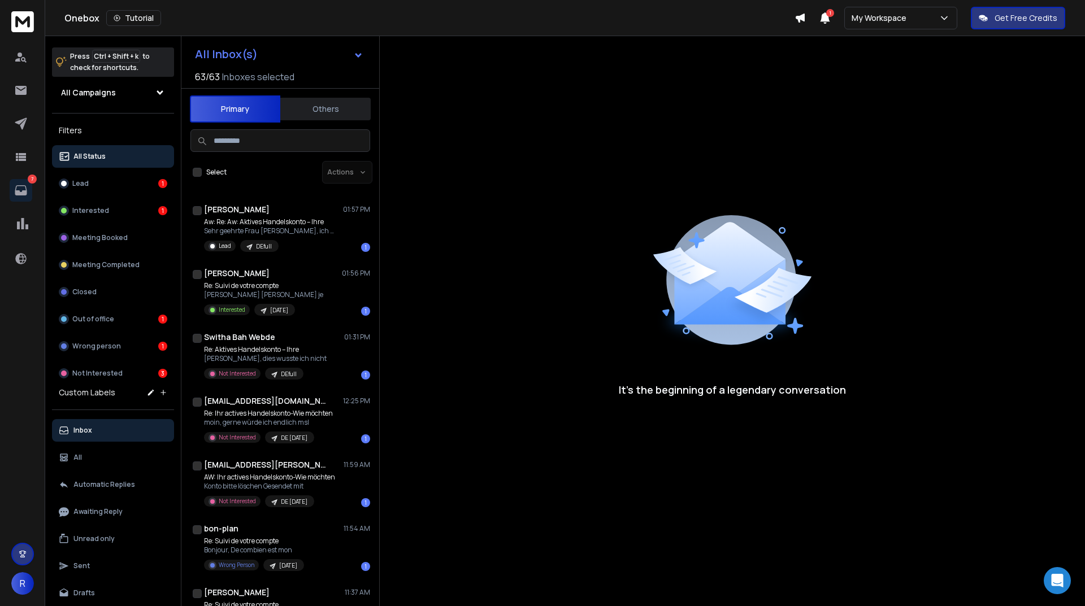
click at [257, 112] on button "Primary" at bounding box center [235, 108] width 90 height 27
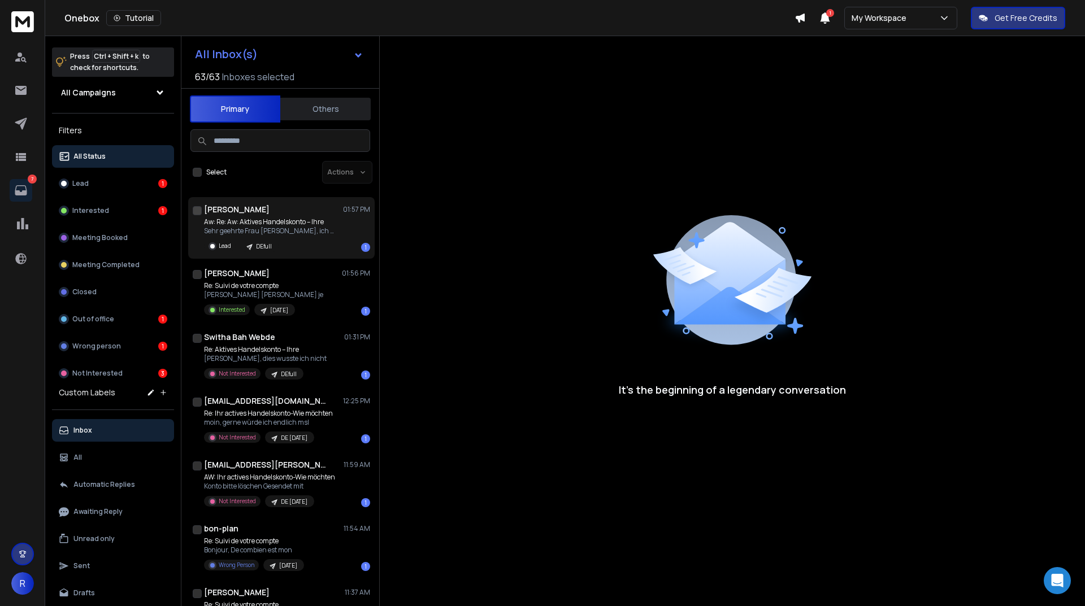
click at [320, 225] on p "Aw: Re: Aw: Aktives Handelskonto – Ihre" at bounding box center [272, 222] width 136 height 9
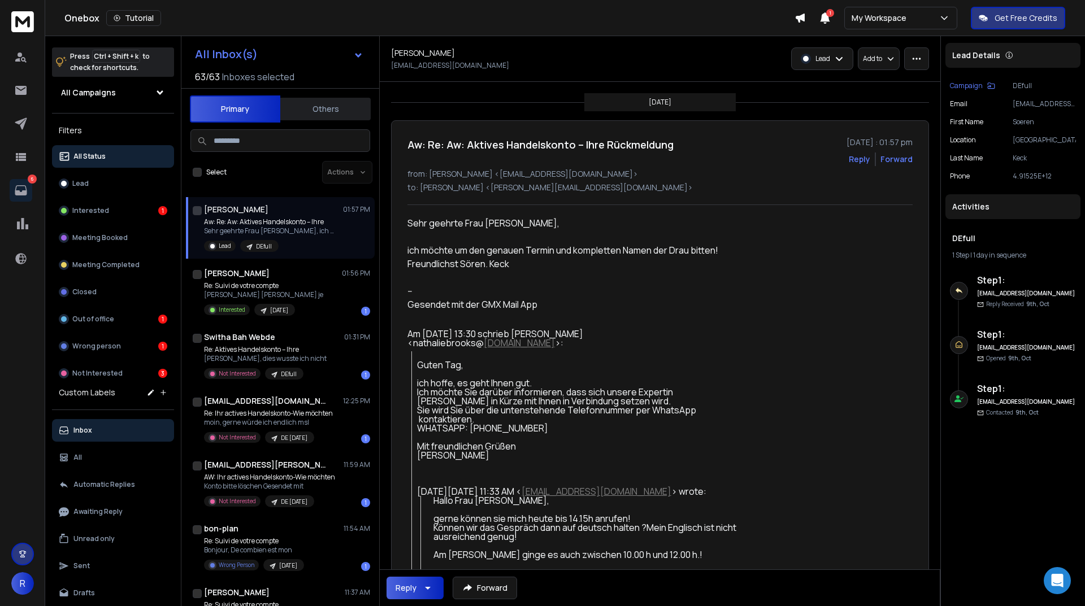
drag, startPoint x: 412, startPoint y: 220, endPoint x: 538, endPoint y: 266, distance: 134.2
click at [538, 266] on div "Aw: Re: Aw: Aktives Handelskonto – Ihre Rückmeldung 9 October 2025 : 01:57 pm R…" at bounding box center [660, 607] width 538 height 975
copy div "Sehr geehrte Frau Brooks, ich möchte um den genauen Termin und kompletten Namen…"
click at [405, 582] on div "Reply" at bounding box center [415, 588] width 39 height 14
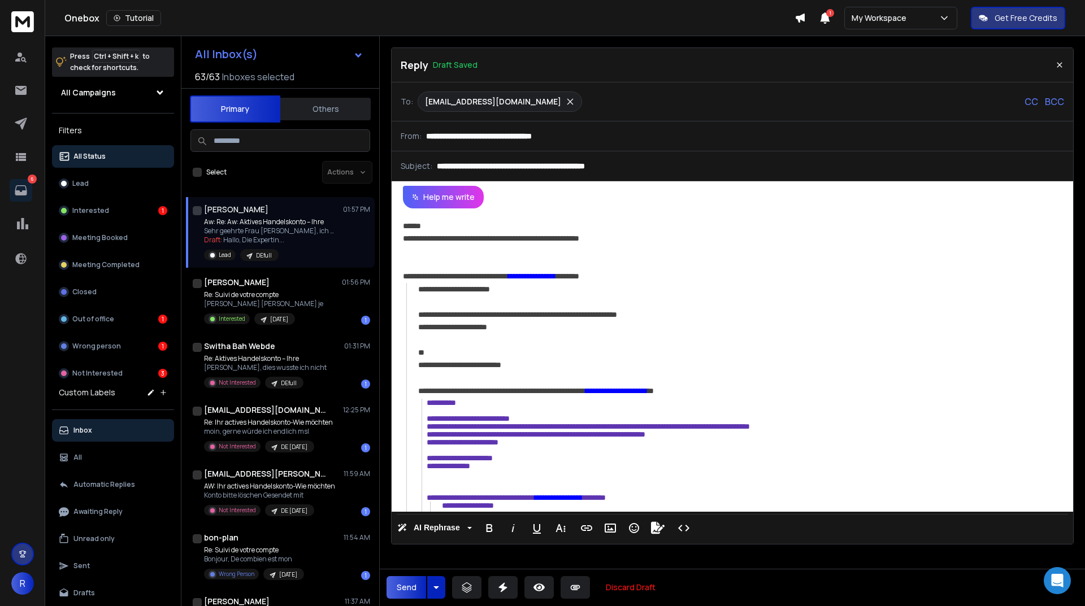
click at [414, 583] on button "Send" at bounding box center [406, 587] width 40 height 23
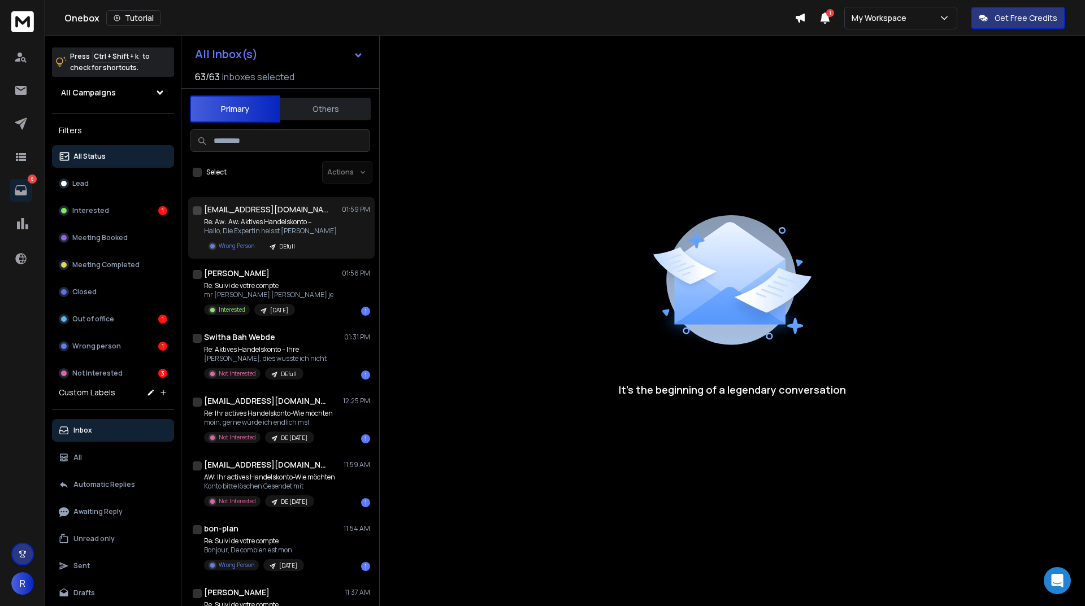
click at [268, 218] on p "Re: Aw: Aw: Aktives Handelskonto –" at bounding box center [270, 222] width 133 height 9
